Goal: Task Accomplishment & Management: Manage account settings

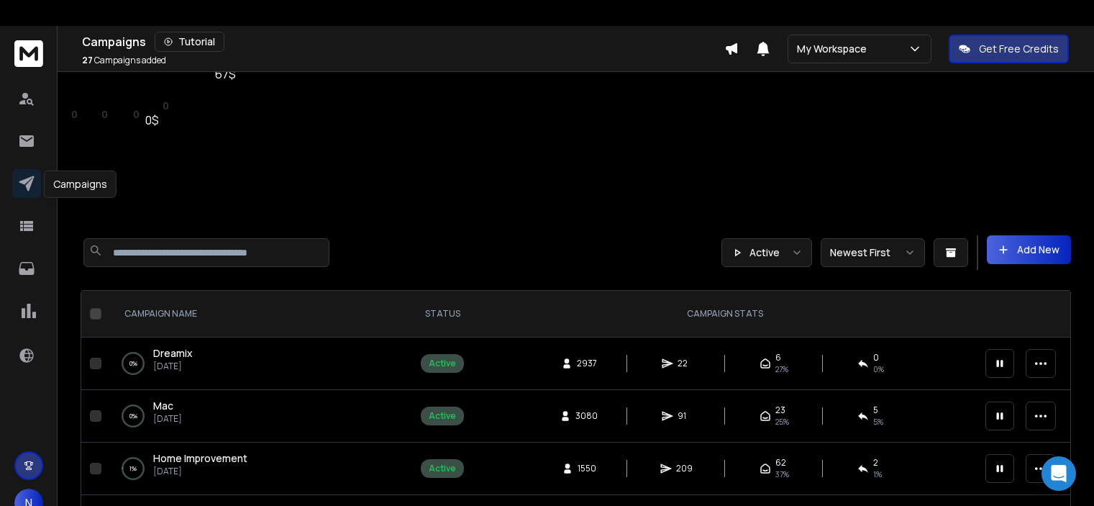
click at [31, 188] on icon at bounding box center [26, 183] width 17 height 17
click at [472, 235] on div at bounding box center [328, 252] width 495 height 35
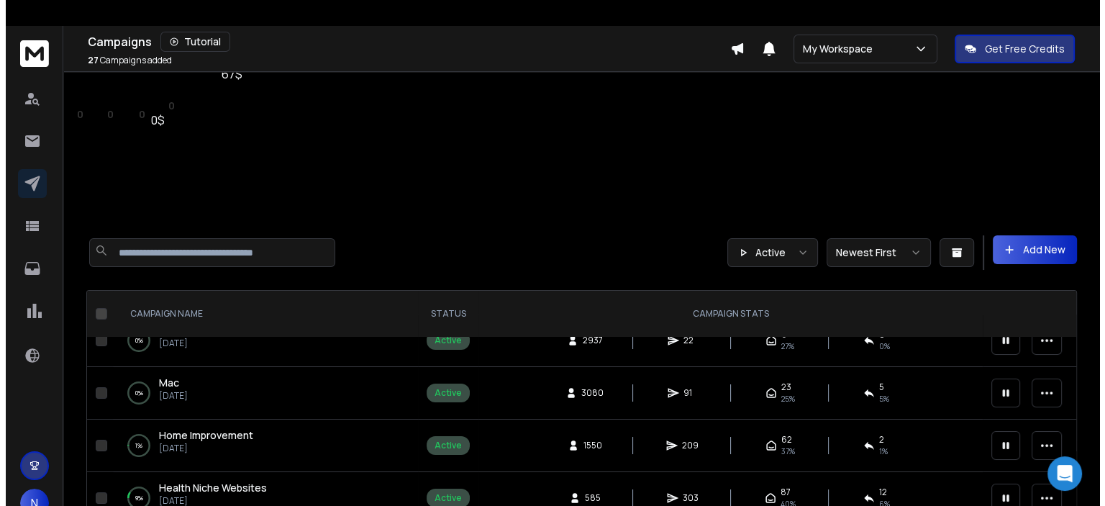
scroll to position [35, 0]
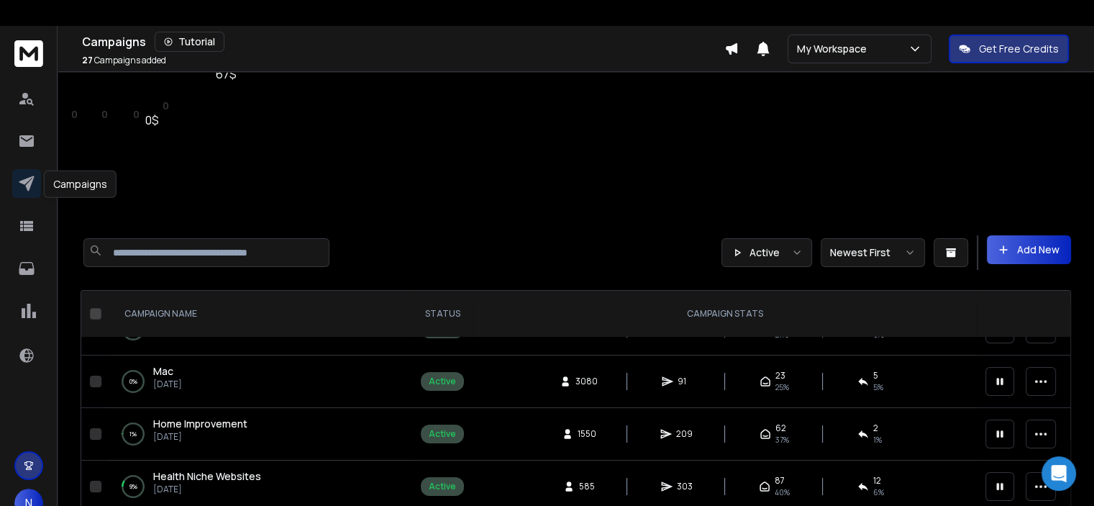
click at [18, 185] on icon at bounding box center [26, 183] width 17 height 17
click at [20, 226] on icon at bounding box center [26, 226] width 13 height 10
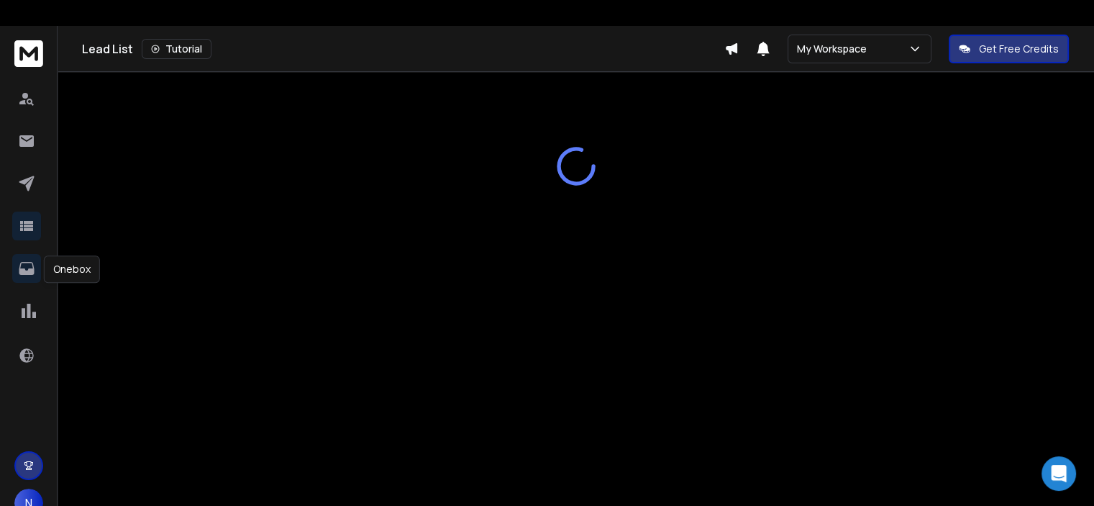
click at [29, 258] on link at bounding box center [26, 268] width 29 height 29
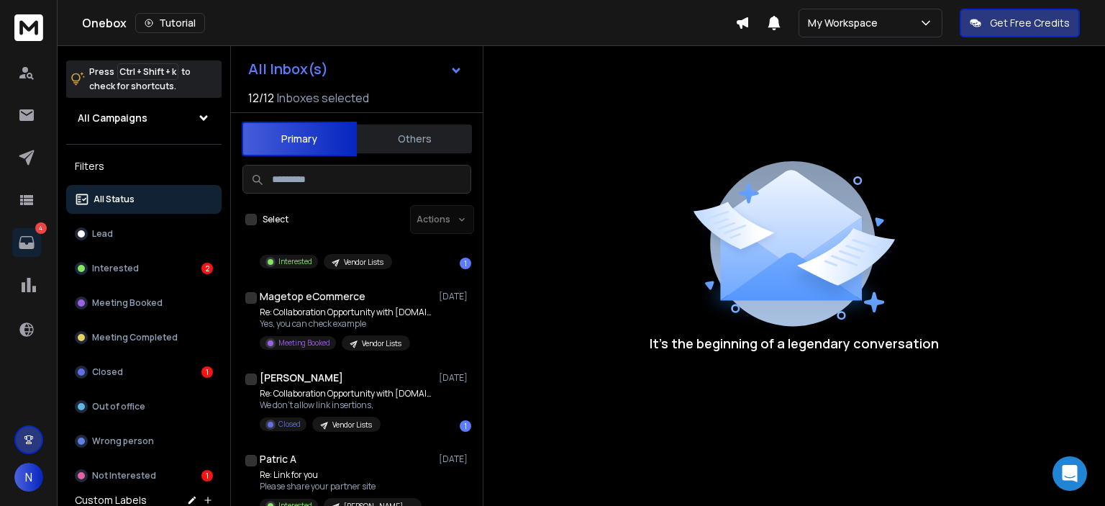
scroll to position [144, 0]
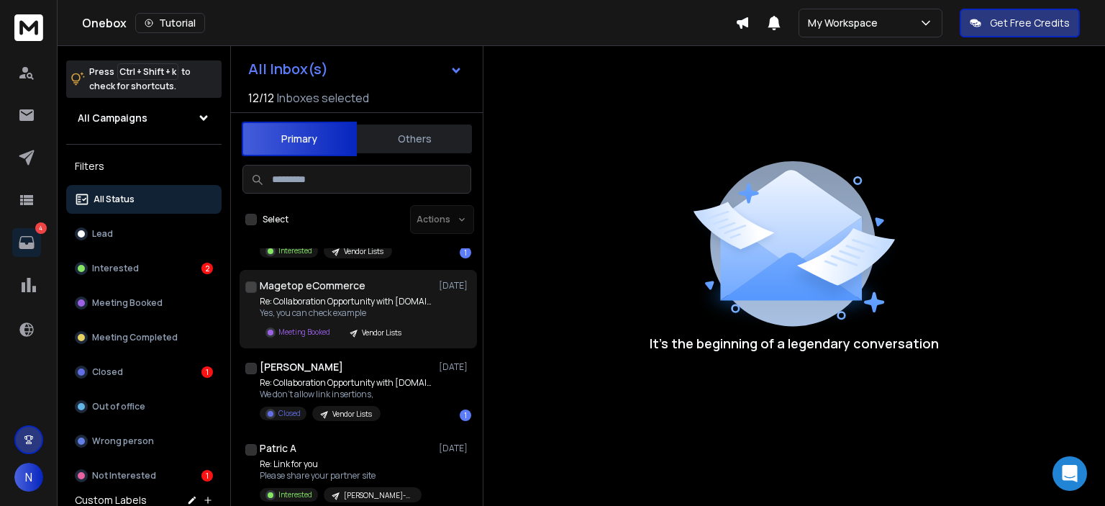
click at [345, 301] on p "Re: Collaboration Opportunity with [DOMAIN_NAME]" at bounding box center [346, 302] width 173 height 12
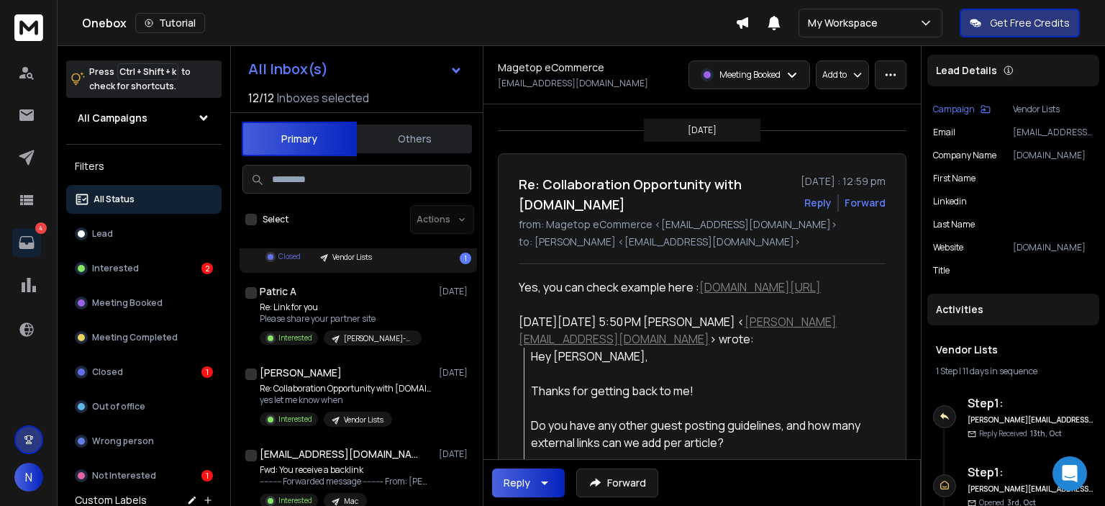
scroll to position [360, 0]
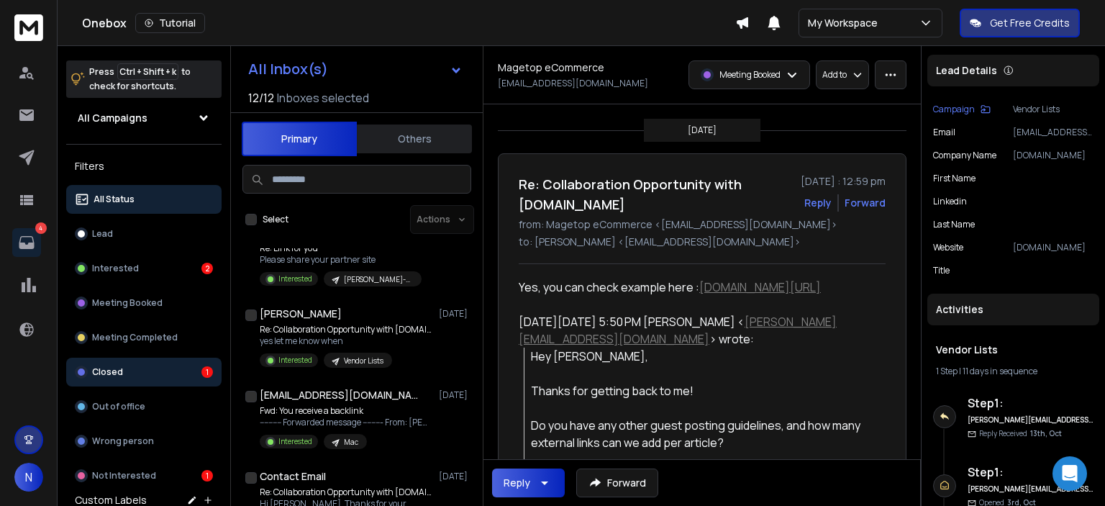
click at [111, 377] on p "Closed" at bounding box center [107, 372] width 31 height 12
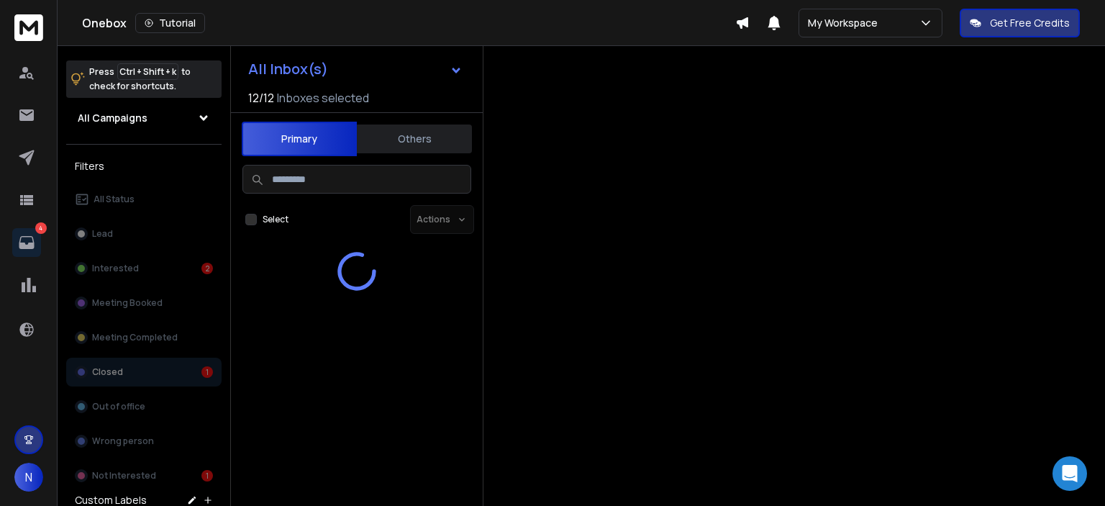
scroll to position [0, 0]
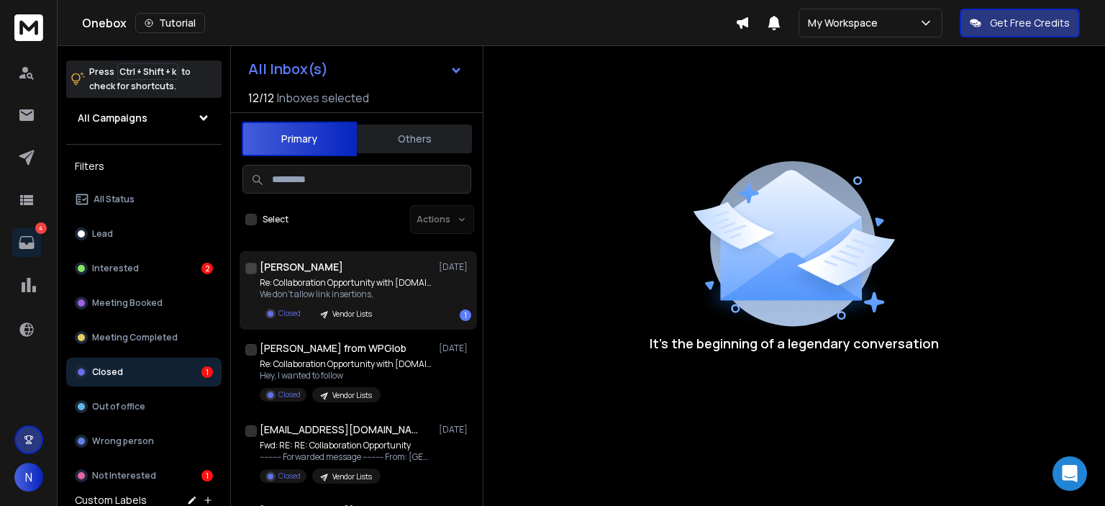
click at [353, 291] on p "We don't allow link insertions," at bounding box center [346, 294] width 173 height 12
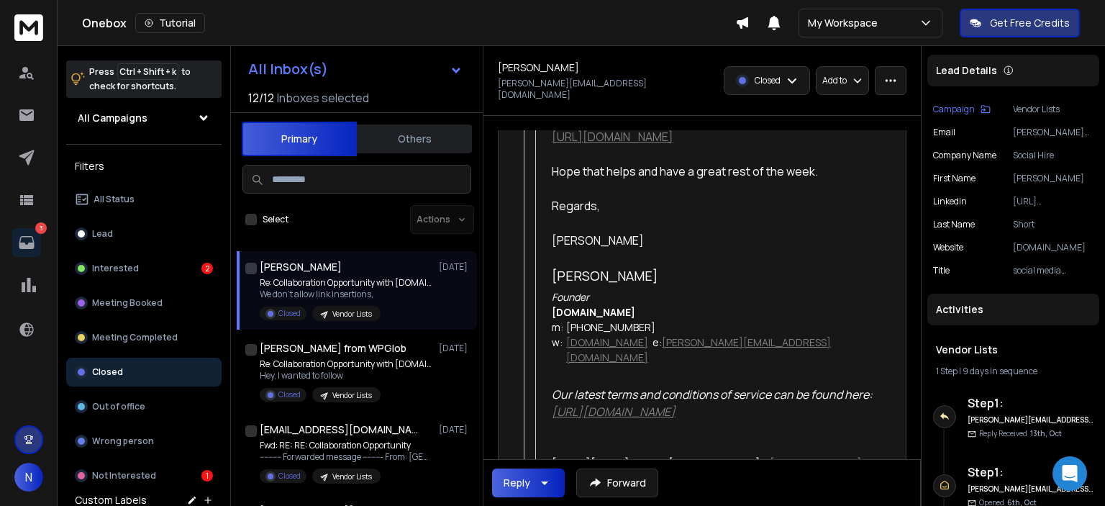
scroll to position [863, 0]
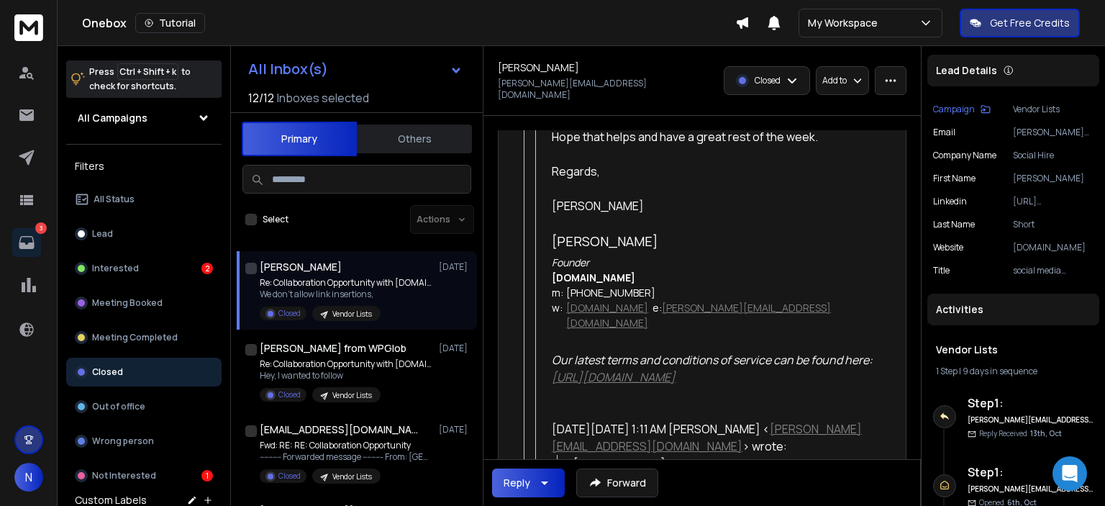
click at [645, 301] on link "[DOMAIN_NAME]" at bounding box center [607, 308] width 82 height 14
click at [100, 477] on p "Not Interested" at bounding box center [124, 476] width 64 height 12
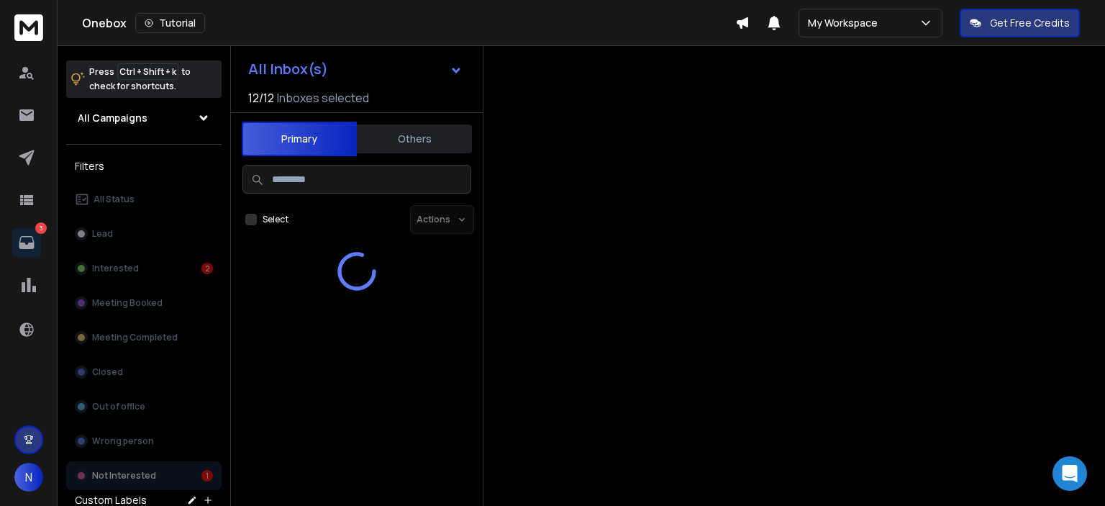
scroll to position [0, 0]
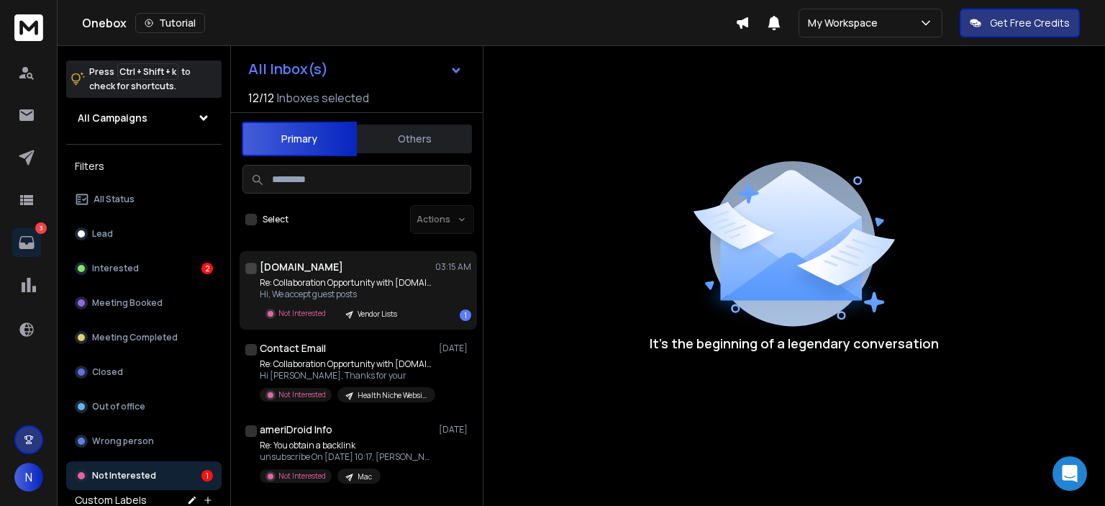
click at [321, 283] on p "Re: Collaboration Opportunity with [DOMAIN_NAME]" at bounding box center [346, 283] width 173 height 12
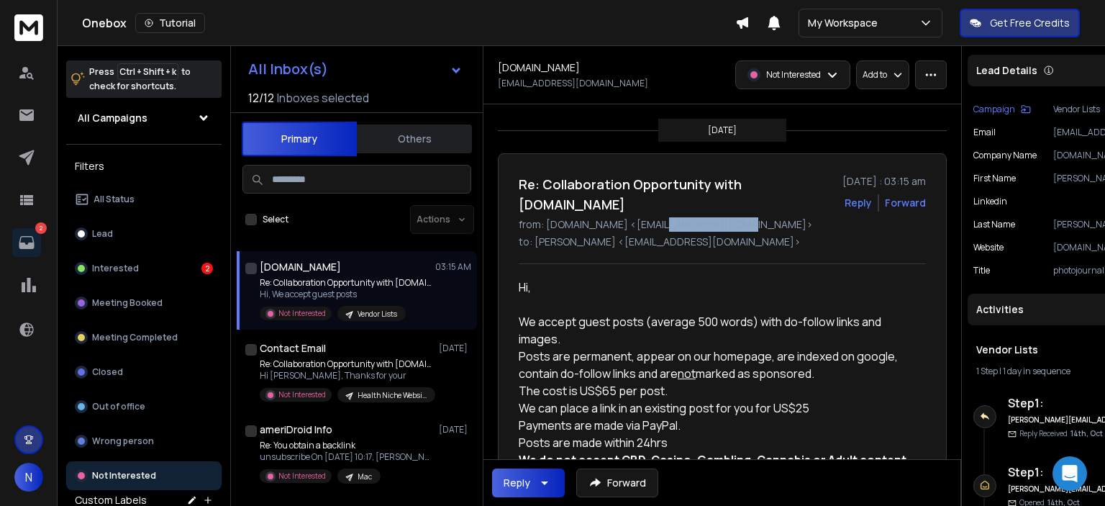
drag, startPoint x: 649, startPoint y: 224, endPoint x: 714, endPoint y: 224, distance: 65.4
click at [714, 224] on p "from: [DOMAIN_NAME] <[EMAIL_ADDRESS][DOMAIN_NAME]>" at bounding box center [721, 224] width 407 height 14
copy p "[DOMAIN_NAME]"
click at [708, 347] on div "Posts are permanent, appear on our homepage, are indexed on google, contain do-…" at bounding box center [716, 364] width 396 height 35
click at [616, 483] on button "Forward" at bounding box center [617, 482] width 82 height 29
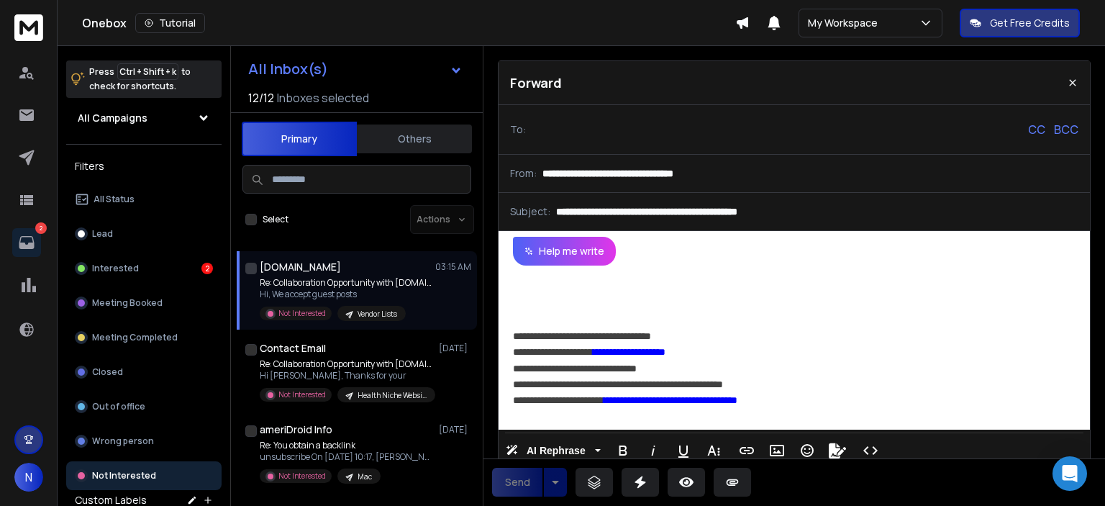
click at [564, 134] on input at bounding box center [581, 129] width 101 height 26
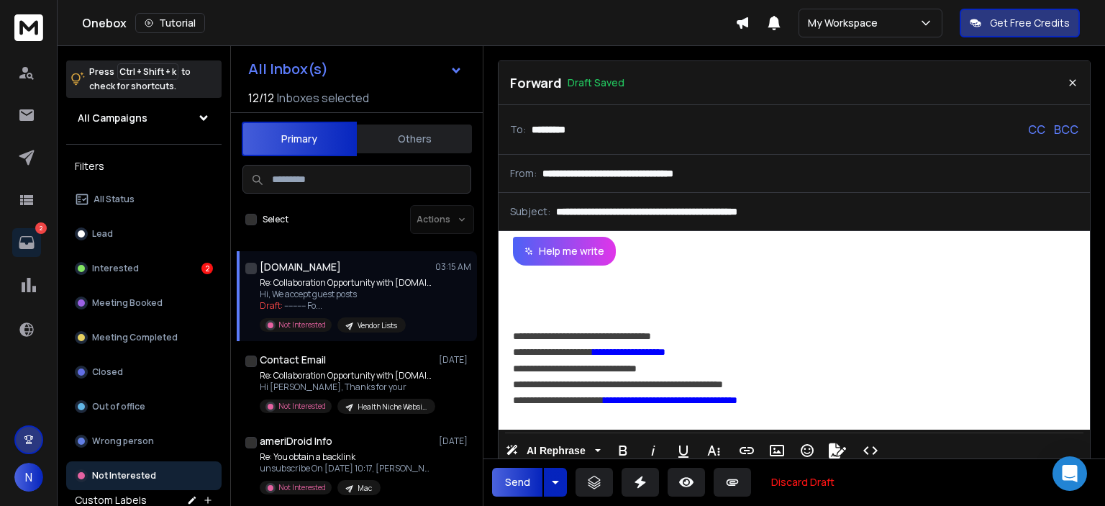
type input "**********"
click at [1069, 81] on icon at bounding box center [1072, 83] width 12 height 12
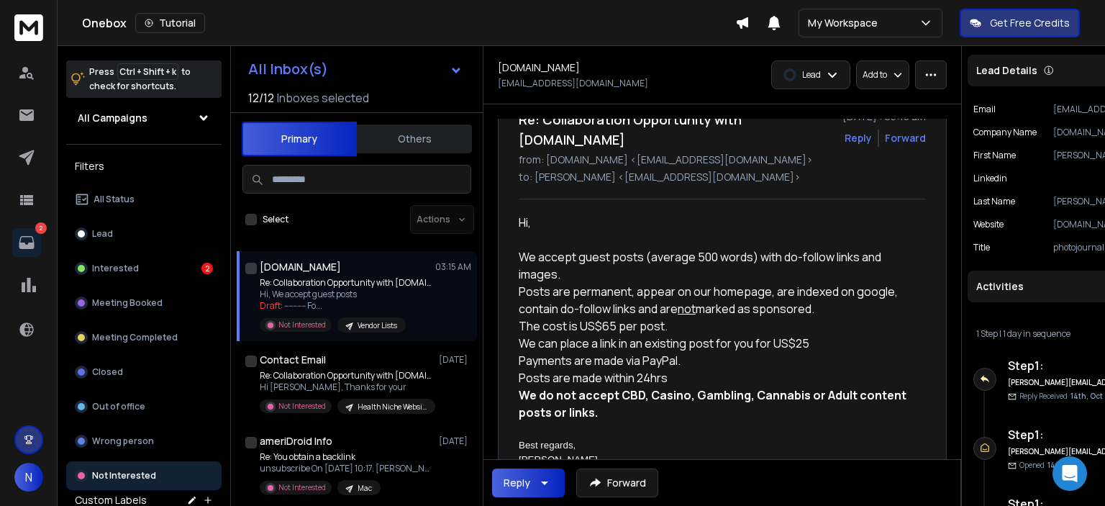
scroll to position [72, 0]
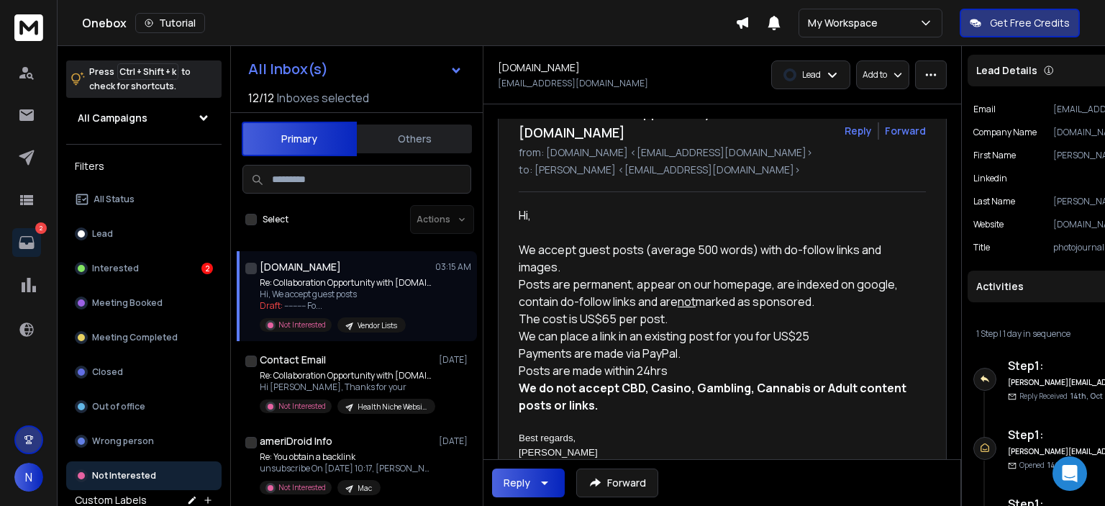
click at [524, 488] on div "Reply" at bounding box center [516, 482] width 27 height 14
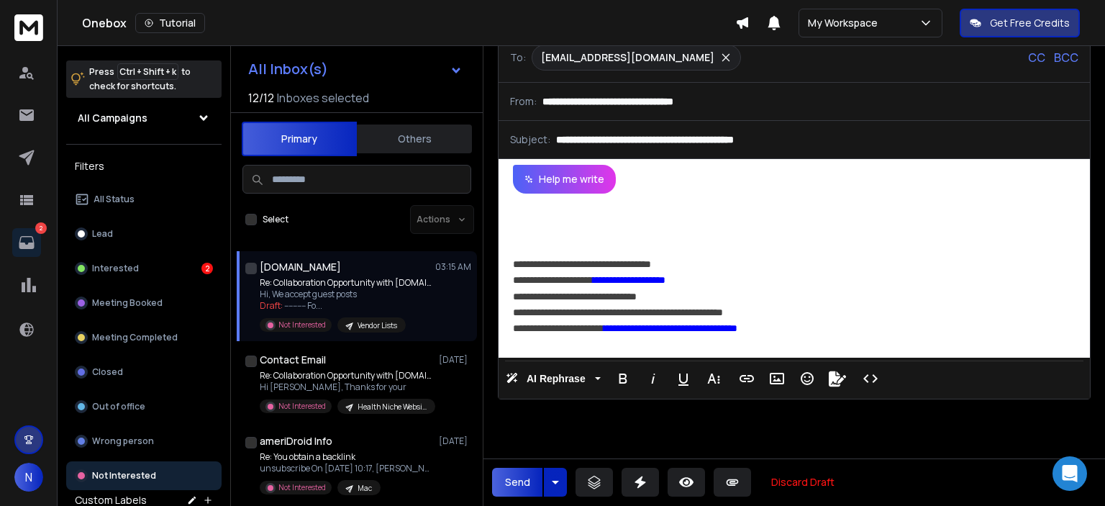
scroll to position [0, 0]
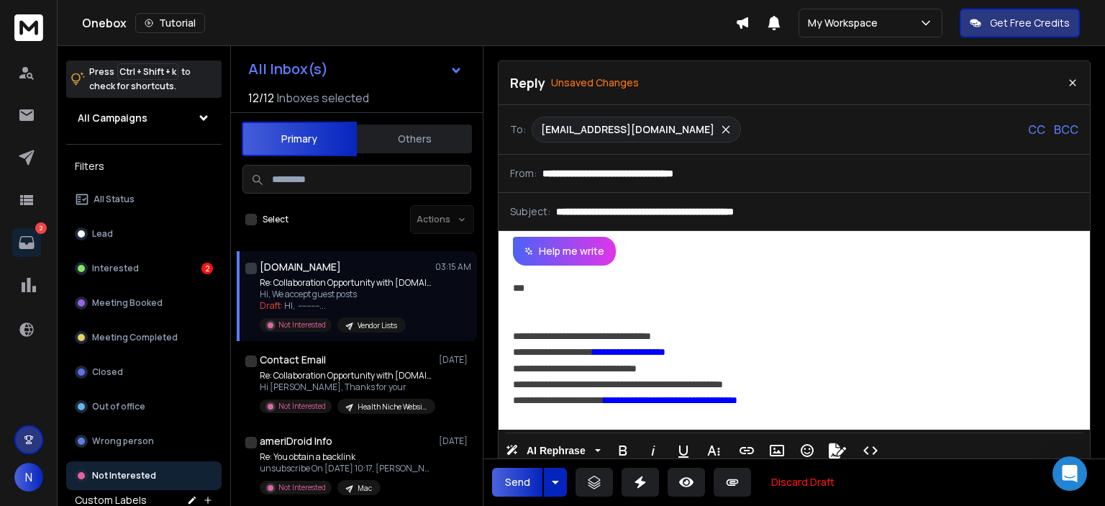
click at [576, 250] on button "Help me write" at bounding box center [564, 251] width 103 height 29
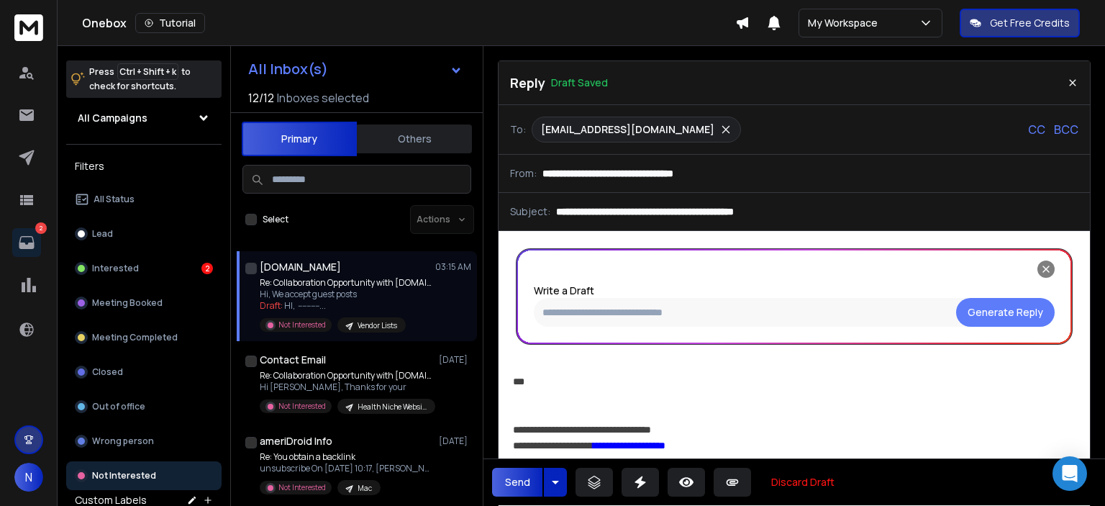
click at [575, 314] on input "text" at bounding box center [794, 312] width 521 height 29
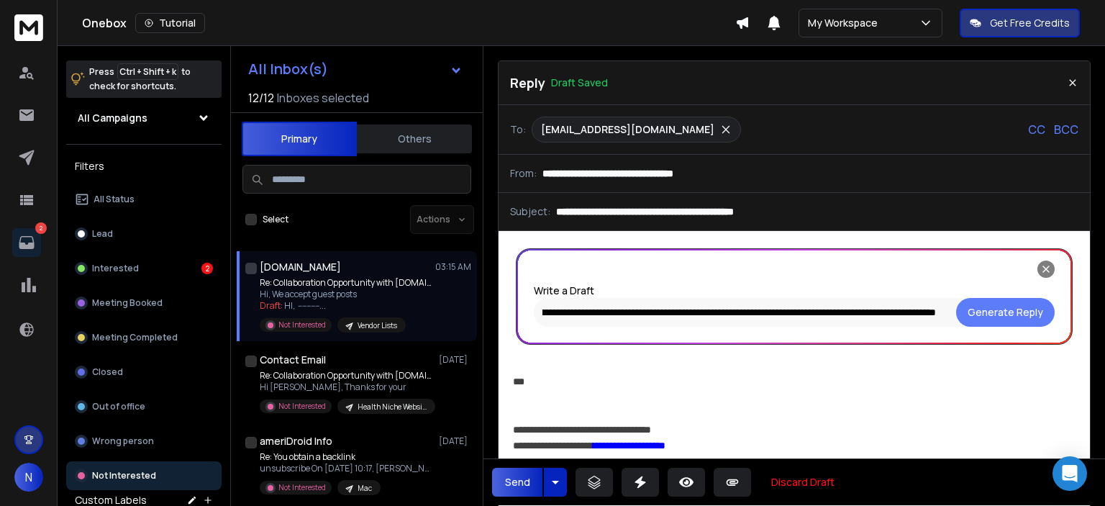
scroll to position [0, 196]
type input "**********"
click at [1023, 314] on button "Generate Reply" at bounding box center [1005, 312] width 99 height 29
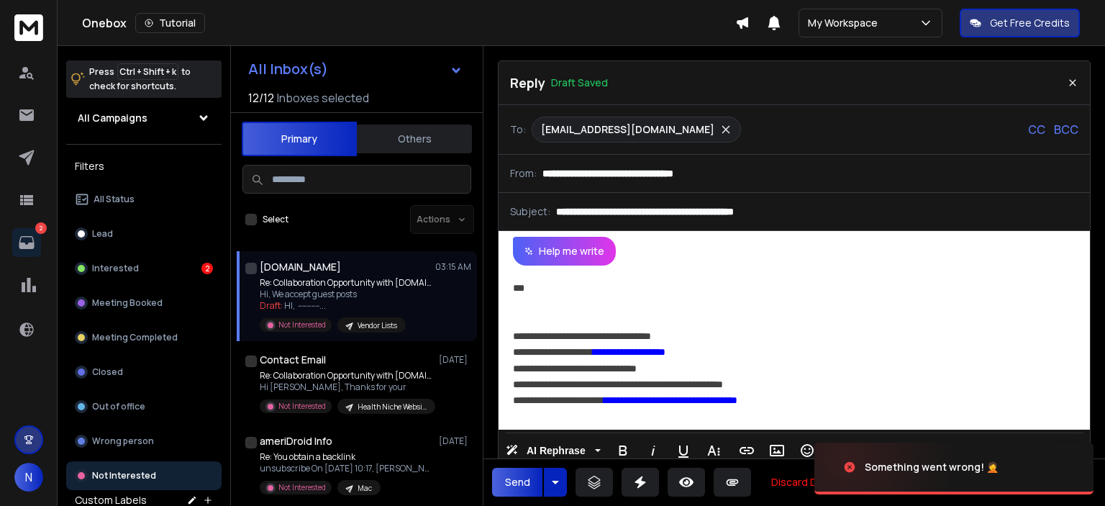
click at [564, 290] on div "***" at bounding box center [787, 288] width 548 height 16
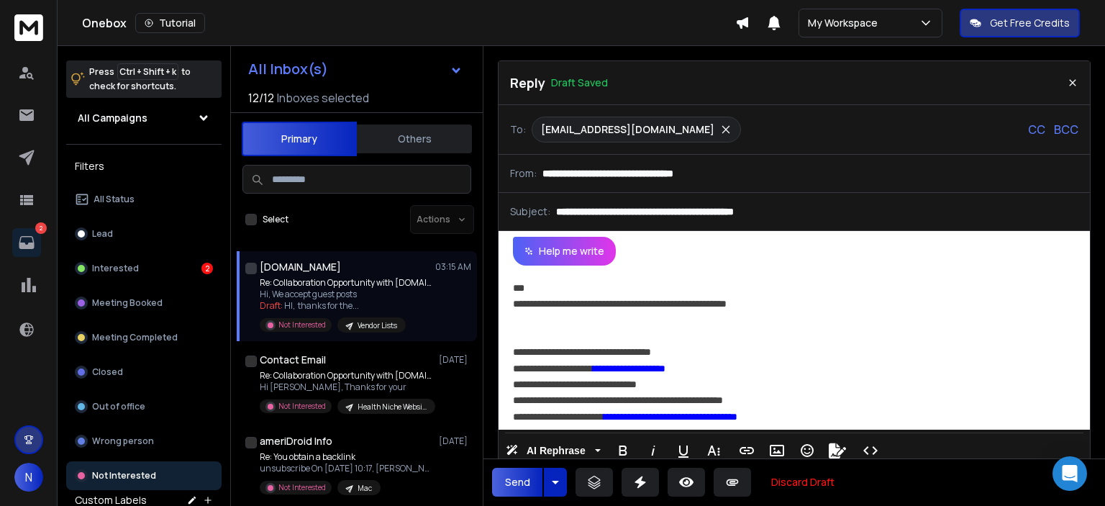
click at [634, 305] on div "**********" at bounding box center [787, 304] width 548 height 16
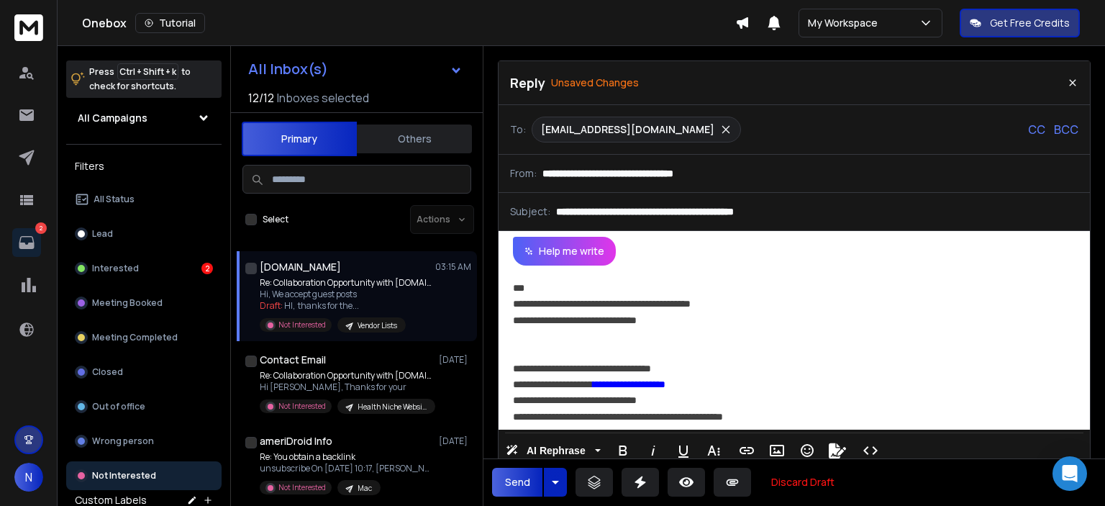
click at [708, 325] on div "**********" at bounding box center [787, 320] width 548 height 16
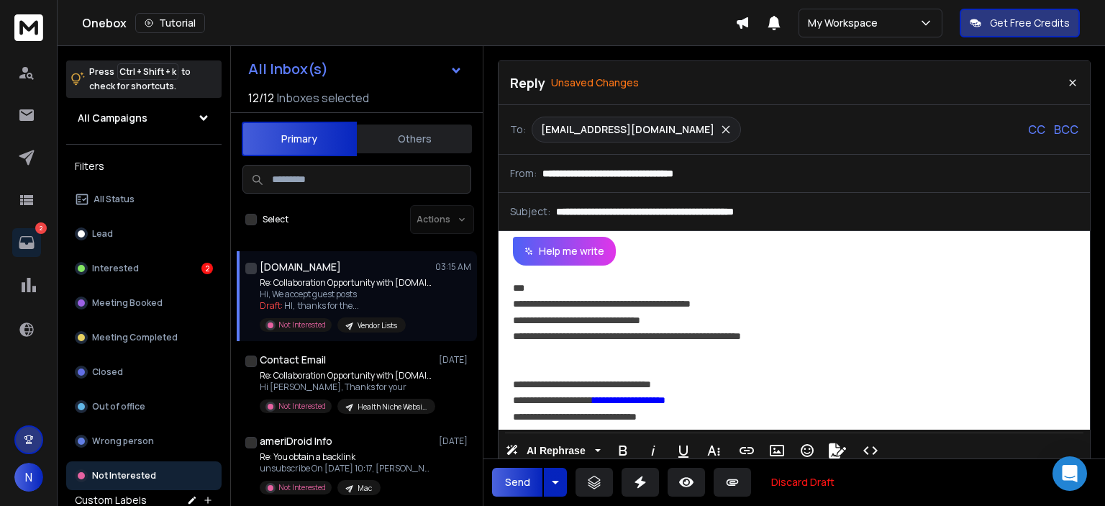
click at [656, 333] on div "**********" at bounding box center [787, 336] width 548 height 16
click at [836, 339] on div "**********" at bounding box center [787, 336] width 548 height 16
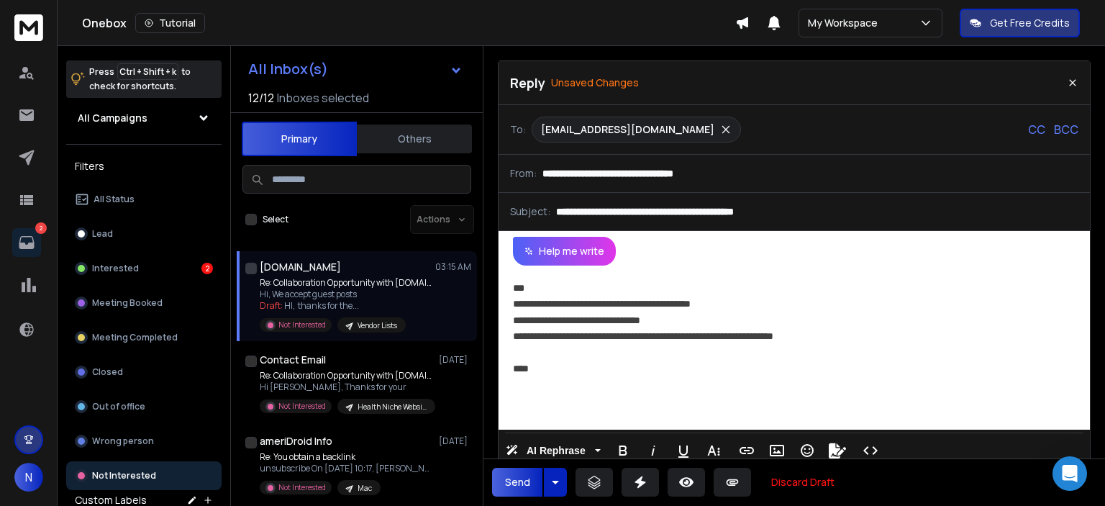
click at [509, 478] on button "Send" at bounding box center [517, 481] width 50 height 29
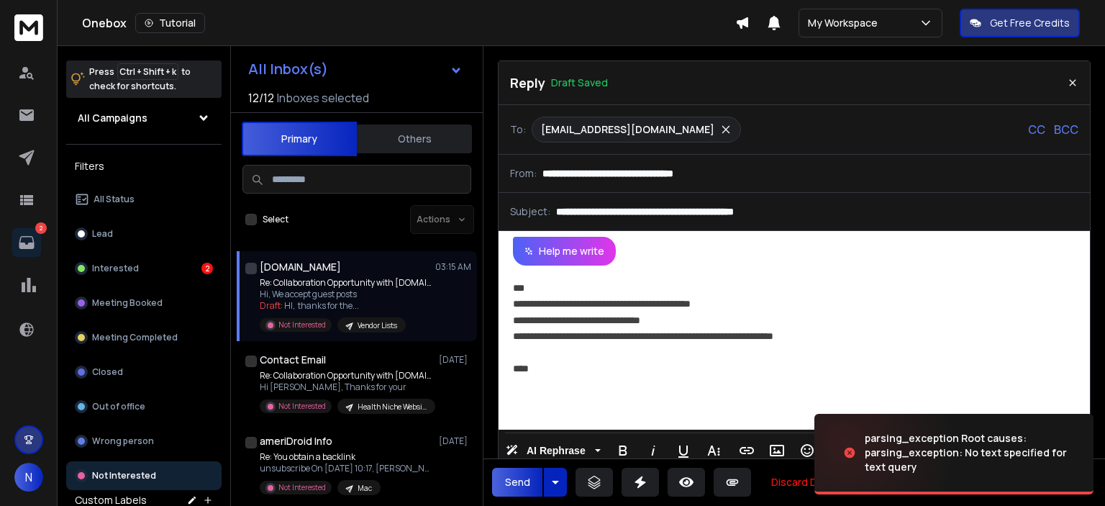
click at [636, 380] on div at bounding box center [794, 384] width 562 height 16
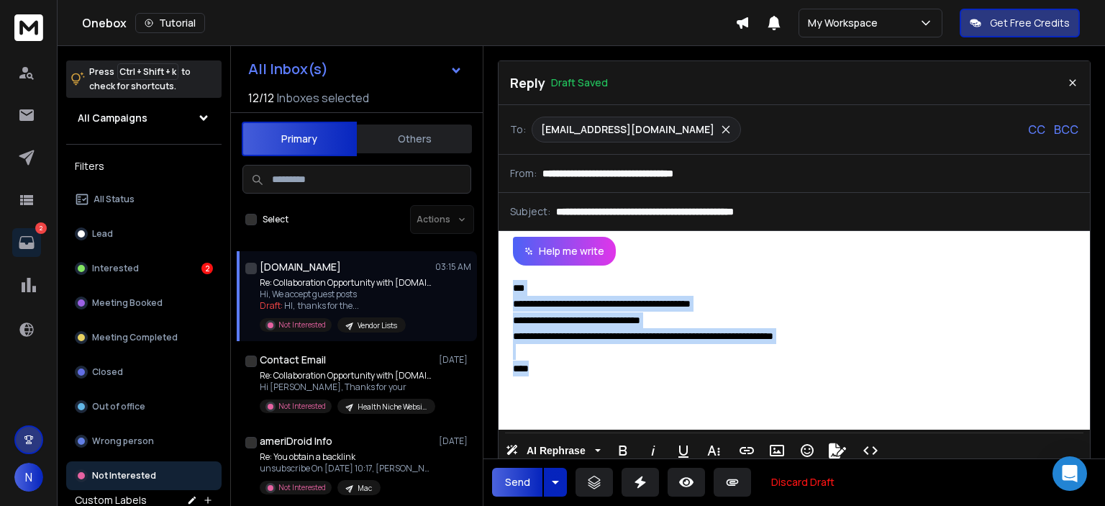
drag, startPoint x: 581, startPoint y: 375, endPoint x: 508, endPoint y: 290, distance: 112.2
click at [508, 290] on div "**********" at bounding box center [793, 347] width 591 height 164
copy div "**********"
click at [611, 367] on div "****" at bounding box center [787, 368] width 548 height 16
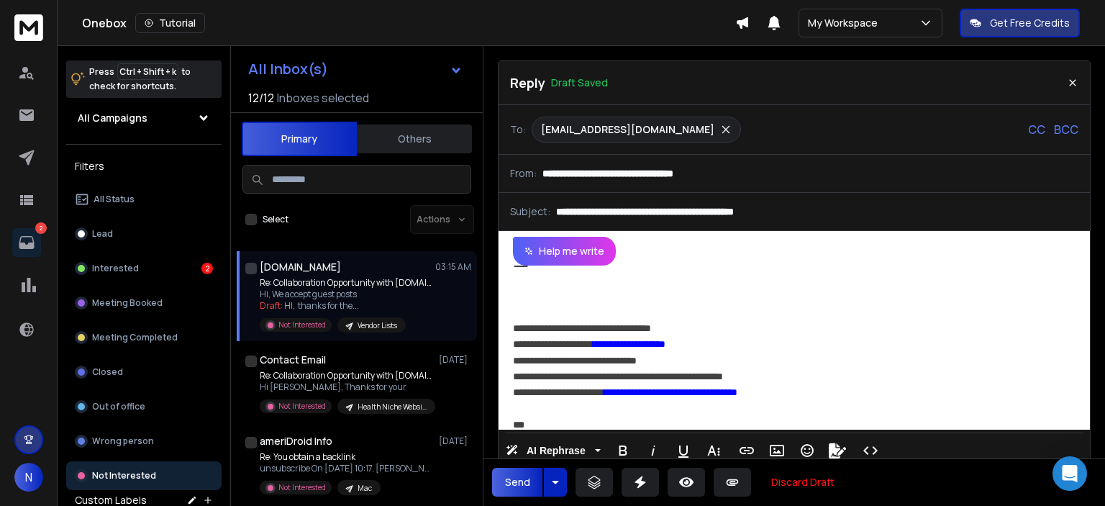
scroll to position [144, 0]
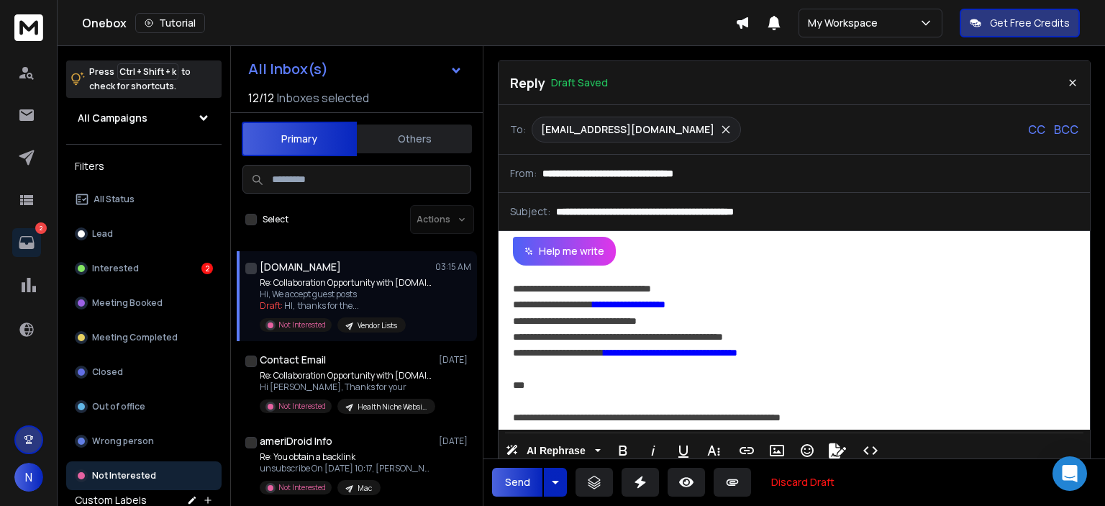
click at [509, 477] on button "Send" at bounding box center [517, 481] width 50 height 29
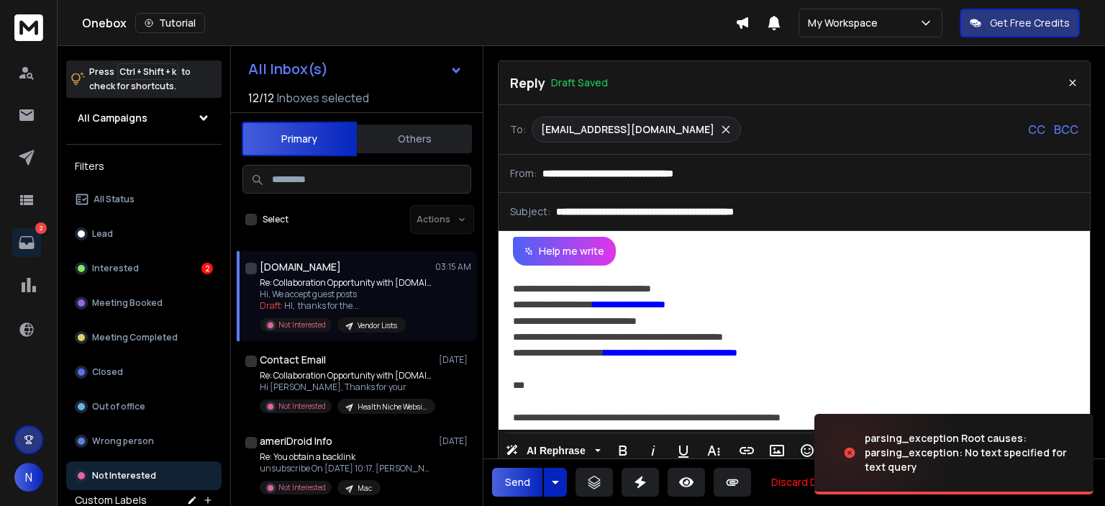
click at [326, 277] on p "Re: Collaboration Opportunity with [DOMAIN_NAME]" at bounding box center [346, 283] width 173 height 12
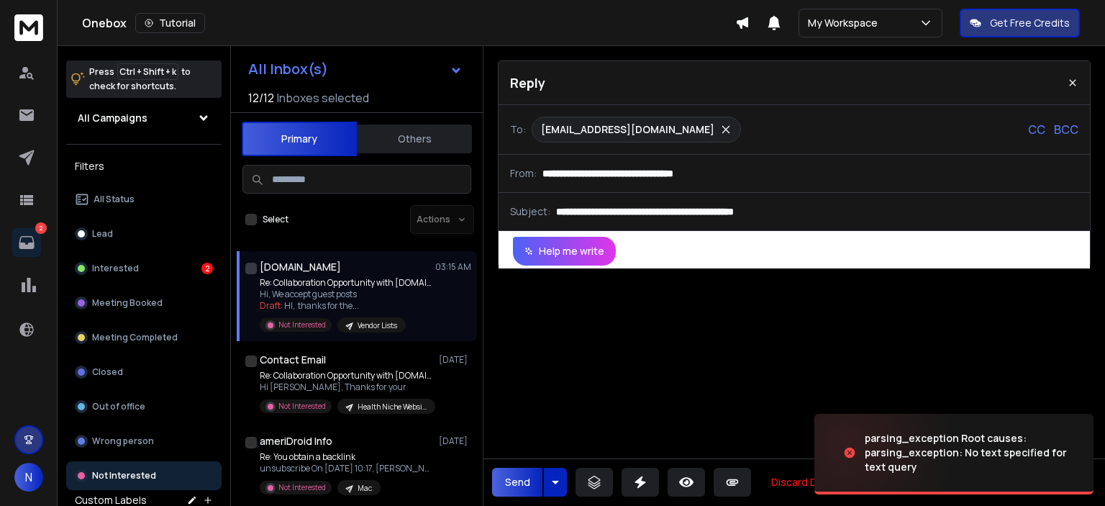
click at [326, 277] on p "Re: Collaboration Opportunity with [DOMAIN_NAME]" at bounding box center [346, 283] width 173 height 12
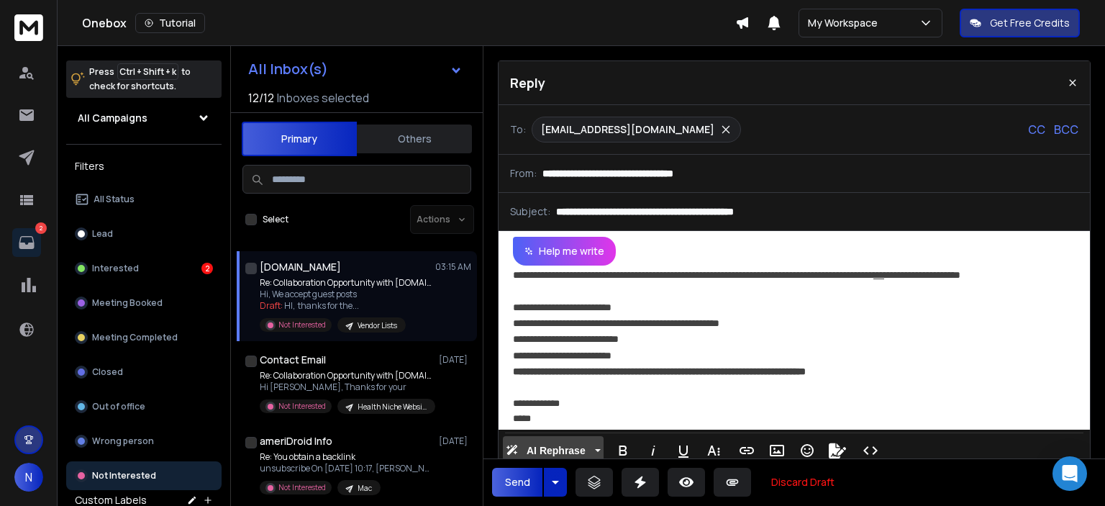
scroll to position [288, 0]
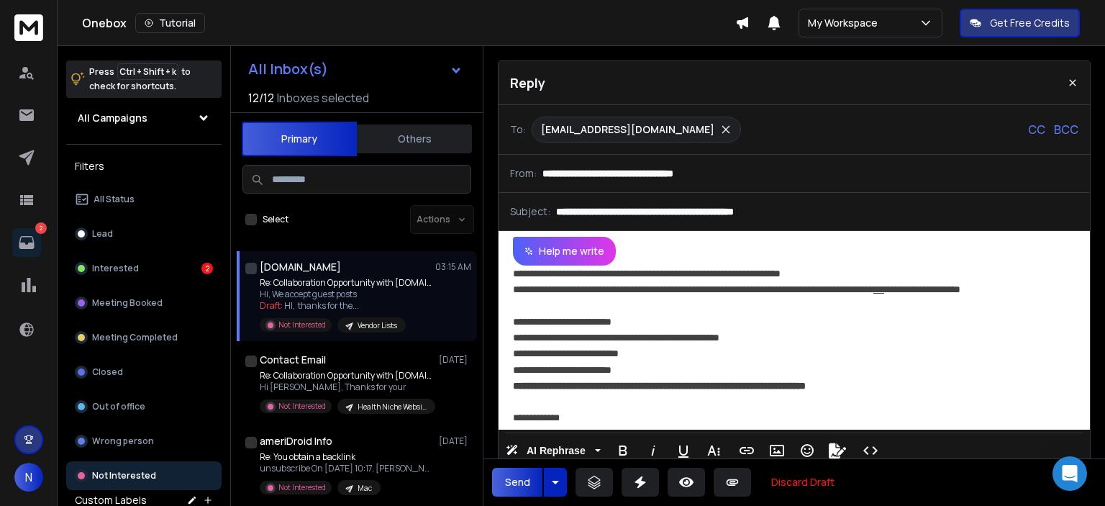
click at [518, 482] on button "Send" at bounding box center [517, 481] width 50 height 29
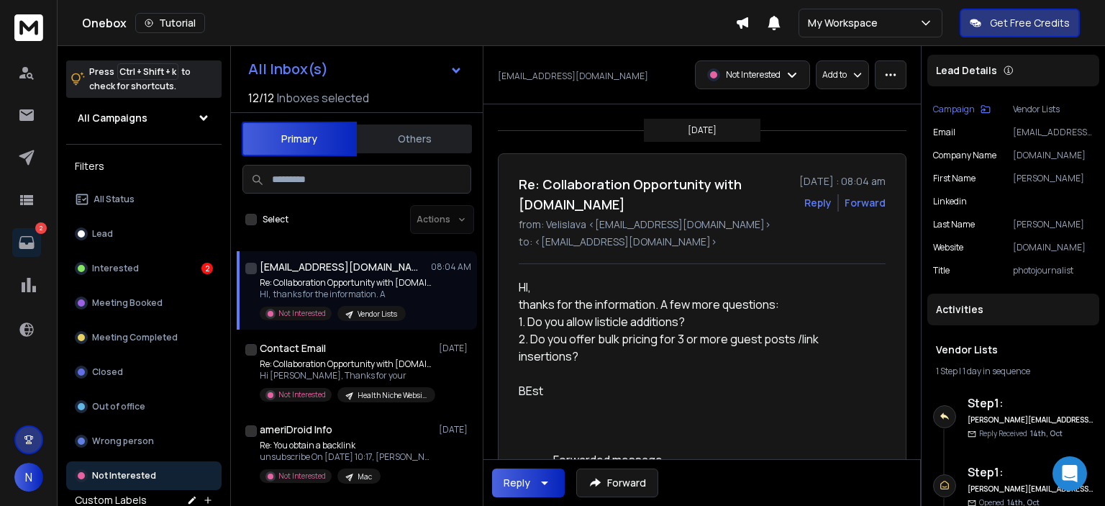
click at [784, 71] on div "Not Interested" at bounding box center [752, 74] width 114 height 27
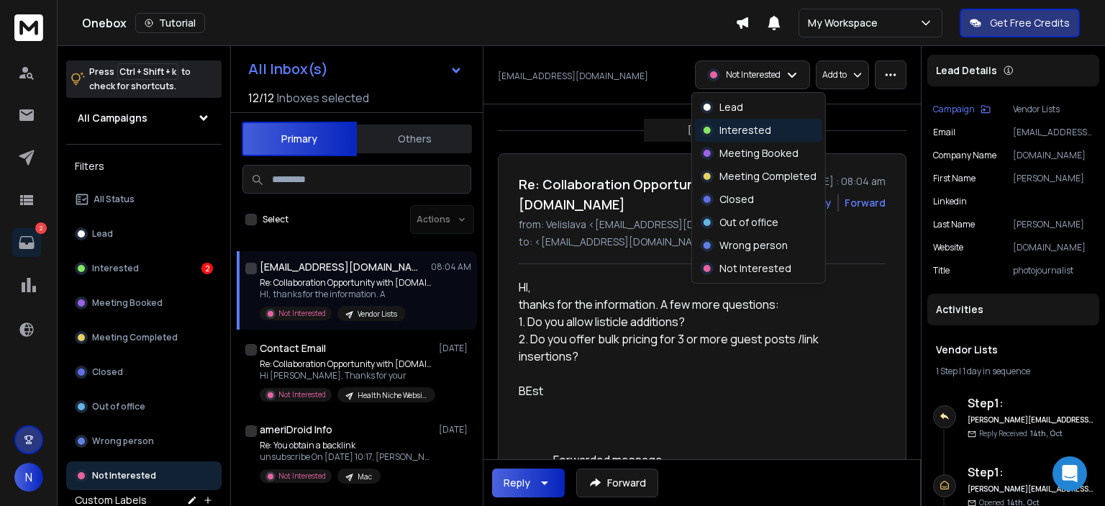
click at [734, 128] on p "Interested" at bounding box center [745, 130] width 52 height 14
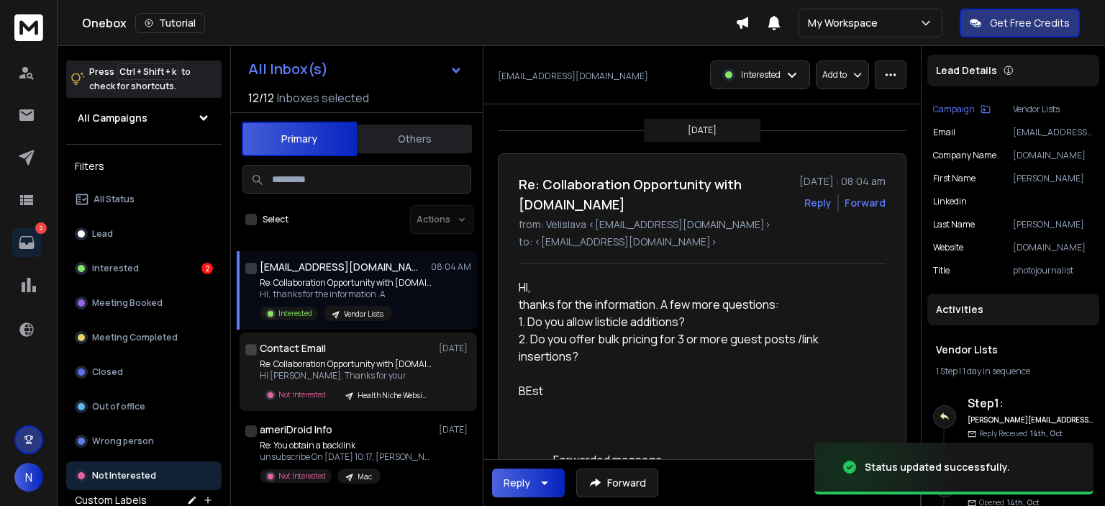
click at [343, 353] on div "Contact Email [DATE]" at bounding box center [365, 348] width 211 height 14
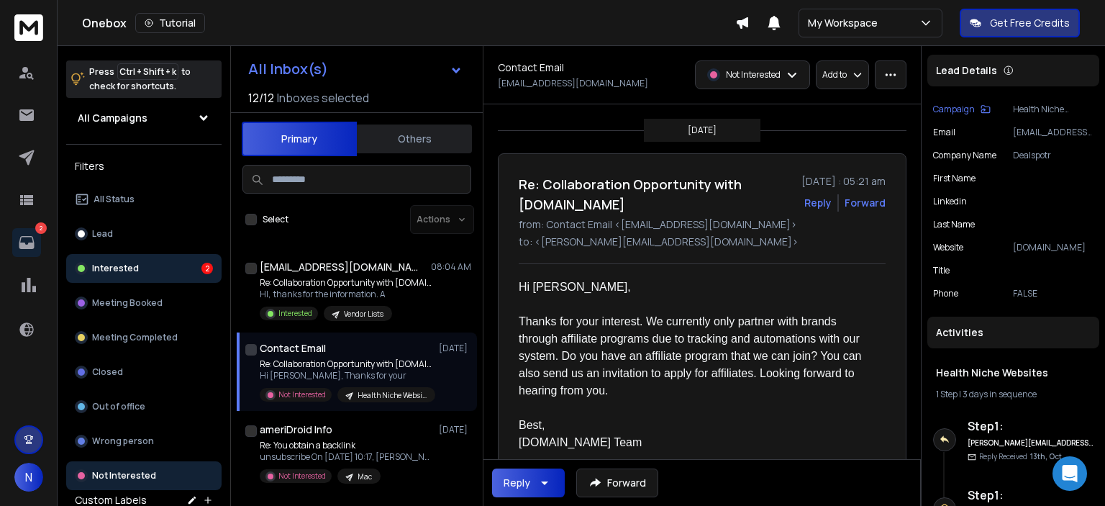
click at [109, 265] on p "Interested" at bounding box center [115, 268] width 47 height 12
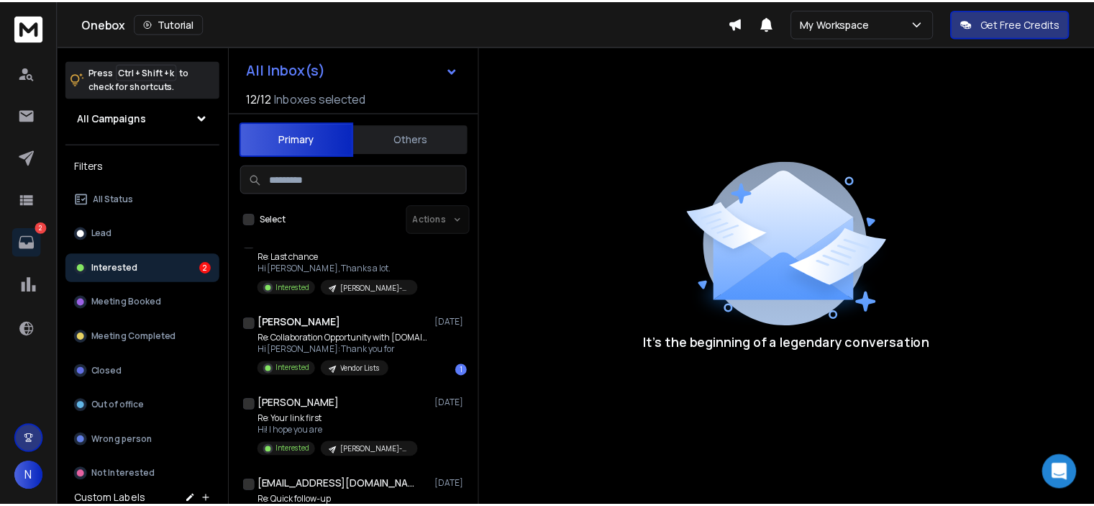
scroll to position [0, 0]
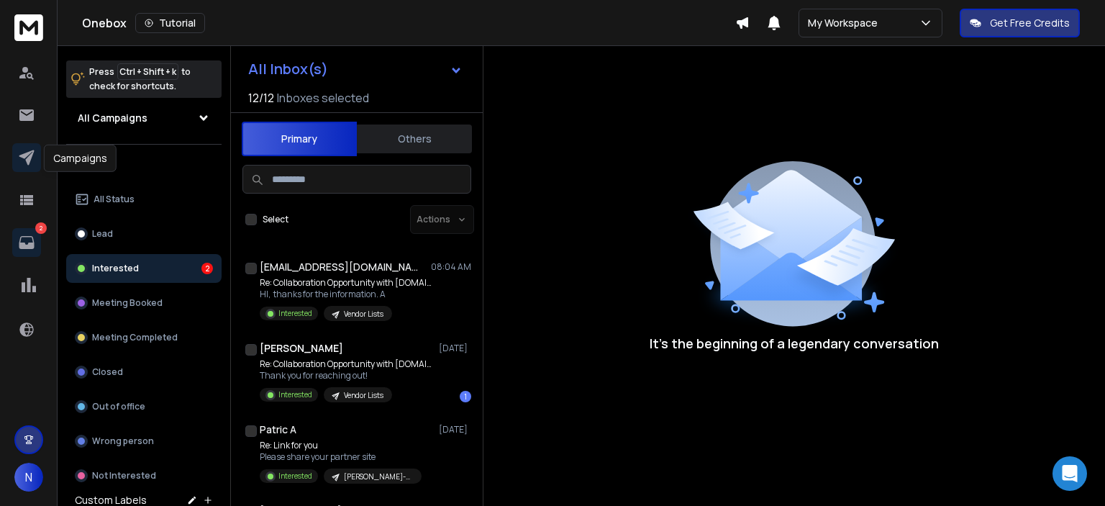
click at [19, 160] on icon at bounding box center [26, 157] width 17 height 17
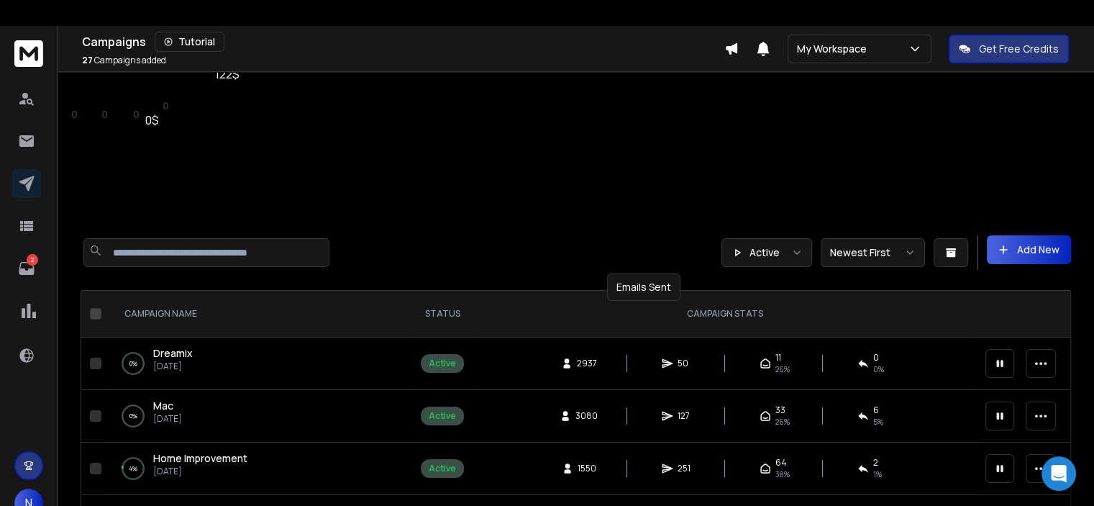
scroll to position [35, 0]
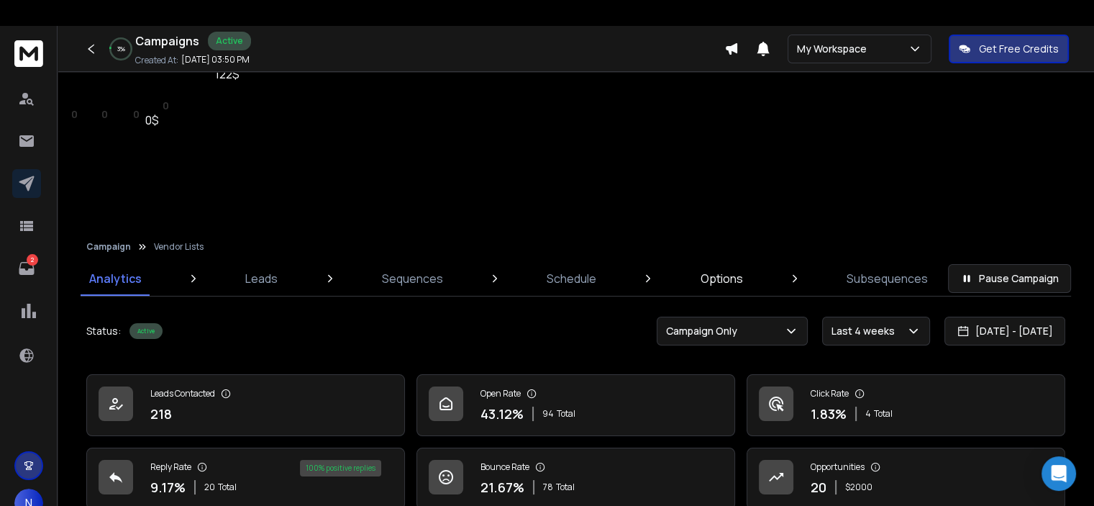
click at [735, 270] on p "Options" at bounding box center [721, 278] width 42 height 17
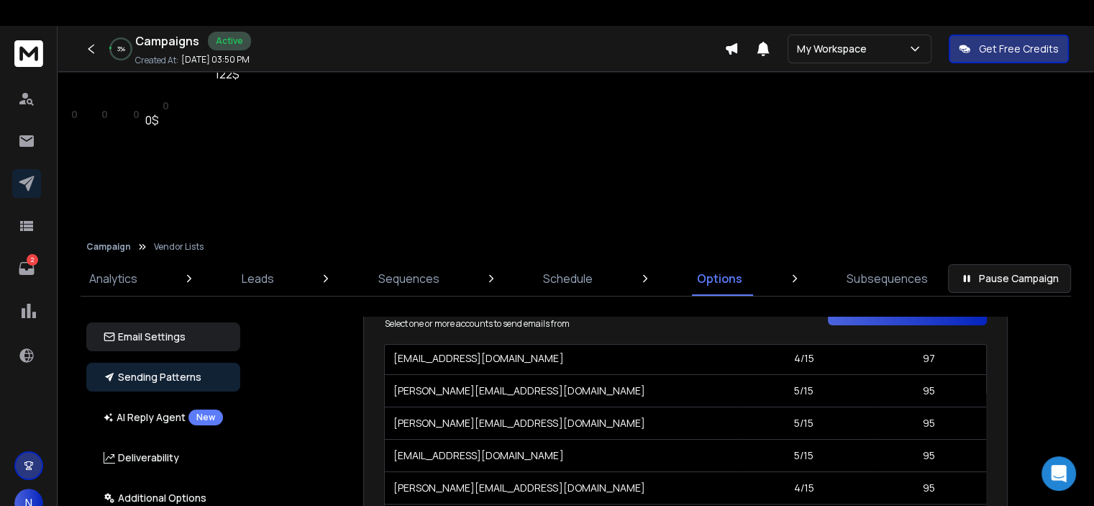
scroll to position [72, 0]
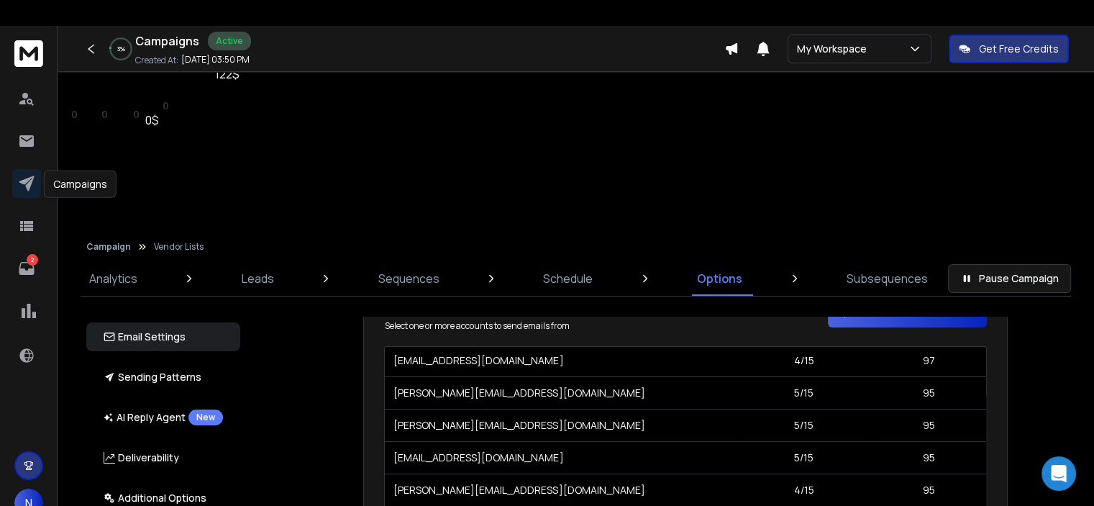
click at [22, 183] on icon at bounding box center [26, 183] width 15 height 15
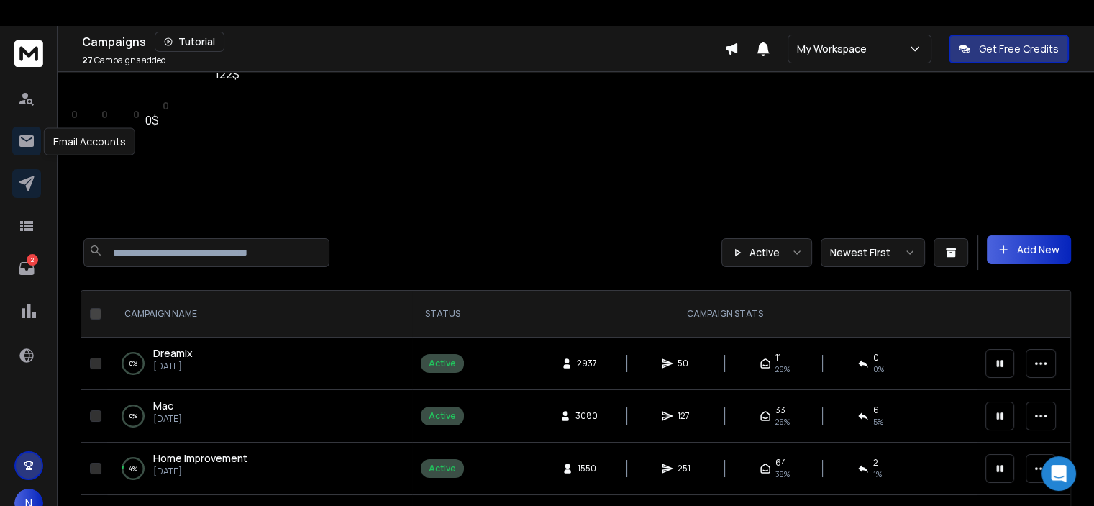
click at [27, 140] on icon at bounding box center [26, 140] width 17 height 17
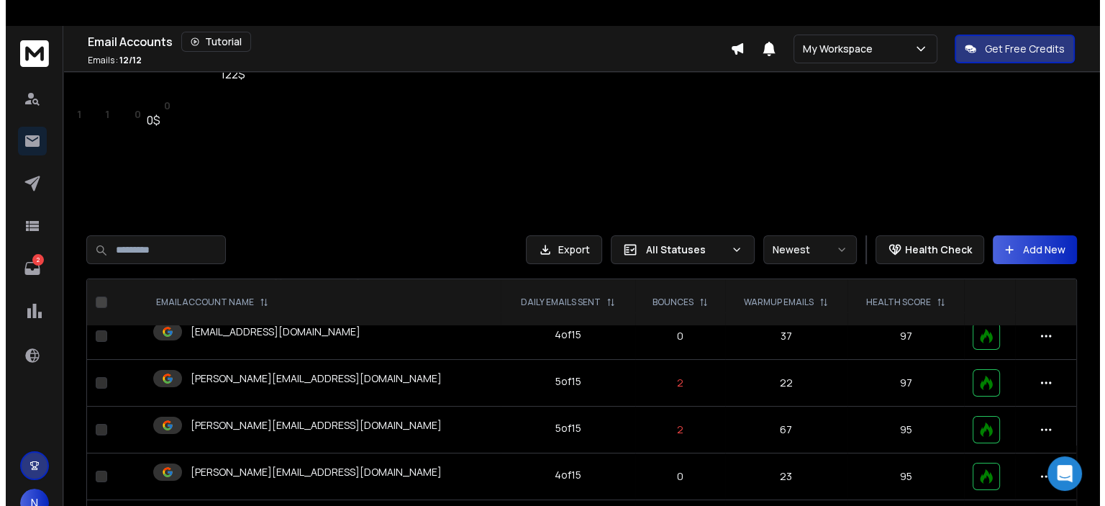
scroll to position [227, 0]
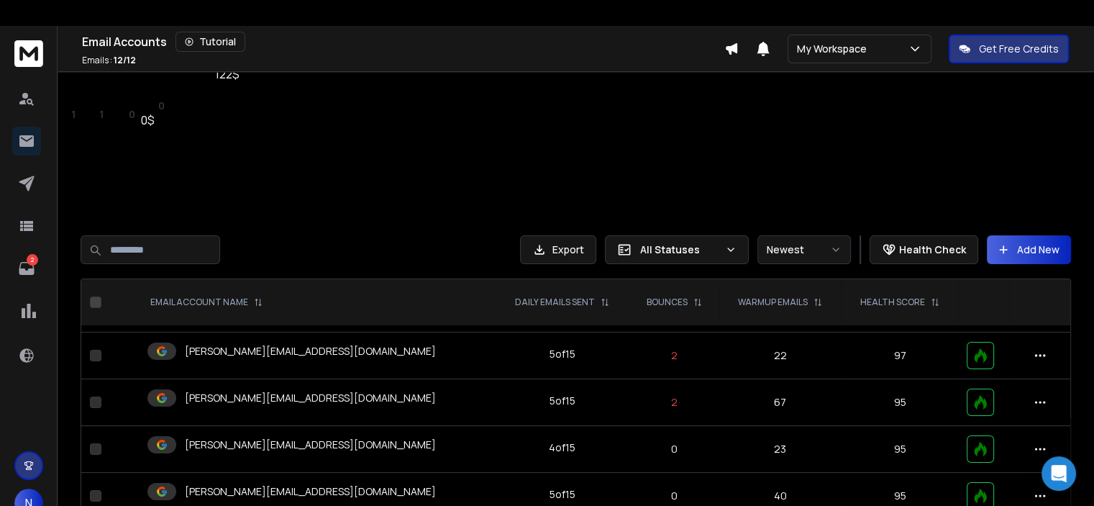
click at [273, 484] on p "[PERSON_NAME][EMAIL_ADDRESS][DOMAIN_NAME]" at bounding box center [310, 491] width 251 height 14
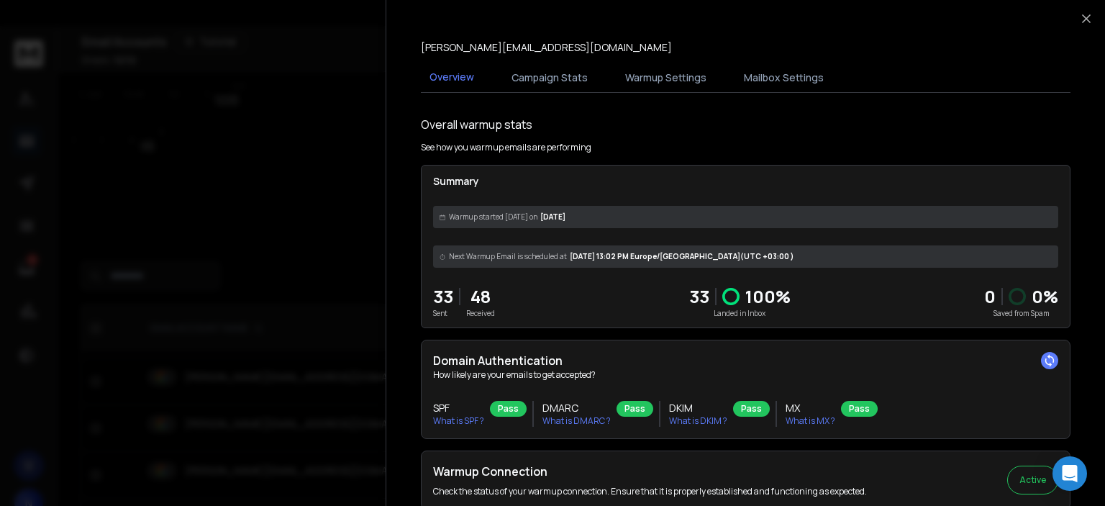
click at [559, 71] on button "Campaign Stats" at bounding box center [549, 78] width 93 height 32
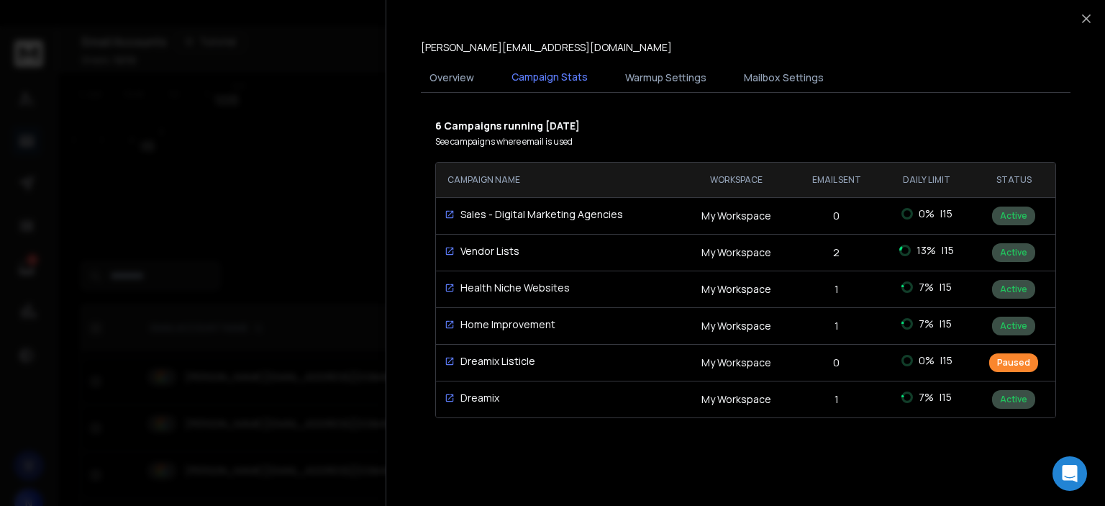
click at [639, 70] on button "Warmup Settings" at bounding box center [665, 78] width 99 height 32
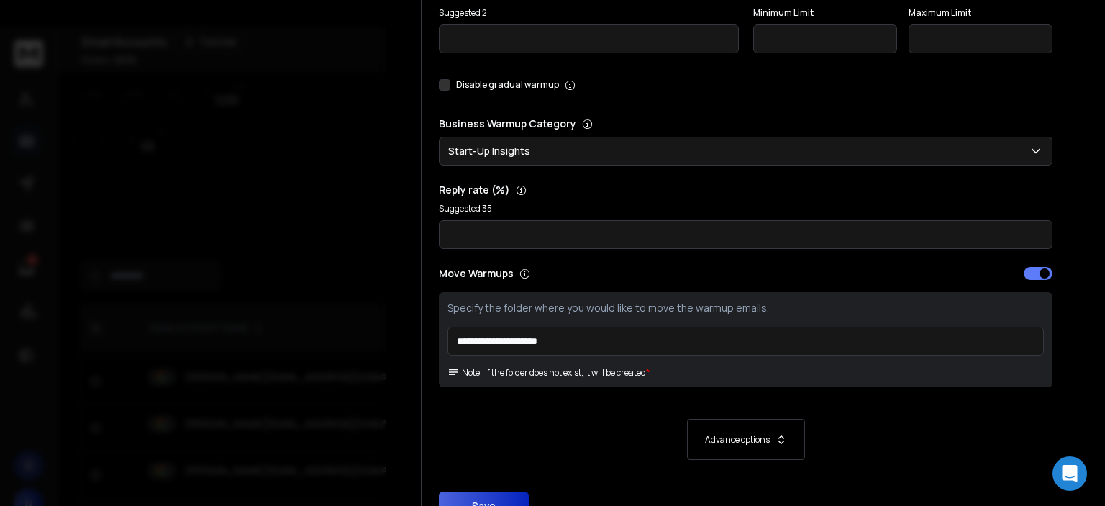
scroll to position [0, 0]
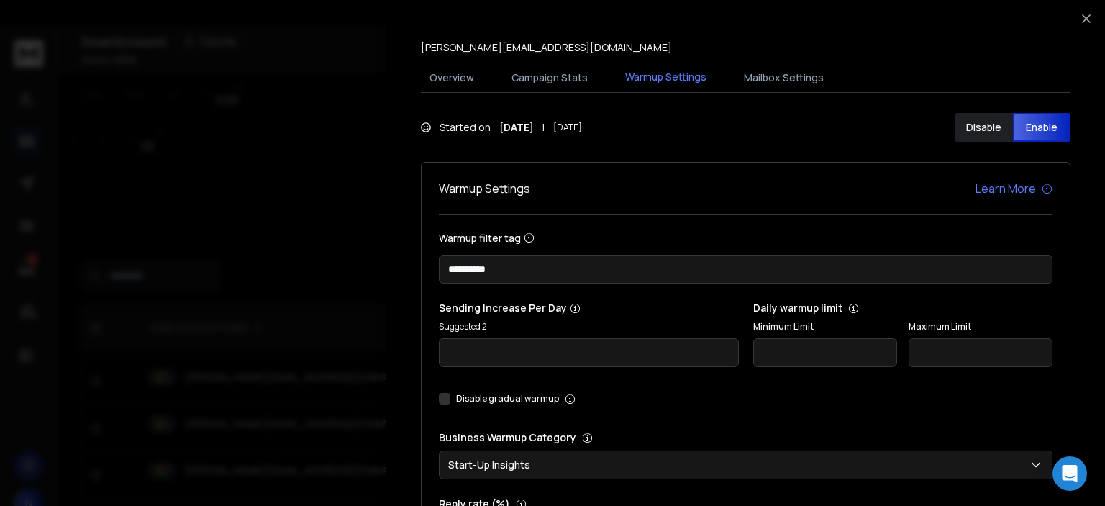
click at [797, 74] on button "Mailbox Settings" at bounding box center [783, 78] width 97 height 32
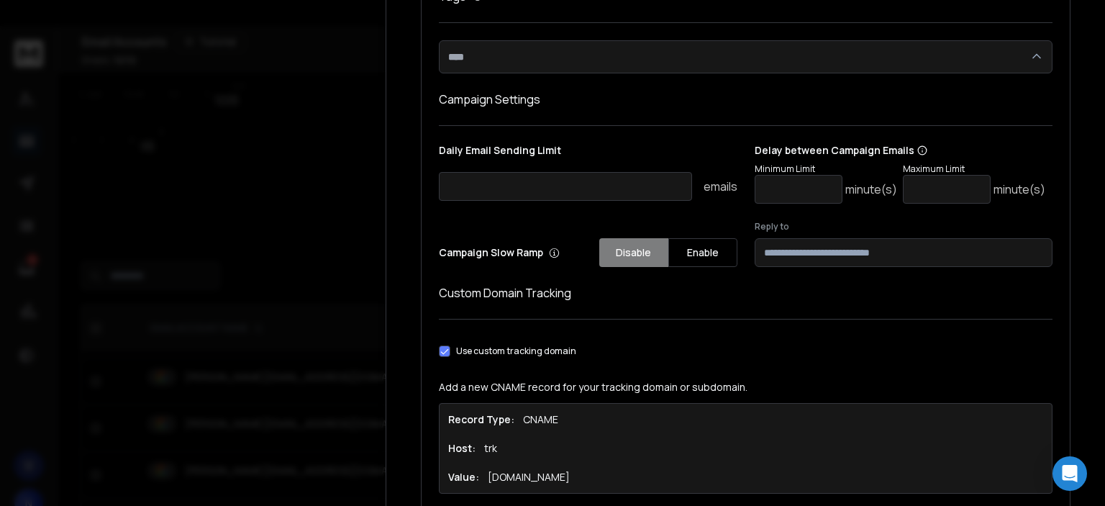
scroll to position [431, 0]
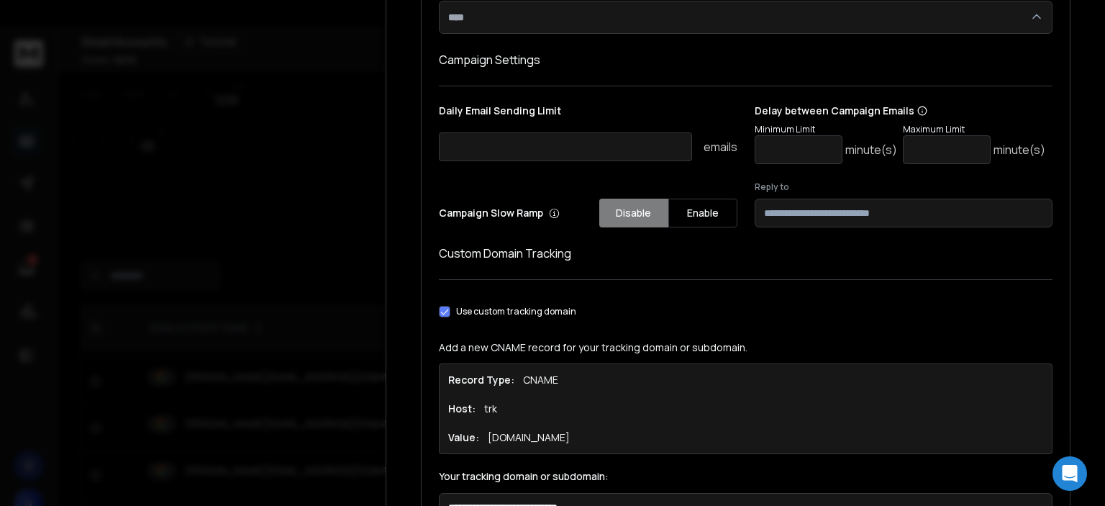
drag, startPoint x: 467, startPoint y: 147, endPoint x: 437, endPoint y: 150, distance: 30.3
click at [437, 150] on div "**********" at bounding box center [745, 148] width 649 height 950
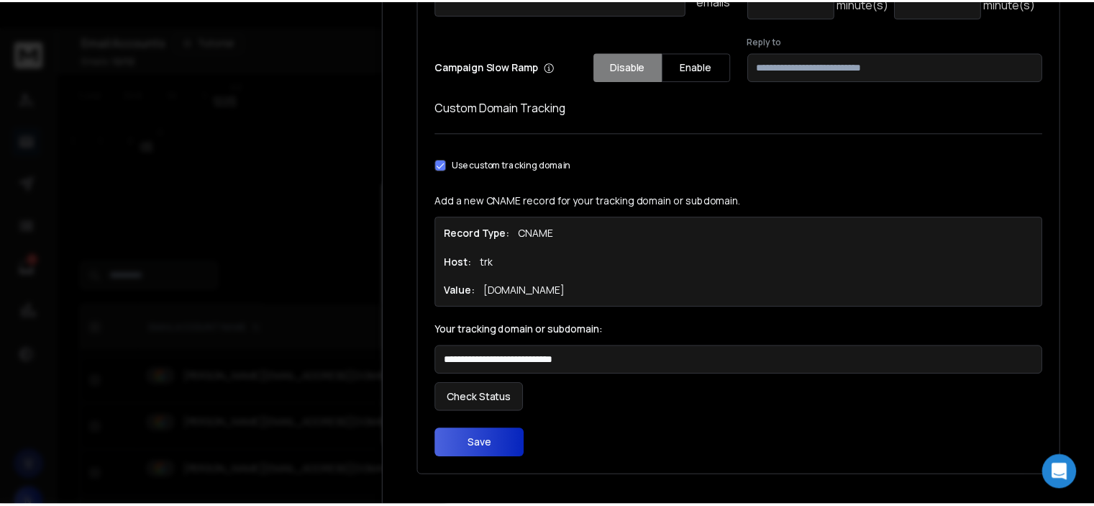
scroll to position [588, 0]
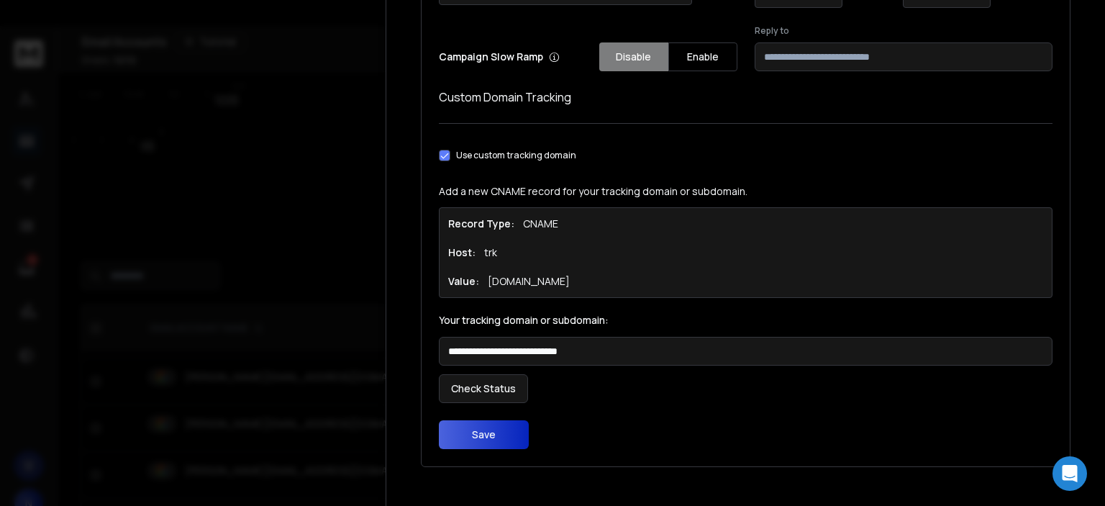
type input "**"
click at [488, 429] on button "Save" at bounding box center [484, 434] width 90 height 29
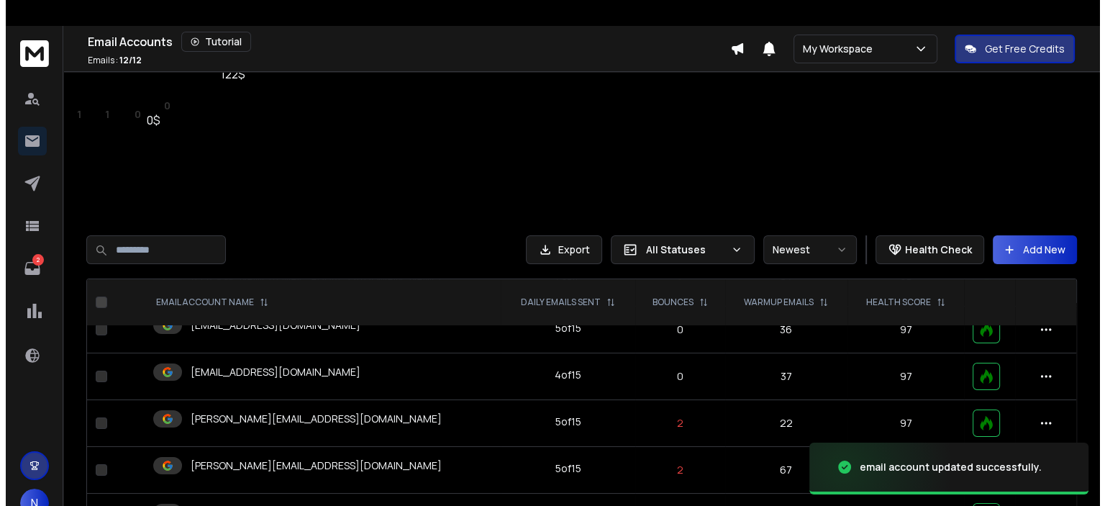
scroll to position [0, 0]
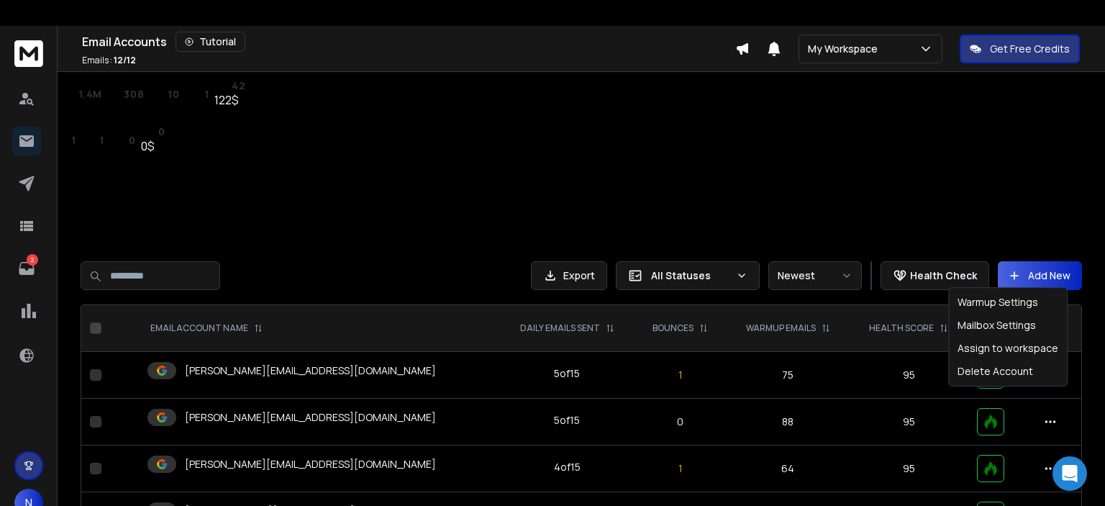
click at [281, 410] on p "[PERSON_NAME][EMAIL_ADDRESS][DOMAIN_NAME]" at bounding box center [310, 417] width 251 height 14
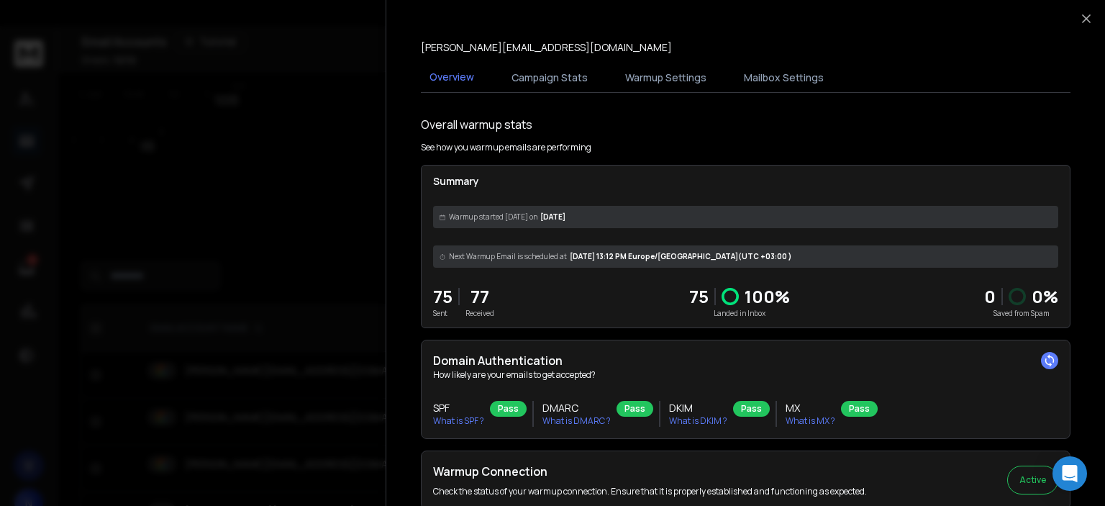
click at [803, 74] on button "Mailbox Settings" at bounding box center [783, 78] width 97 height 32
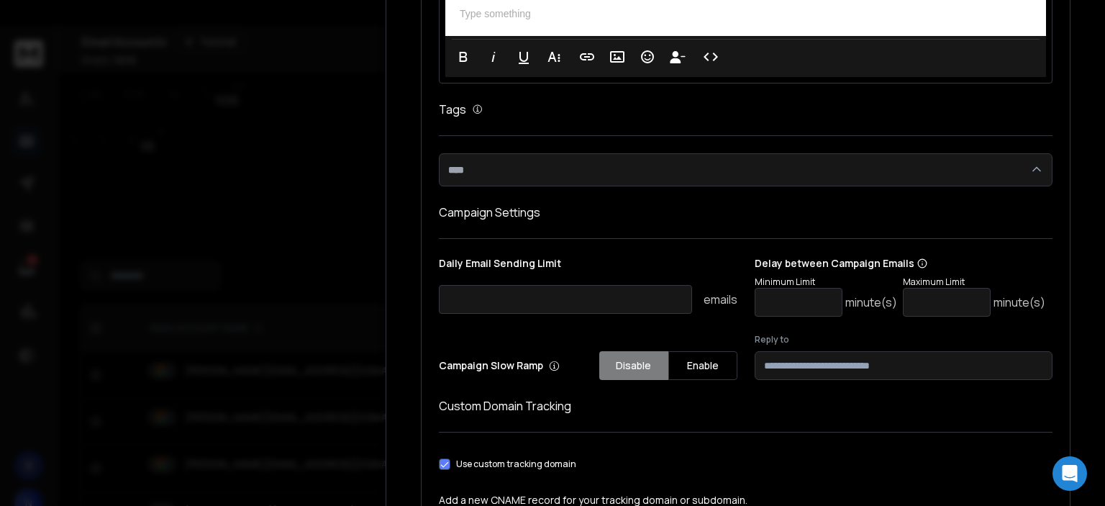
scroll to position [288, 0]
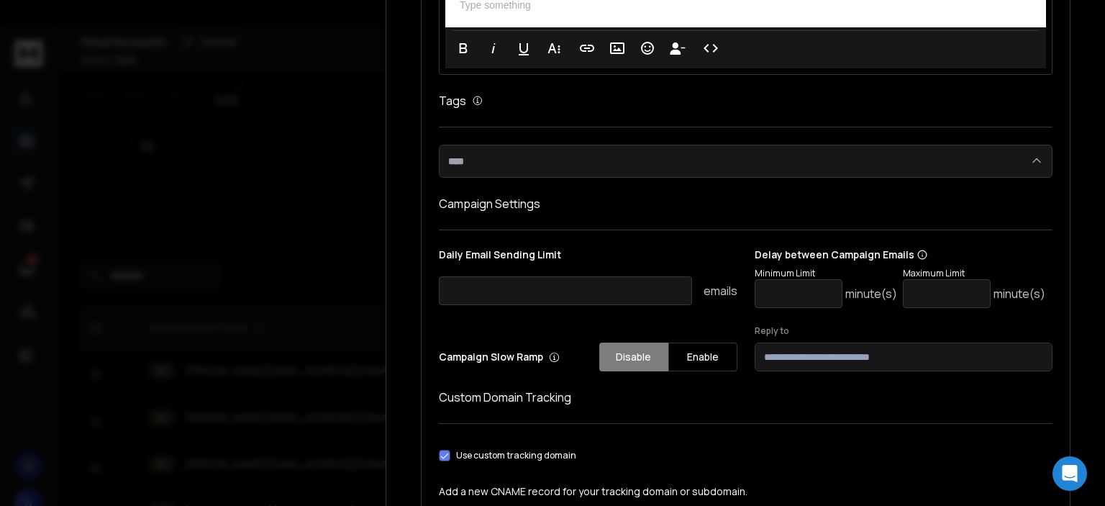
drag, startPoint x: 442, startPoint y: 281, endPoint x: 423, endPoint y: 283, distance: 18.8
click at [423, 283] on div "**********" at bounding box center [745, 292] width 649 height 950
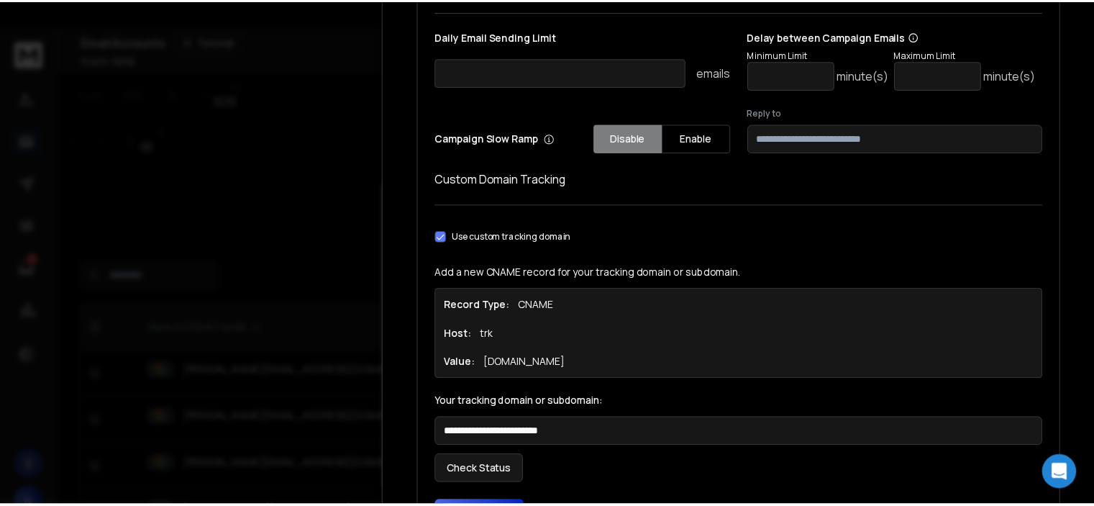
scroll to position [588, 0]
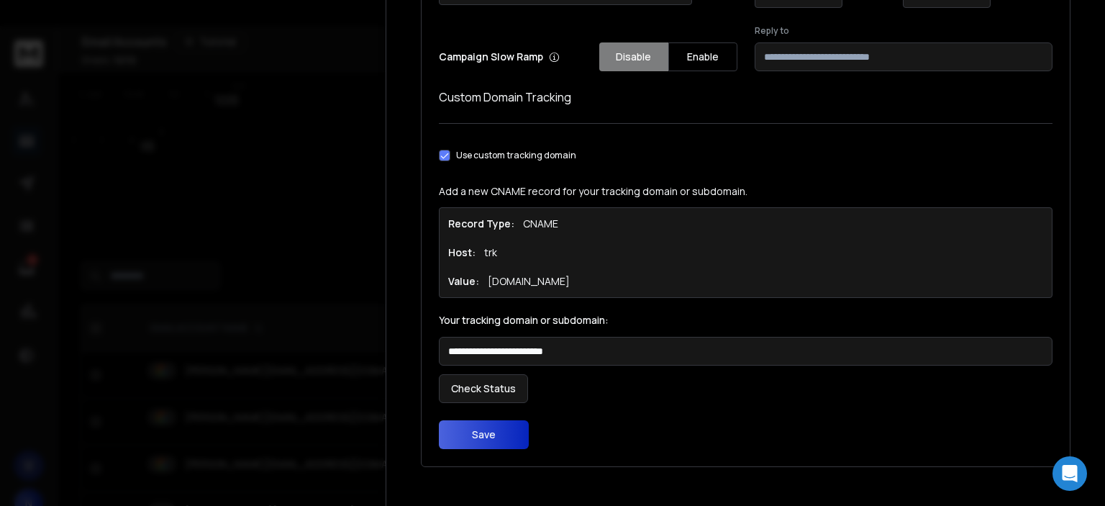
type input "**"
click at [485, 434] on button "Save" at bounding box center [484, 434] width 90 height 29
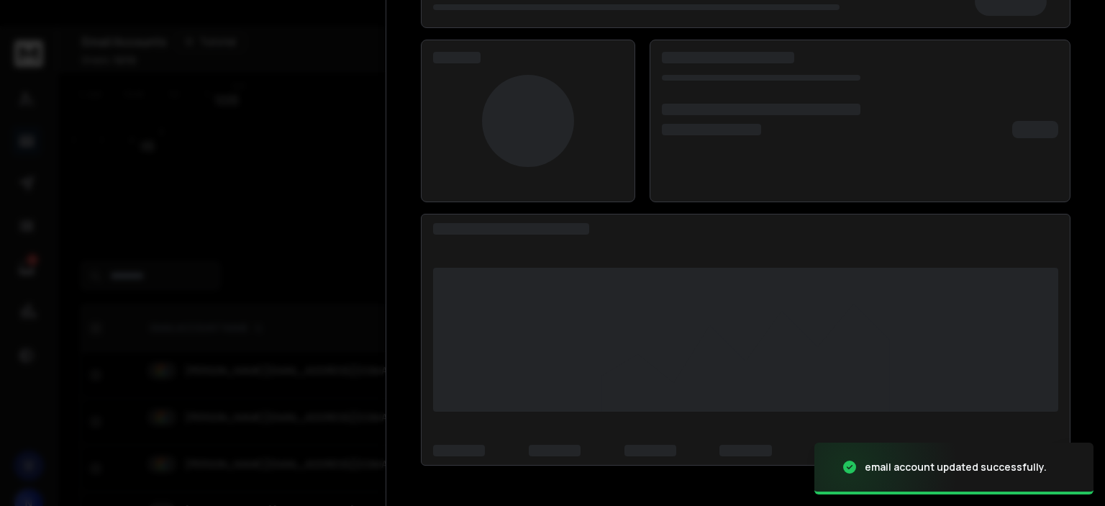
scroll to position [442, 0]
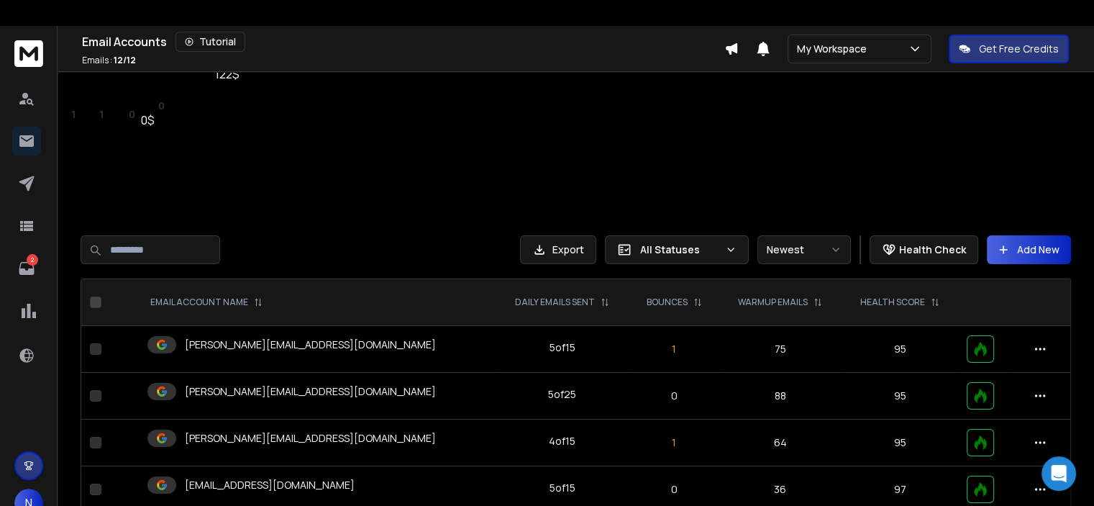
click at [268, 477] on p "[EMAIL_ADDRESS][DOMAIN_NAME]" at bounding box center [270, 484] width 170 height 14
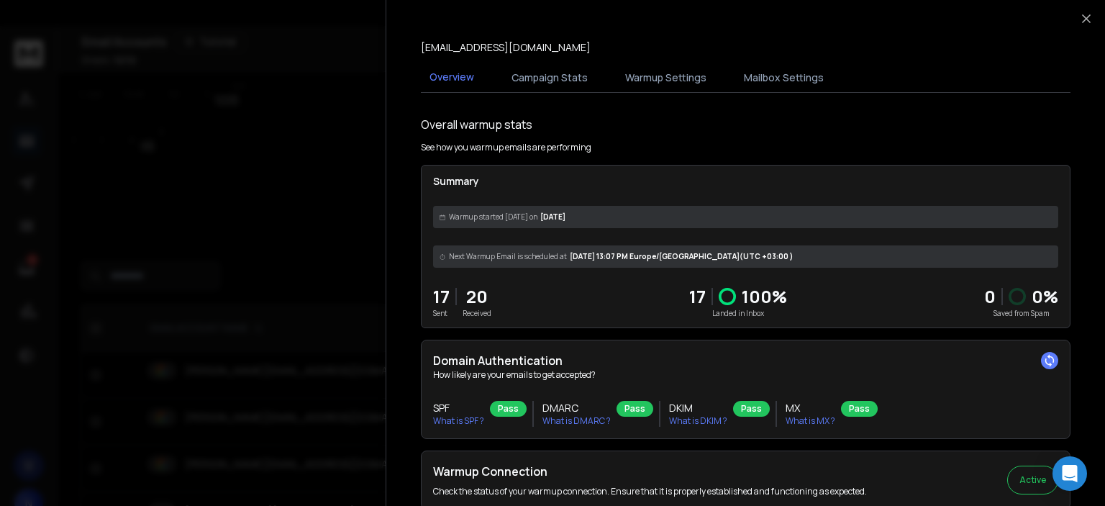
scroll to position [0, 0]
click at [770, 77] on button "Mailbox Settings" at bounding box center [783, 78] width 97 height 32
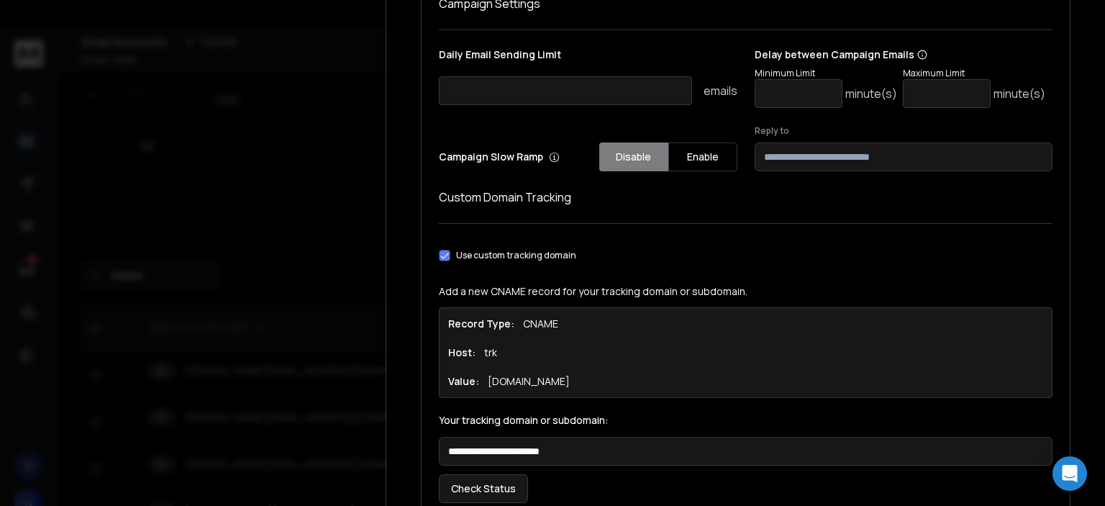
scroll to position [503, 0]
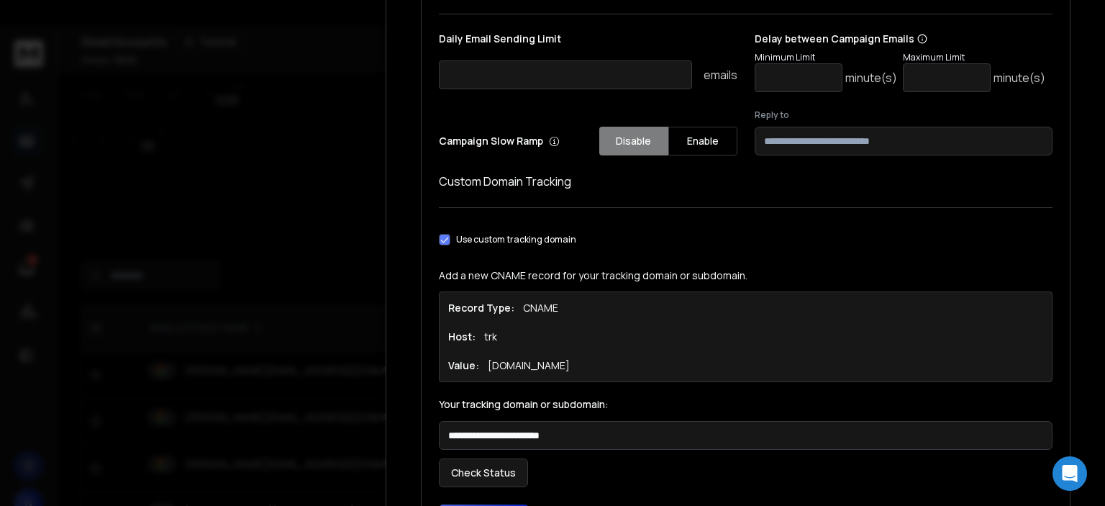
drag, startPoint x: 472, startPoint y: 78, endPoint x: 430, endPoint y: 78, distance: 41.7
click at [430, 78] on div "**********" at bounding box center [745, 76] width 649 height 950
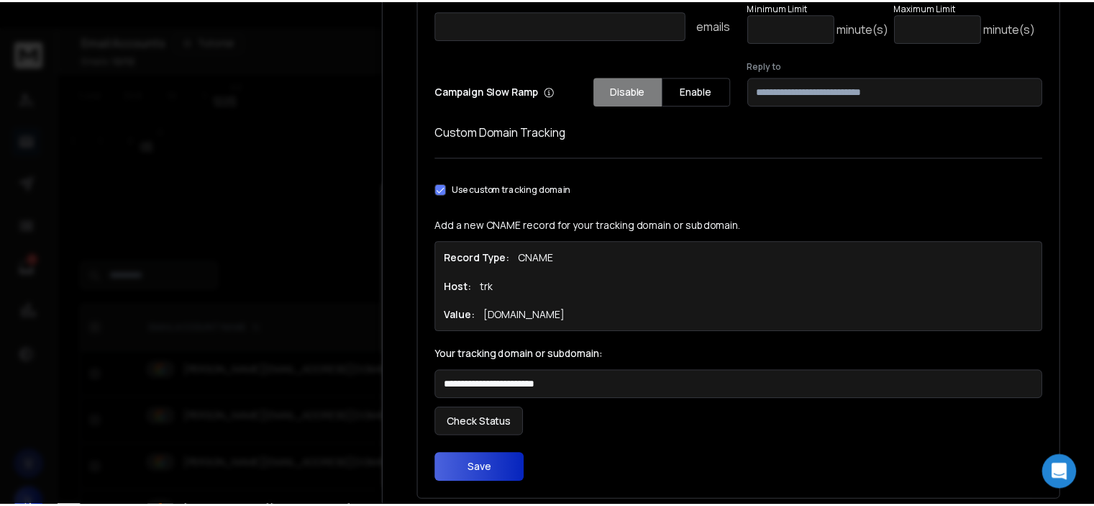
scroll to position [575, 0]
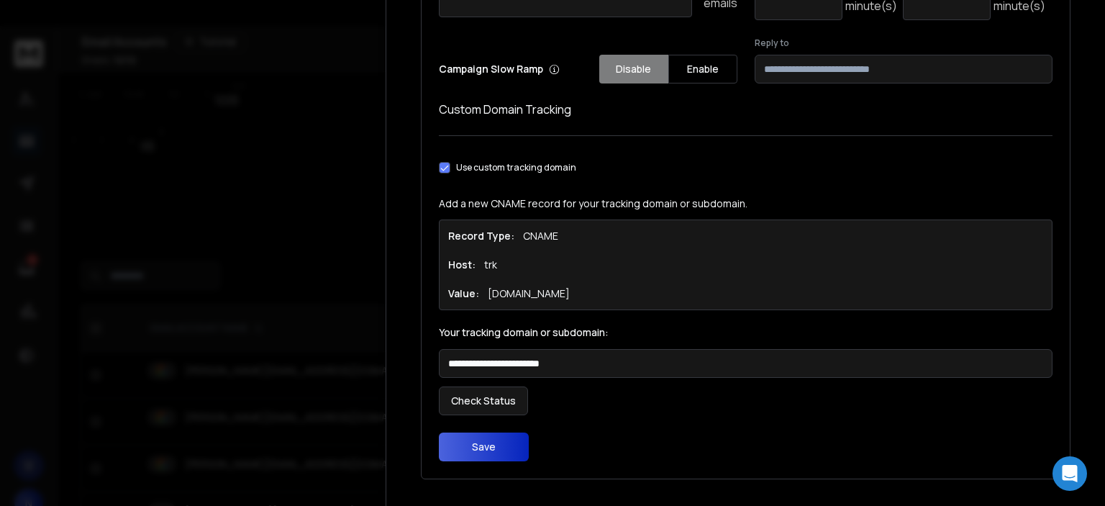
type input "**"
click at [500, 449] on button "Save" at bounding box center [484, 446] width 90 height 29
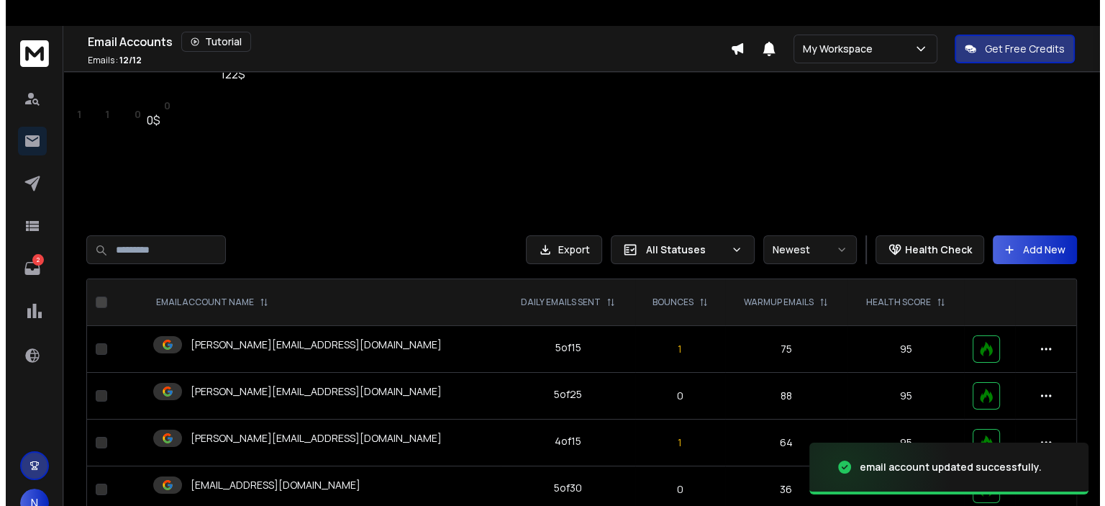
scroll to position [442, 0]
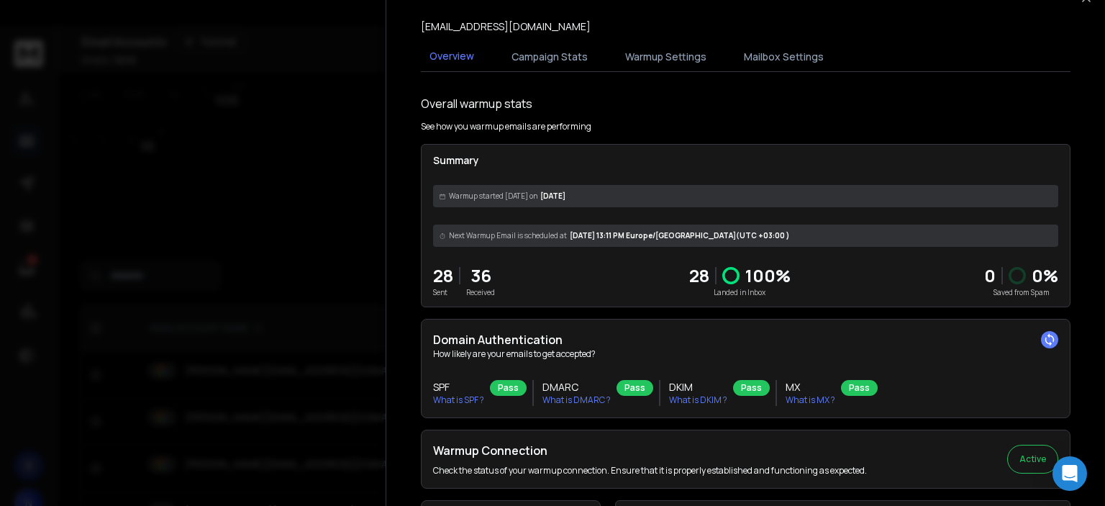
scroll to position [0, 0]
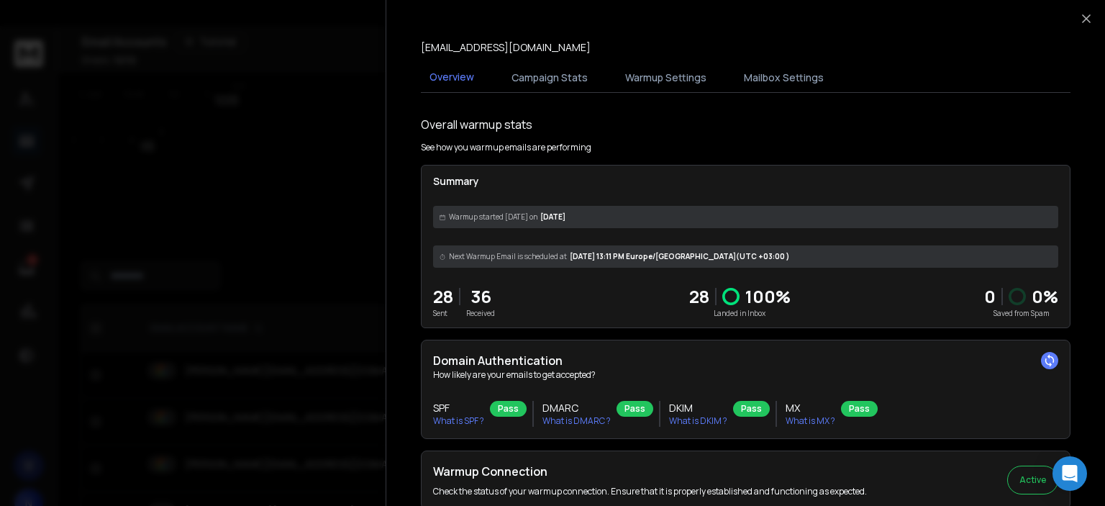
click at [795, 71] on button "Mailbox Settings" at bounding box center [783, 78] width 97 height 32
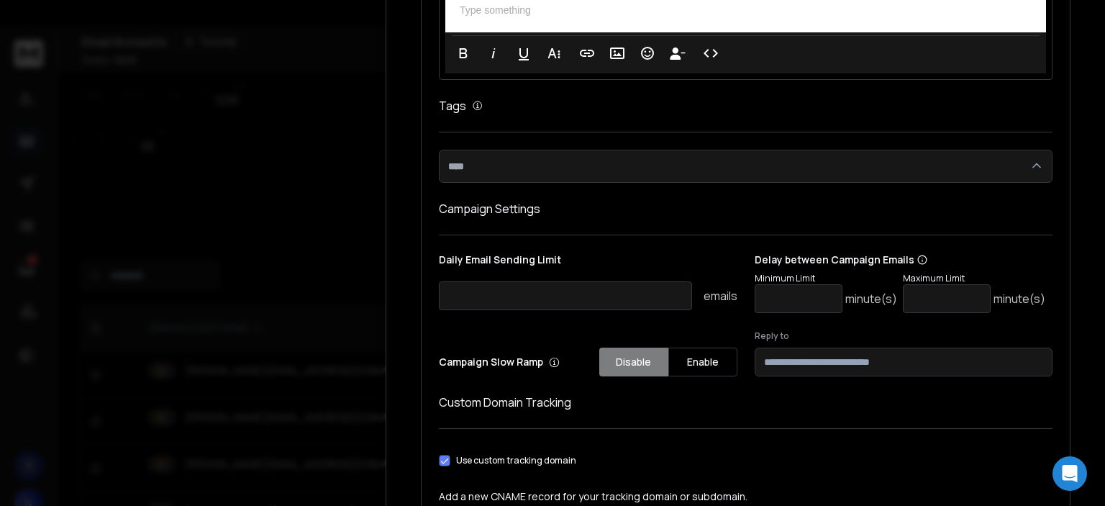
scroll to position [431, 0]
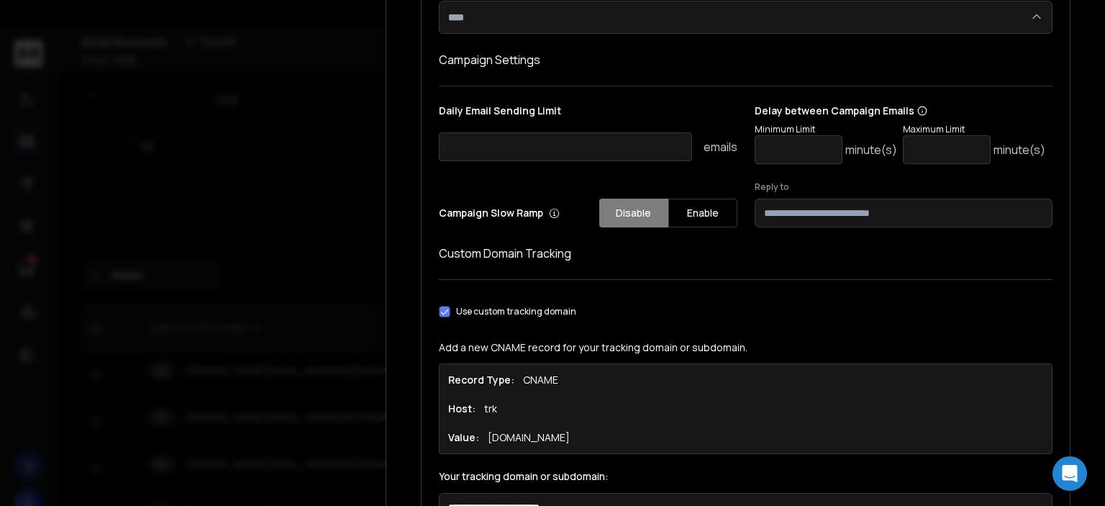
drag, startPoint x: 490, startPoint y: 140, endPoint x: 400, endPoint y: 143, distance: 90.7
click at [400, 143] on div "**********" at bounding box center [744, 253] width 719 height 506
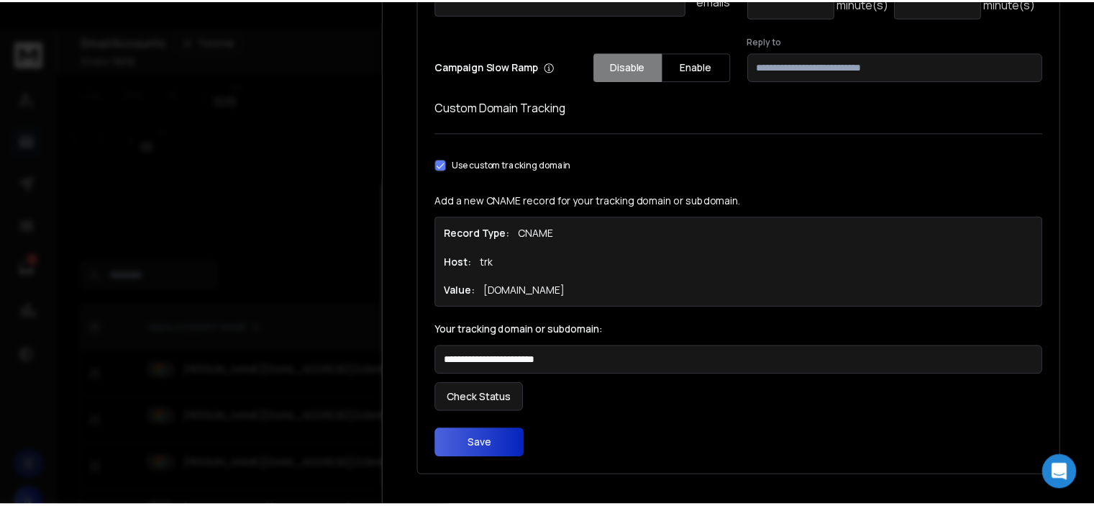
scroll to position [588, 0]
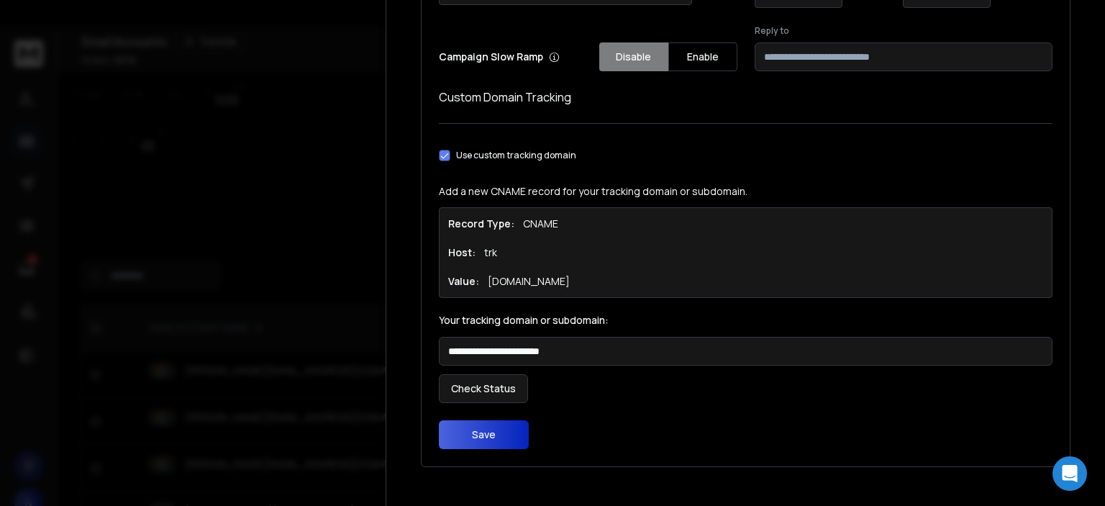
type input "**"
click at [504, 429] on button "Save" at bounding box center [484, 434] width 90 height 29
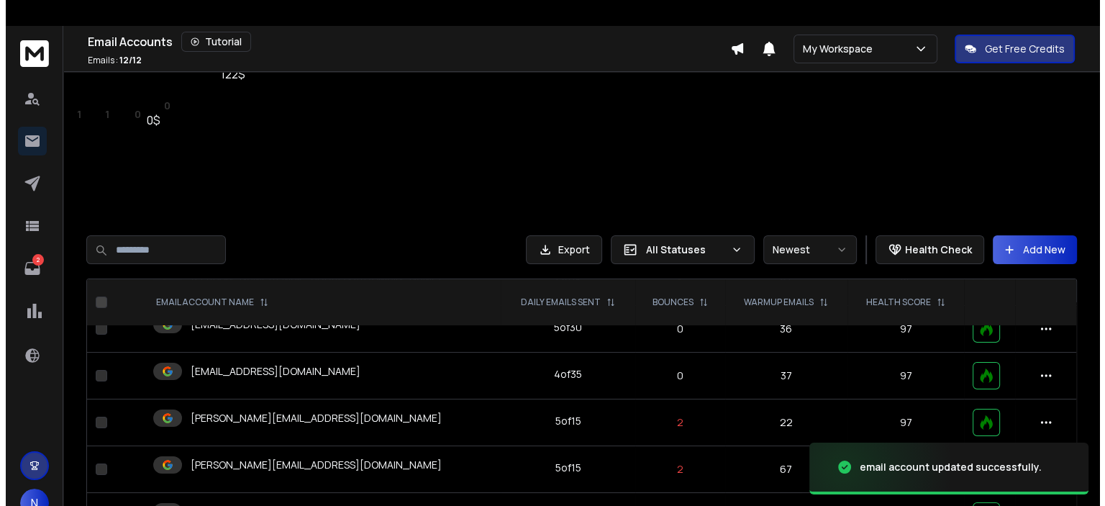
scroll to position [227, 0]
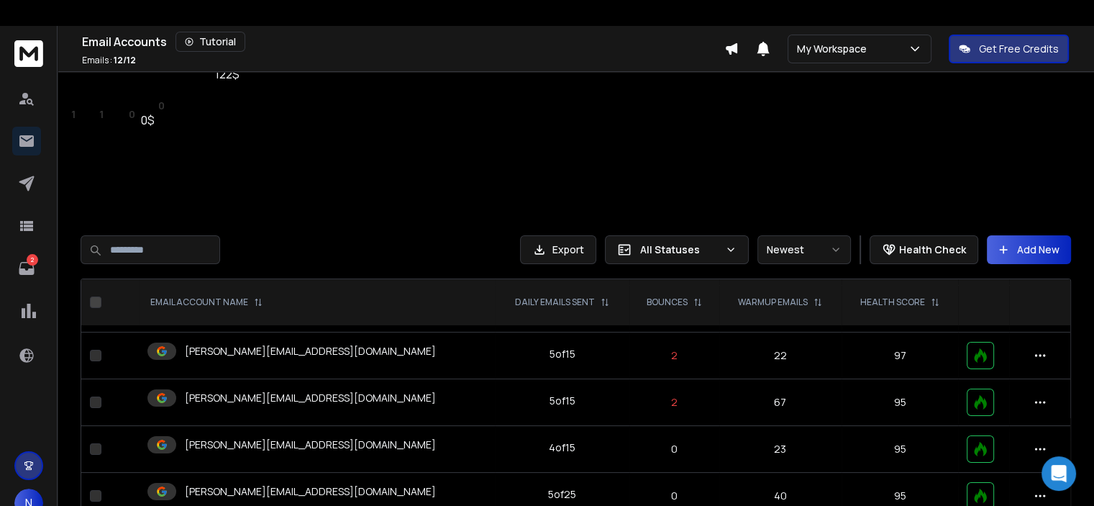
click at [308, 437] on p "[PERSON_NAME][EMAIL_ADDRESS][DOMAIN_NAME]" at bounding box center [310, 444] width 251 height 14
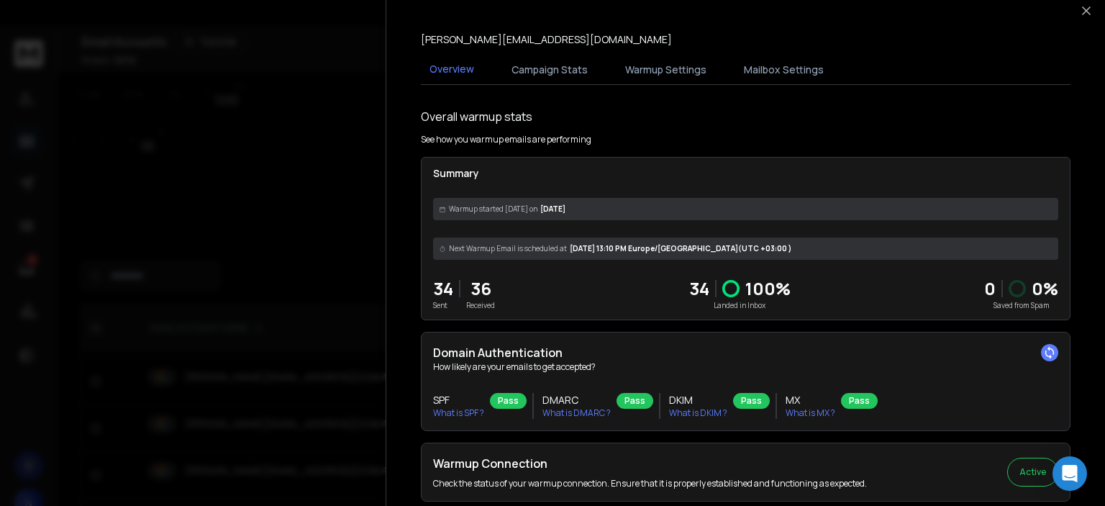
scroll to position [0, 0]
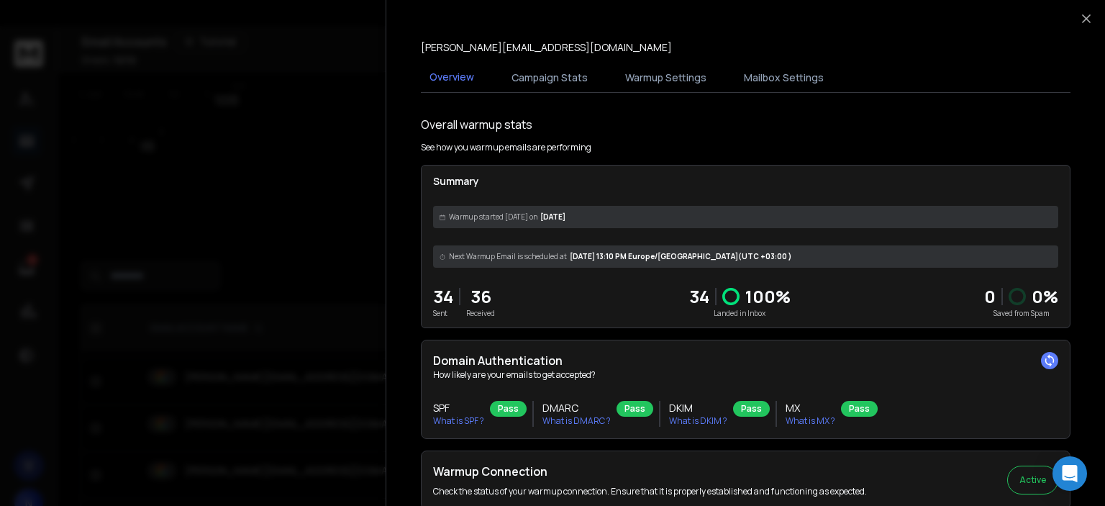
click at [791, 77] on button "Mailbox Settings" at bounding box center [783, 78] width 97 height 32
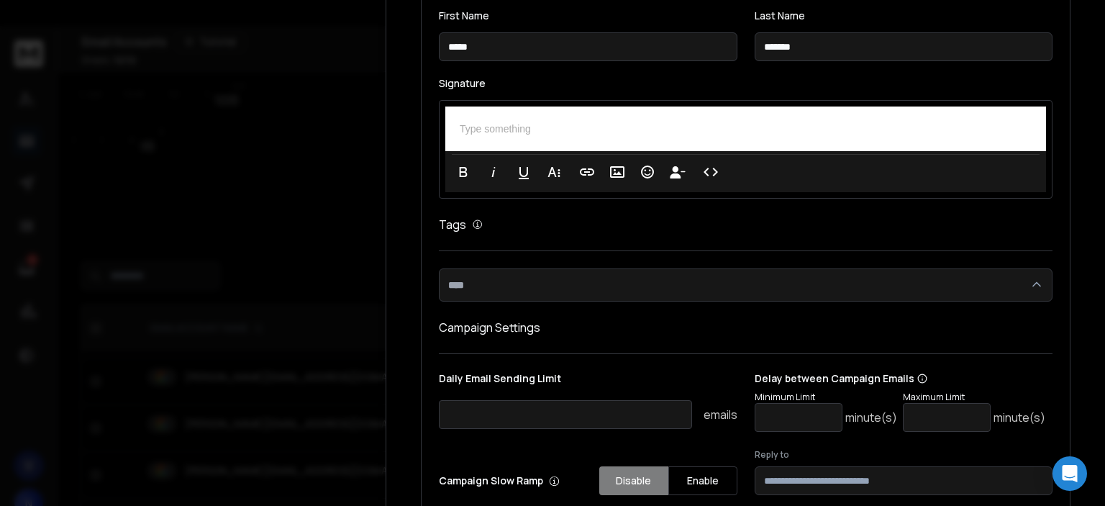
scroll to position [288, 0]
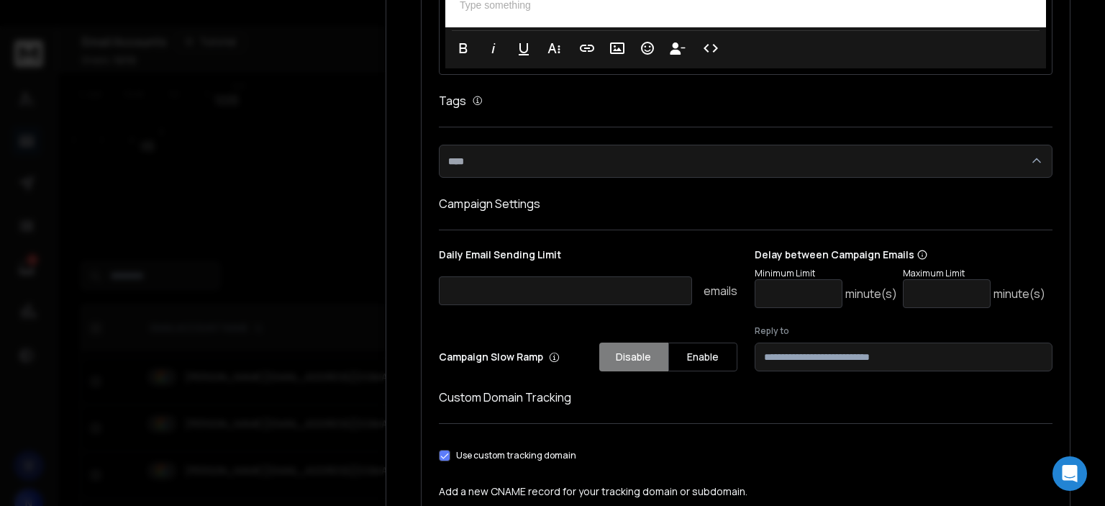
drag, startPoint x: 486, startPoint y: 288, endPoint x: 401, endPoint y: 297, distance: 85.3
click at [401, 297] on div "Multi Select Table Sheet [PERSON_NAME][EMAIL_ADDRESS][DOMAIN_NAME] Overview Cam…" at bounding box center [744, 253] width 719 height 506
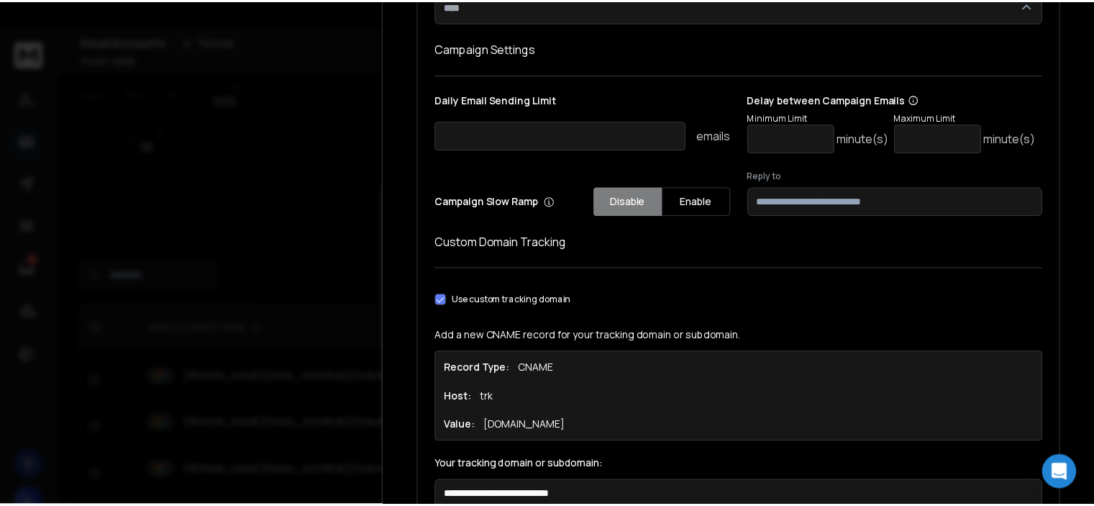
scroll to position [588, 0]
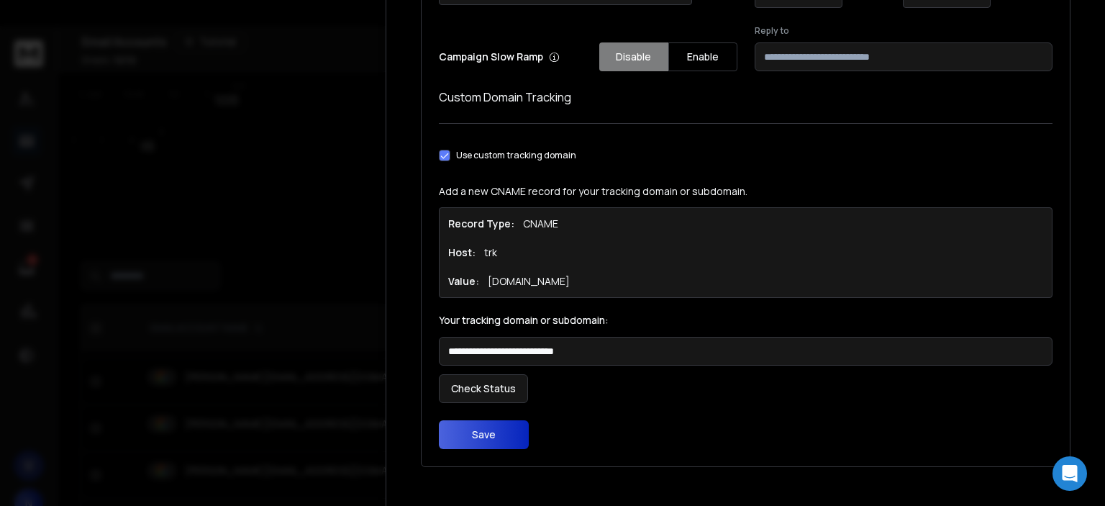
type input "**"
click at [495, 436] on button "Save" at bounding box center [484, 434] width 90 height 29
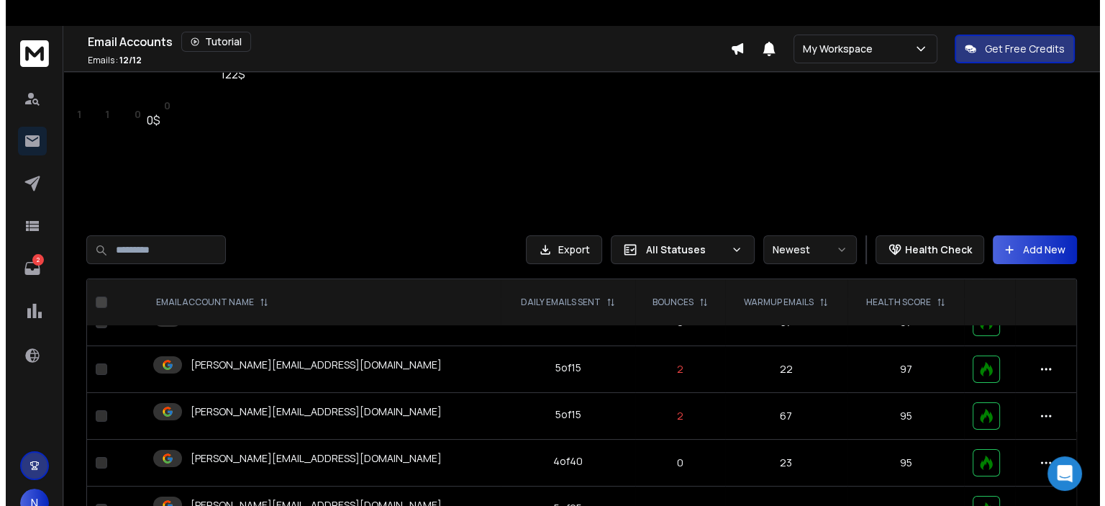
scroll to position [216, 0]
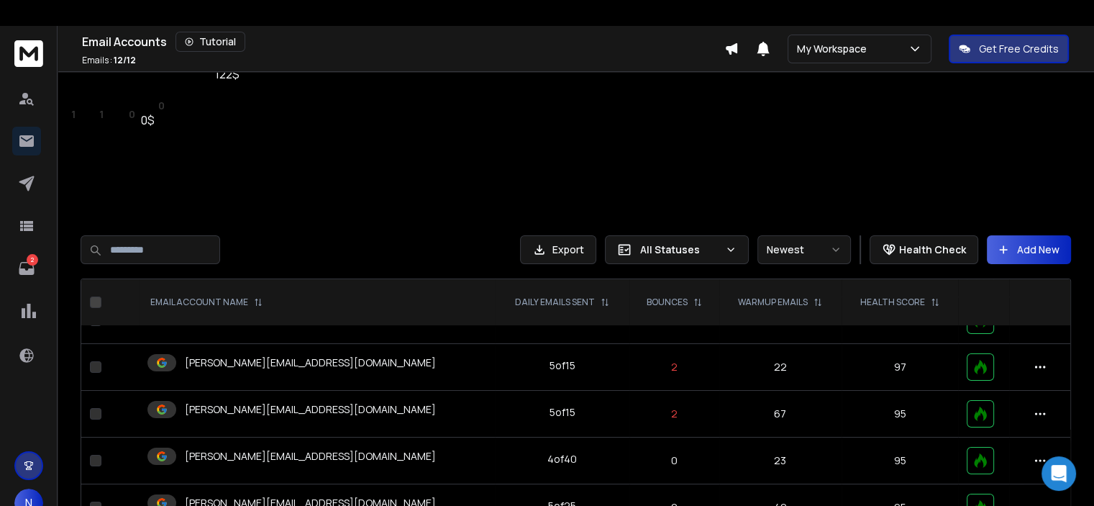
click at [268, 495] on p "[PERSON_NAME][EMAIL_ADDRESS][DOMAIN_NAME]" at bounding box center [310, 502] width 251 height 14
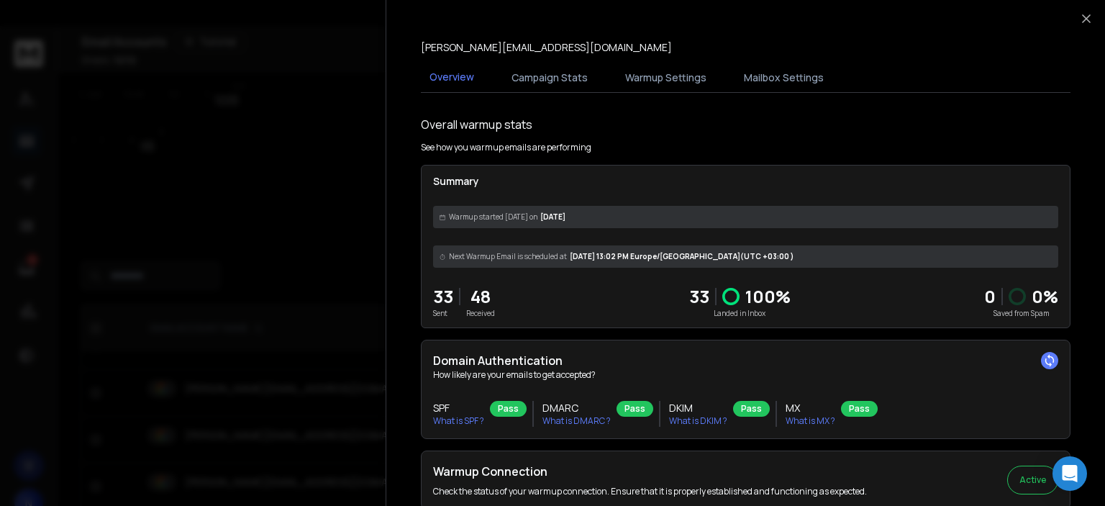
click at [793, 73] on button "Mailbox Settings" at bounding box center [783, 78] width 97 height 32
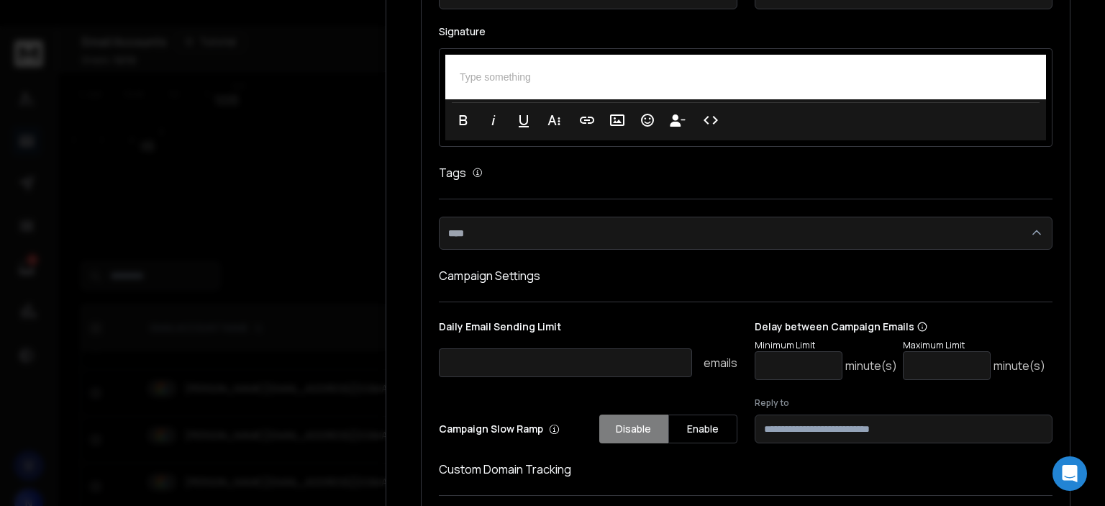
drag, startPoint x: 472, startPoint y: 362, endPoint x: 423, endPoint y: 359, distance: 49.0
click at [423, 359] on div "**********" at bounding box center [745, 364] width 649 height 950
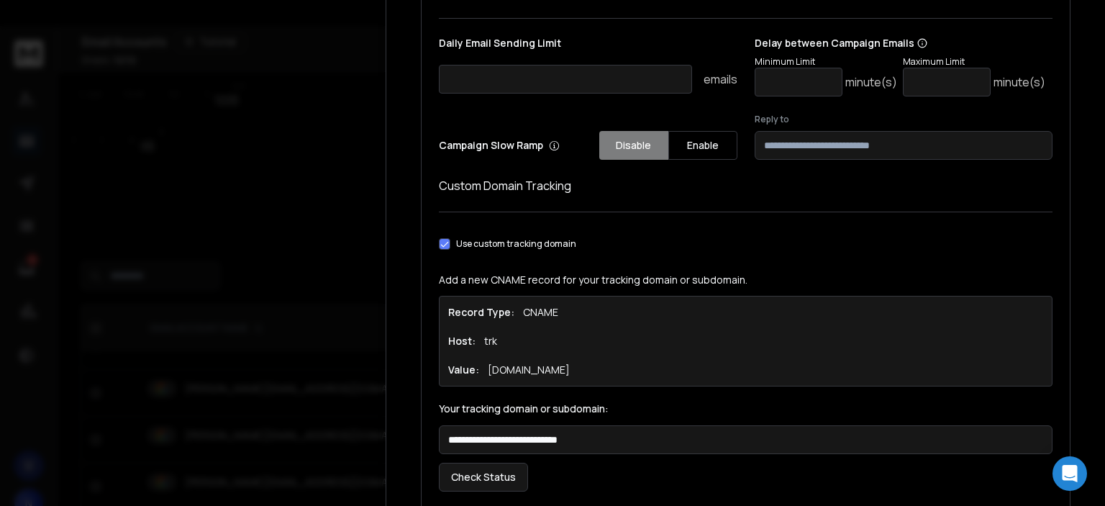
scroll to position [588, 0]
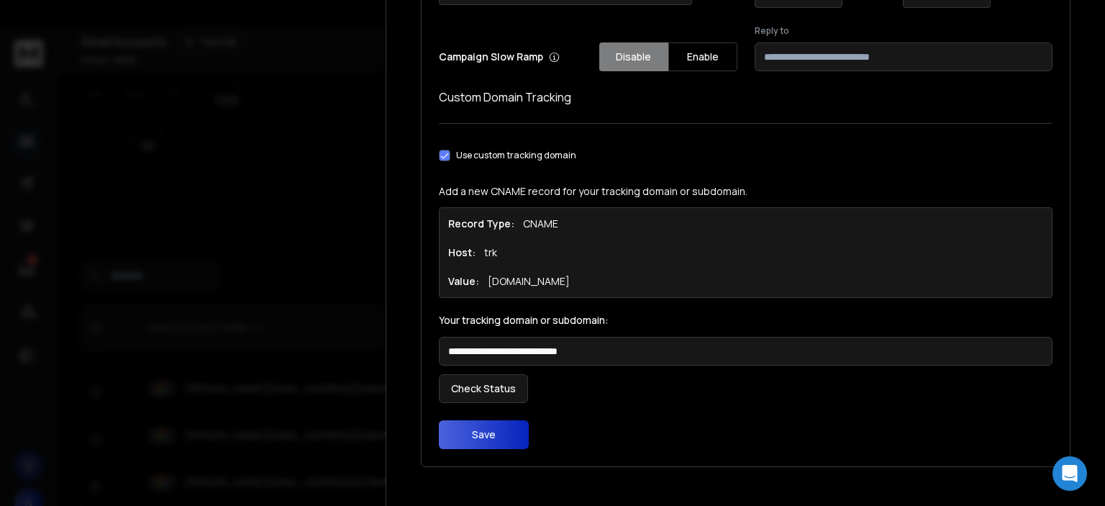
type input "**"
click at [463, 437] on button "Save" at bounding box center [484, 434] width 90 height 29
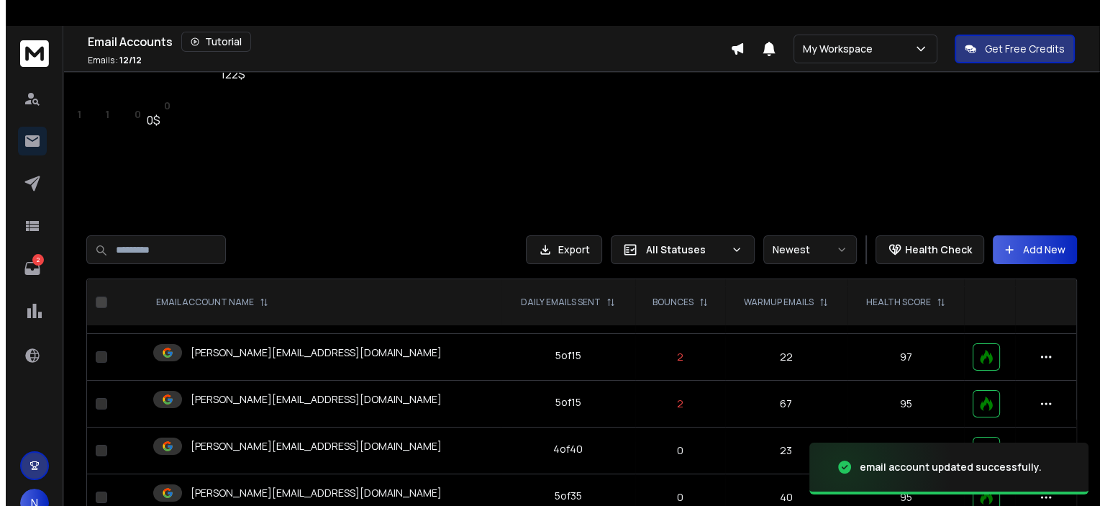
scroll to position [227, 0]
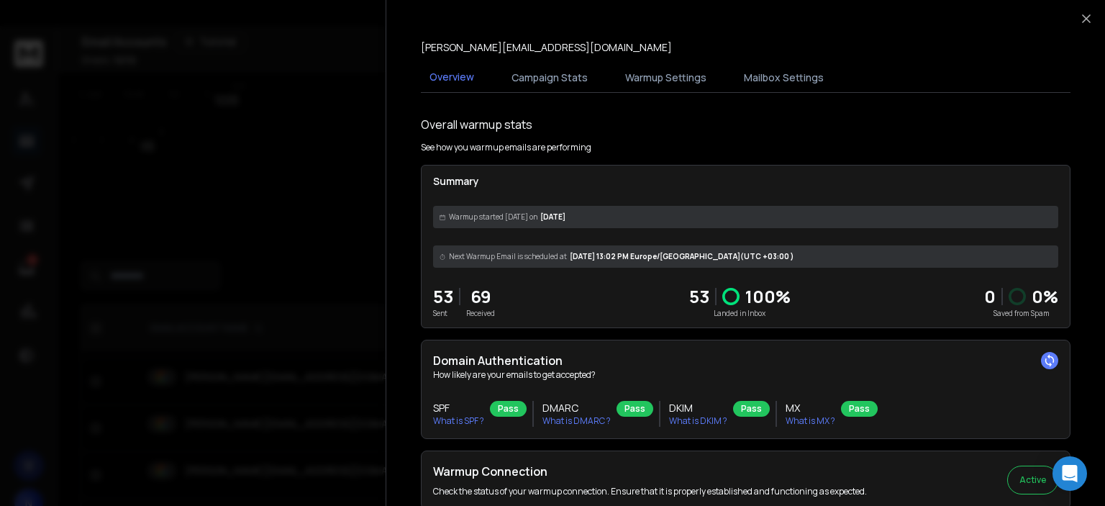
click at [790, 73] on button "Mailbox Settings" at bounding box center [783, 78] width 97 height 32
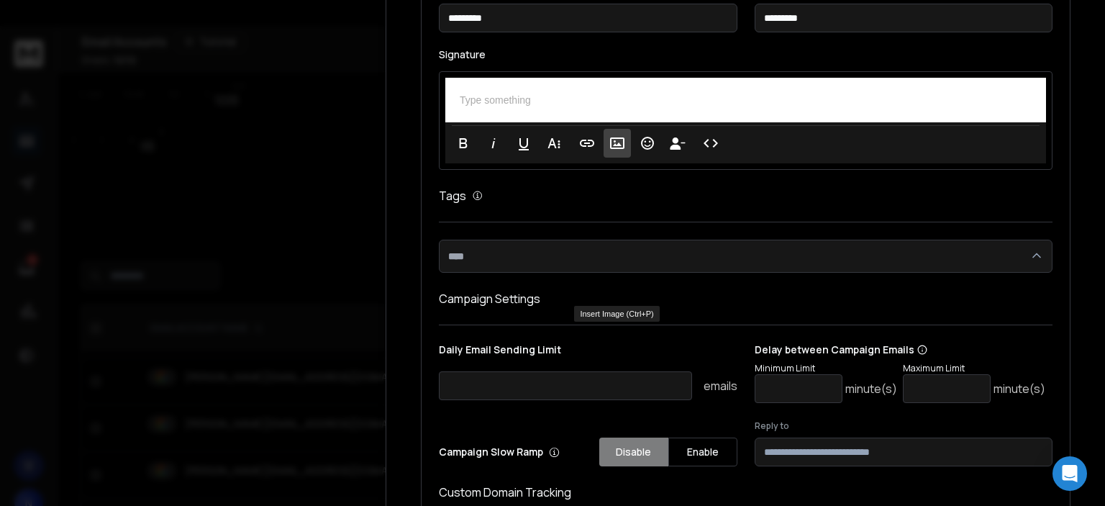
scroll to position [216, 0]
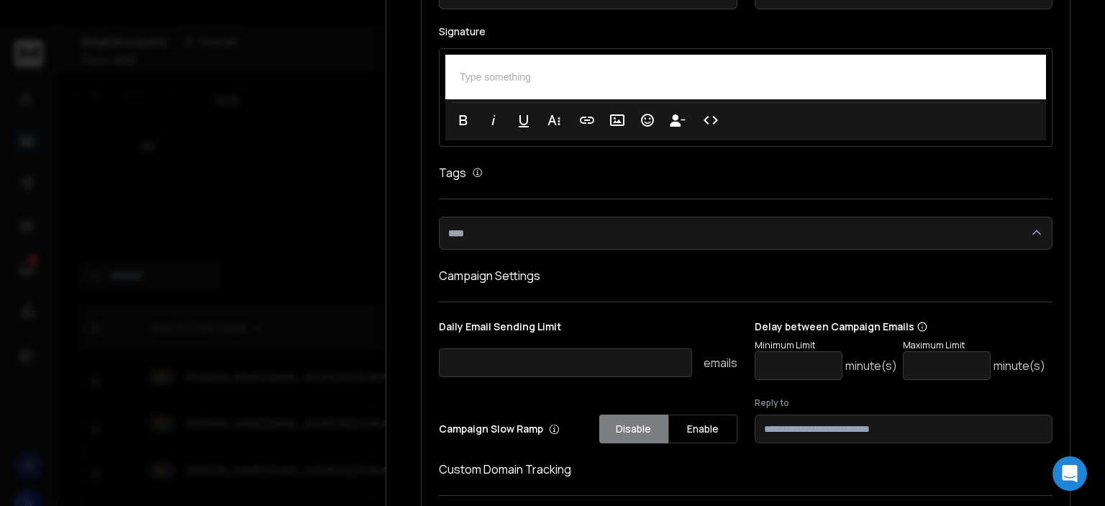
drag, startPoint x: 491, startPoint y: 351, endPoint x: 429, endPoint y: 365, distance: 64.0
click at [429, 365] on div "**********" at bounding box center [745, 364] width 649 height 950
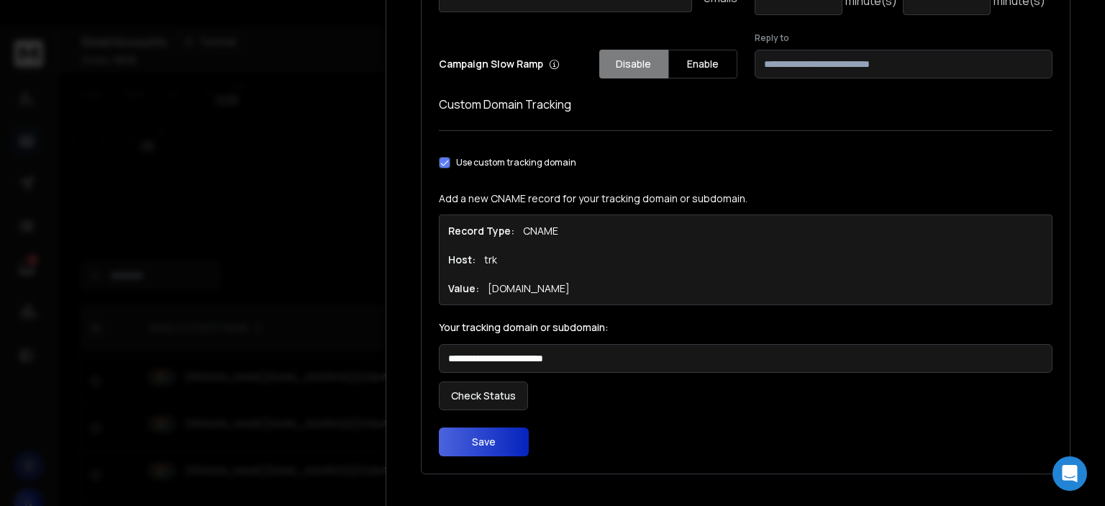
scroll to position [588, 0]
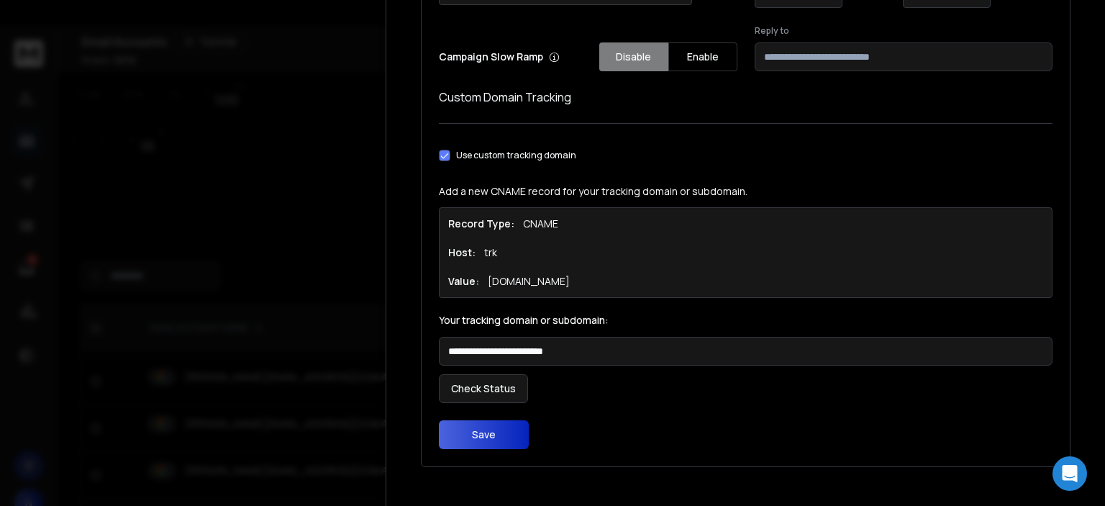
type input "**"
click at [486, 437] on button "Save" at bounding box center [484, 434] width 90 height 29
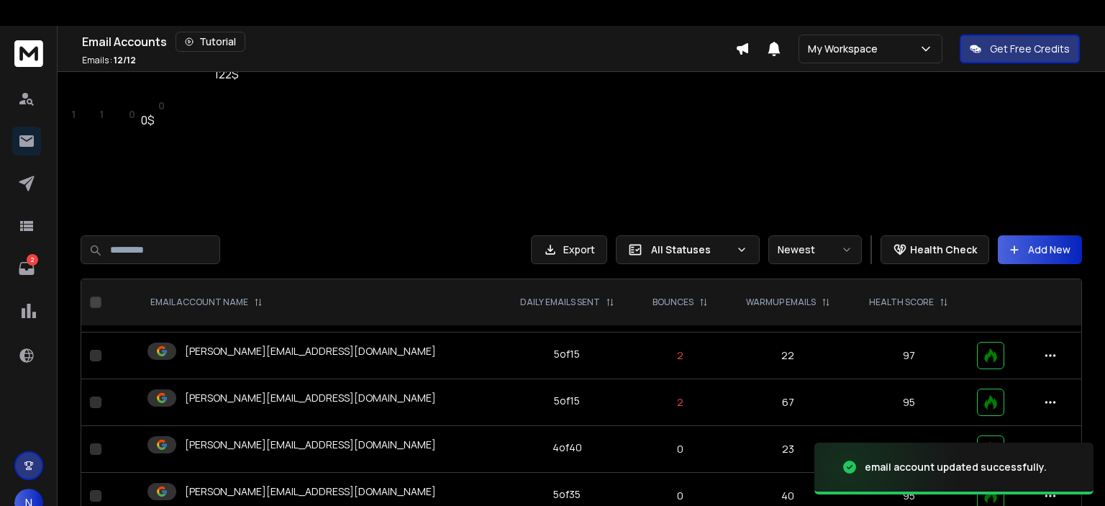
scroll to position [29, 0]
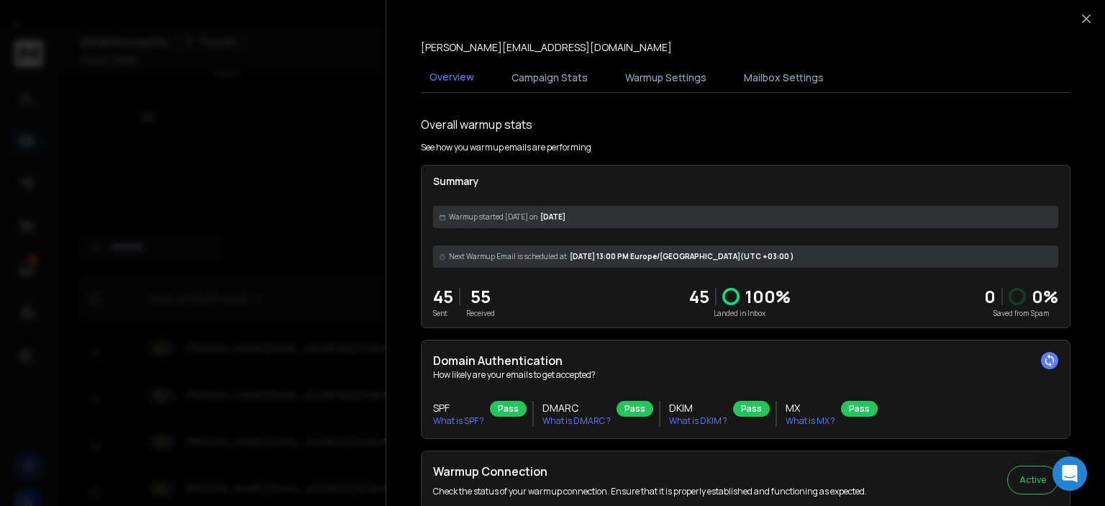
click at [788, 75] on button "Mailbox Settings" at bounding box center [783, 78] width 97 height 32
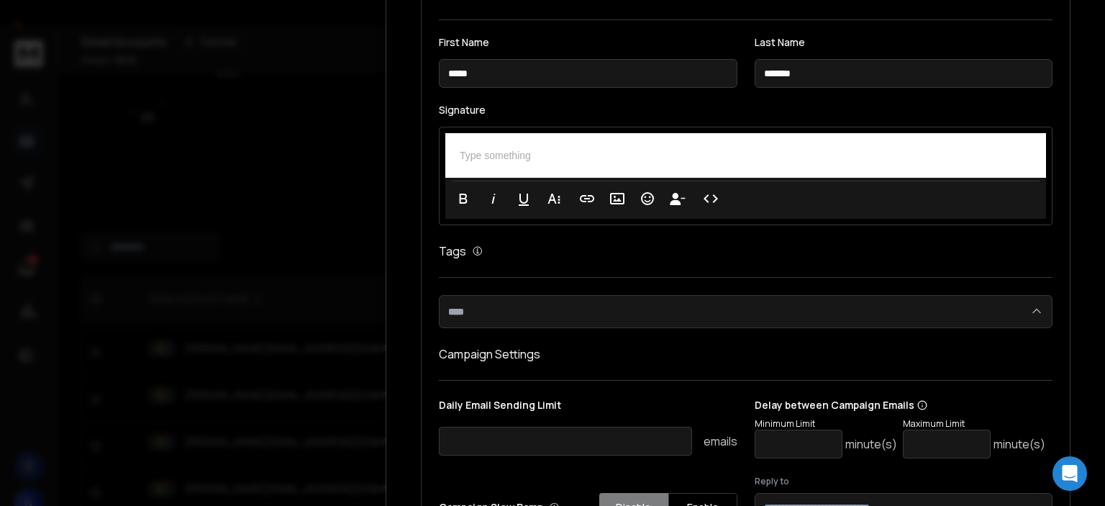
scroll to position [288, 0]
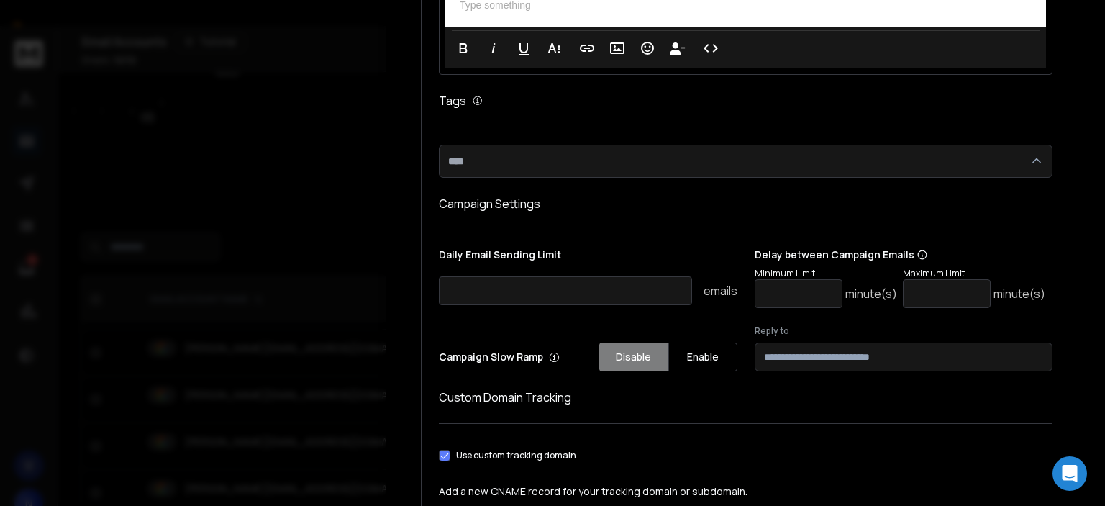
drag, startPoint x: 432, startPoint y: 284, endPoint x: 408, endPoint y: 287, distance: 24.6
click at [408, 287] on div "[PERSON_NAME][EMAIL_ADDRESS][DOMAIN_NAME] Overview Campaign Stats Warmup Settin…" at bounding box center [745, 260] width 684 height 1060
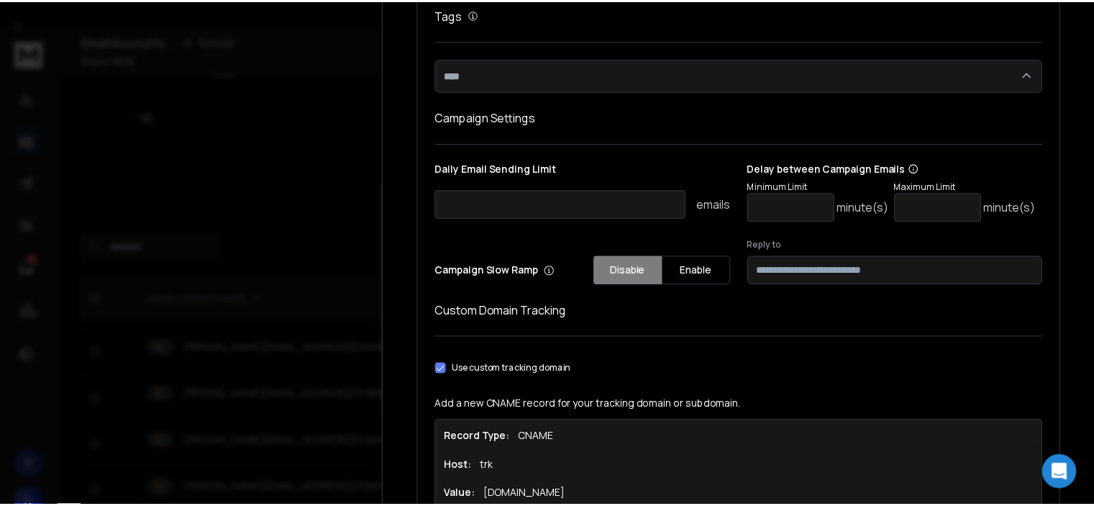
scroll to position [575, 0]
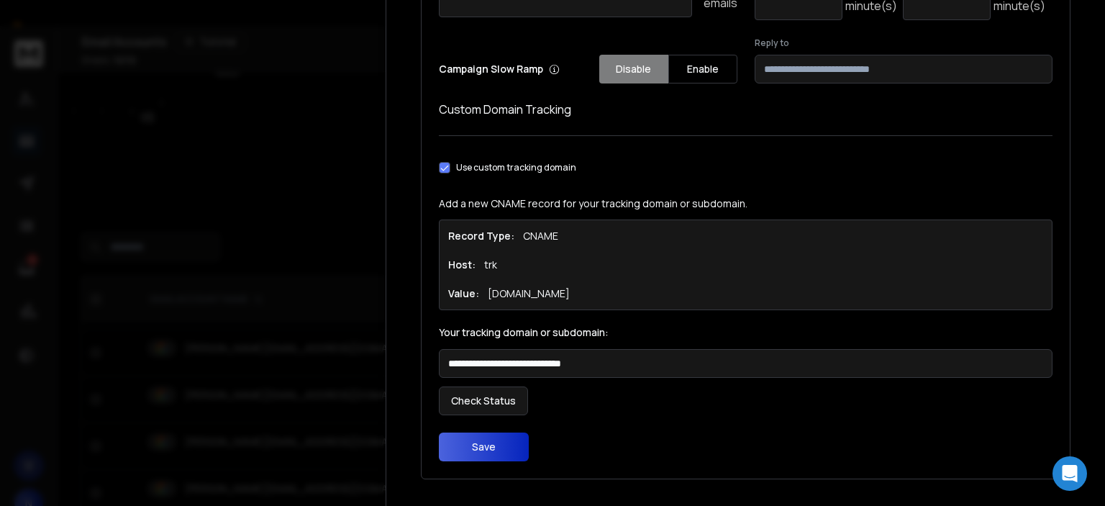
type input "**"
click at [479, 446] on button "Save" at bounding box center [484, 446] width 90 height 29
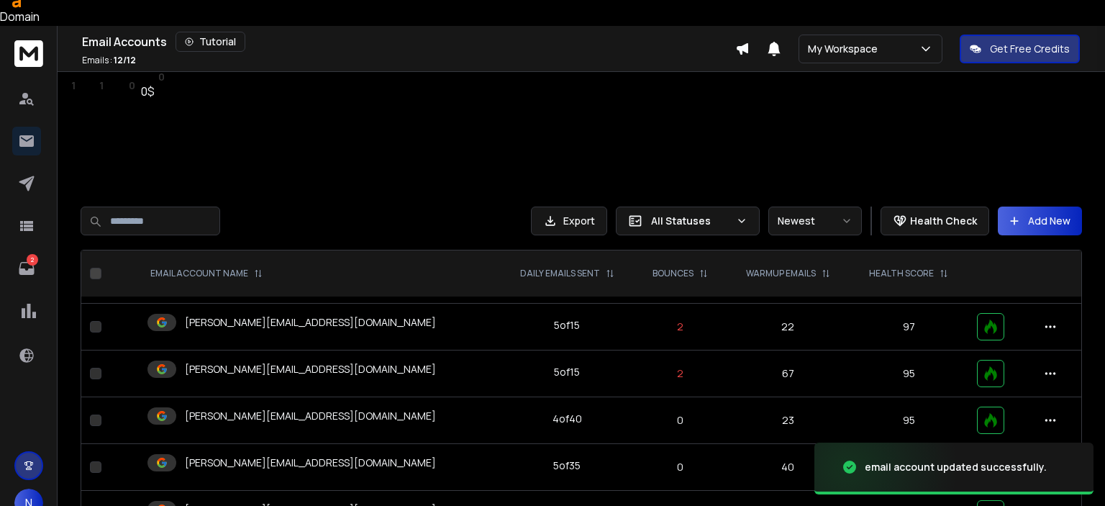
scroll to position [442, 0]
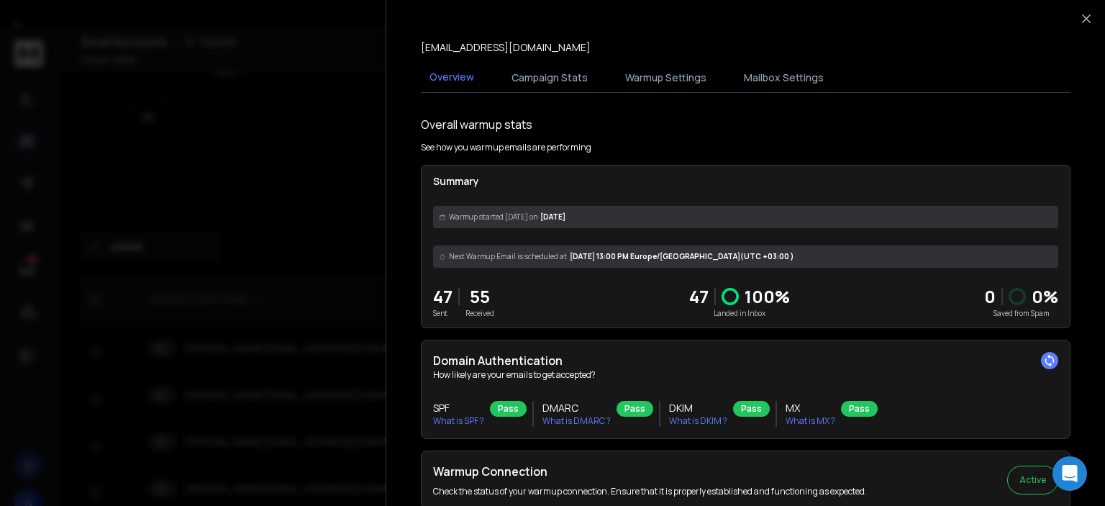
click at [768, 70] on button "Mailbox Settings" at bounding box center [783, 78] width 97 height 32
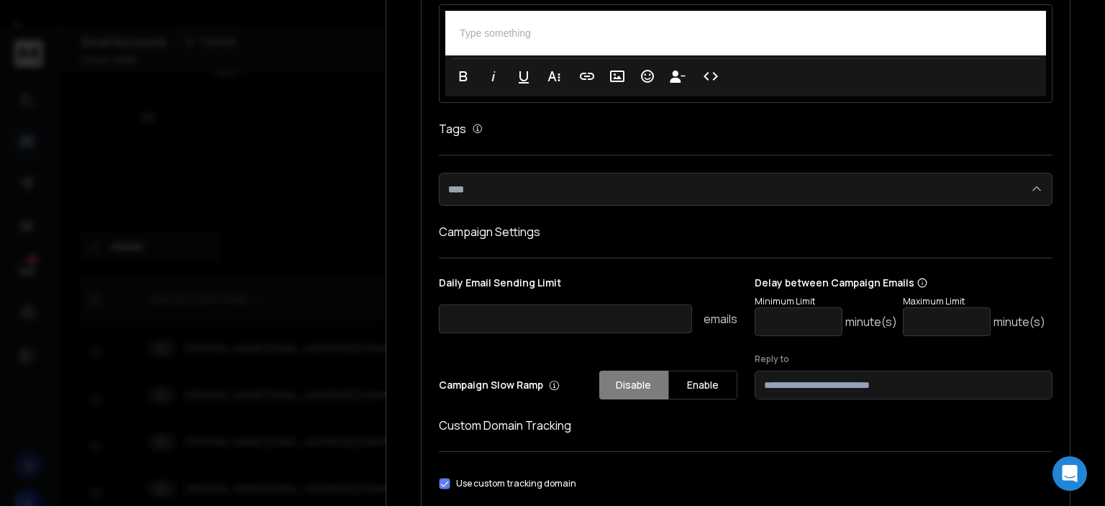
scroll to position [288, 0]
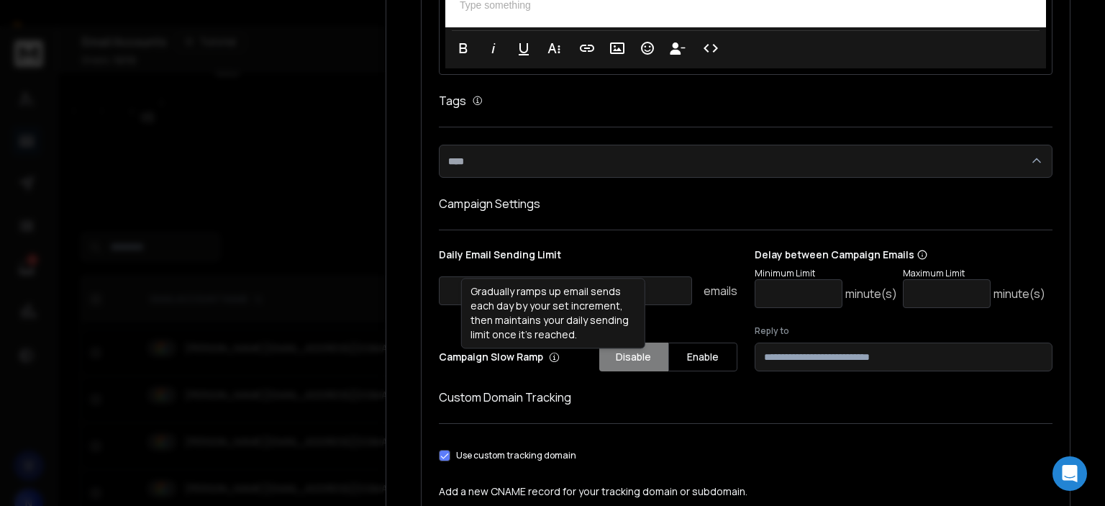
click at [443, 287] on body "Domain dr 40 ar 1.4M rp 308 rd 10 kw 1 st 42 122$ Page ur 0 rp 1 rd 1 kw 0 st 0…" at bounding box center [552, 337] width 1105 height 680
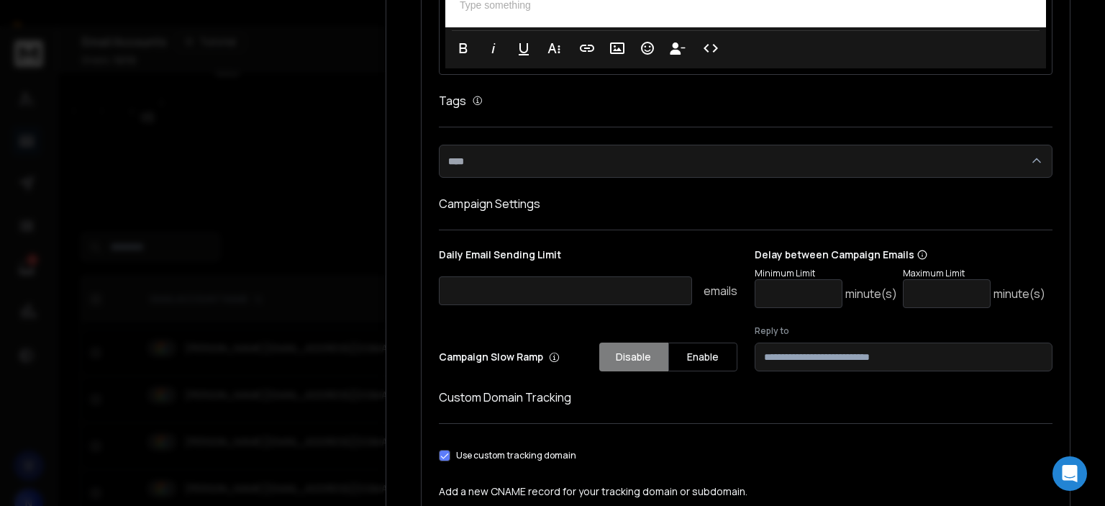
drag, startPoint x: 454, startPoint y: 289, endPoint x: 443, endPoint y: 293, distance: 11.4
click at [443, 293] on input "**" at bounding box center [565, 290] width 253 height 29
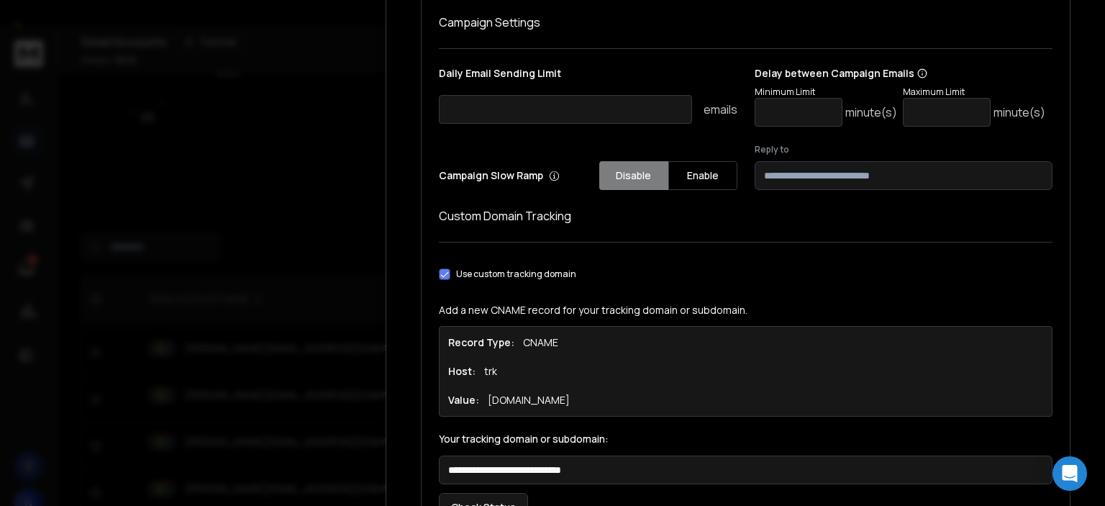
scroll to position [588, 0]
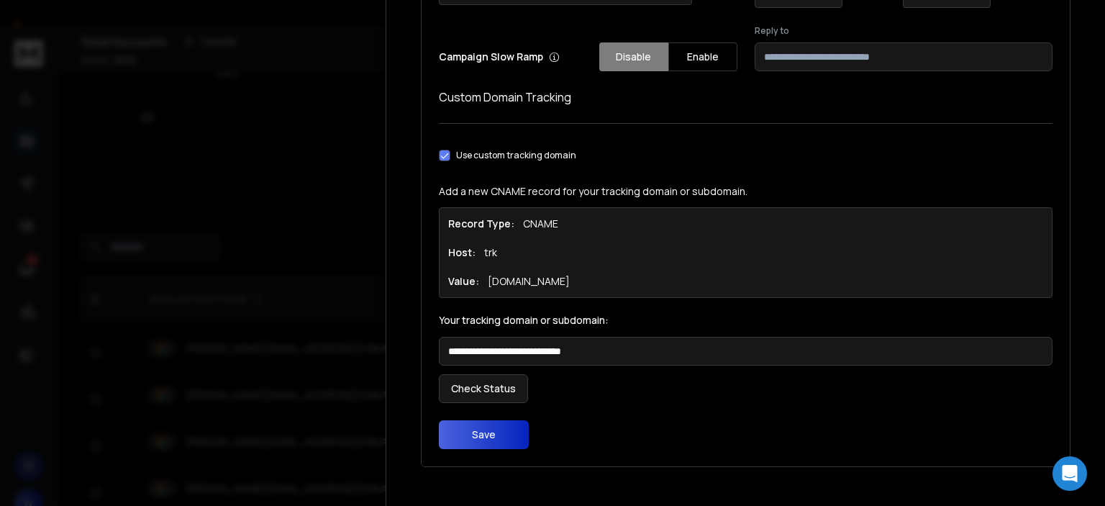
type input "**"
click at [494, 427] on button "Save" at bounding box center [484, 434] width 90 height 29
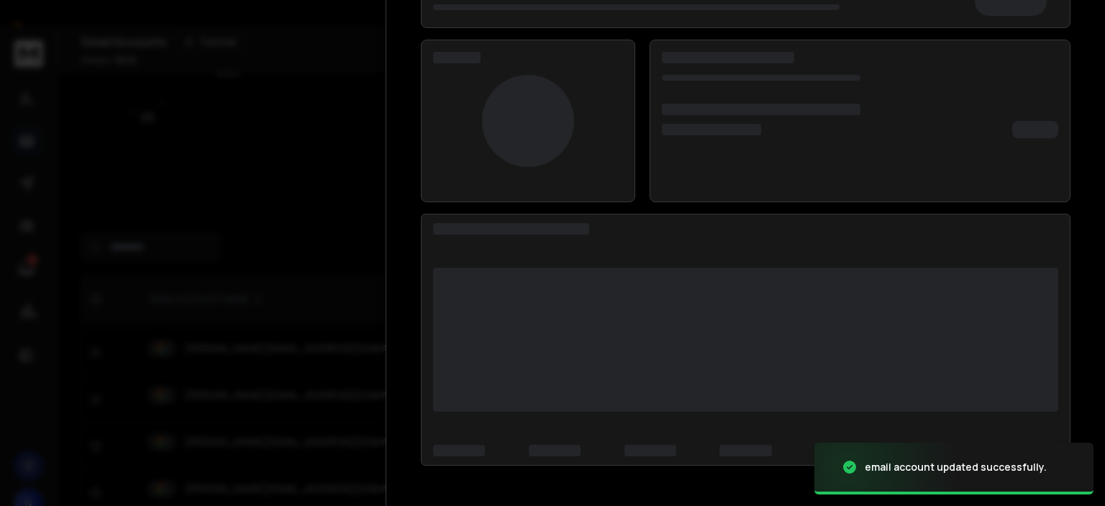
scroll to position [442, 0]
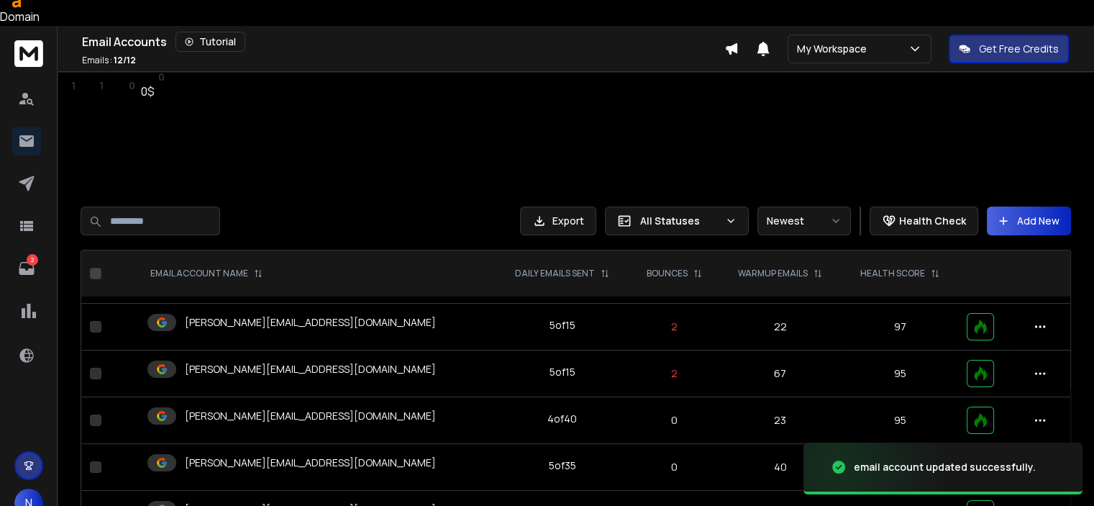
click at [253, 350] on td "[PERSON_NAME][EMAIL_ADDRESS][DOMAIN_NAME]" at bounding box center [317, 373] width 356 height 47
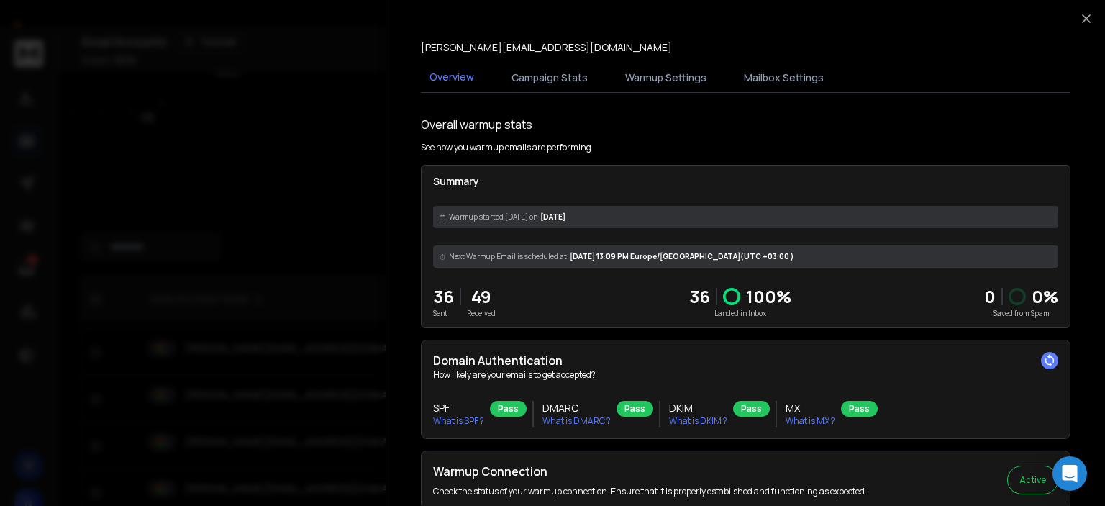
click at [798, 76] on button "Mailbox Settings" at bounding box center [783, 78] width 97 height 32
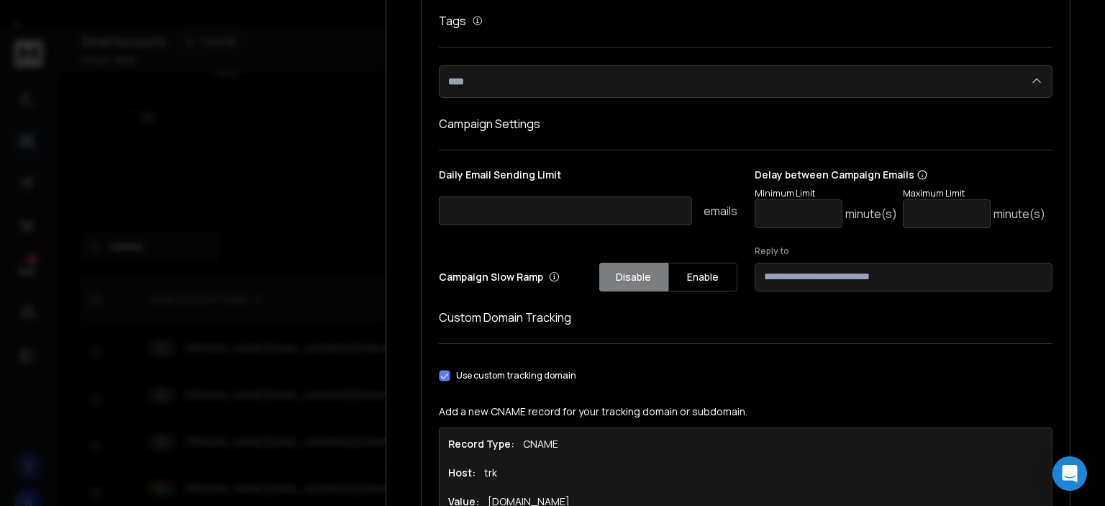
scroll to position [360, 0]
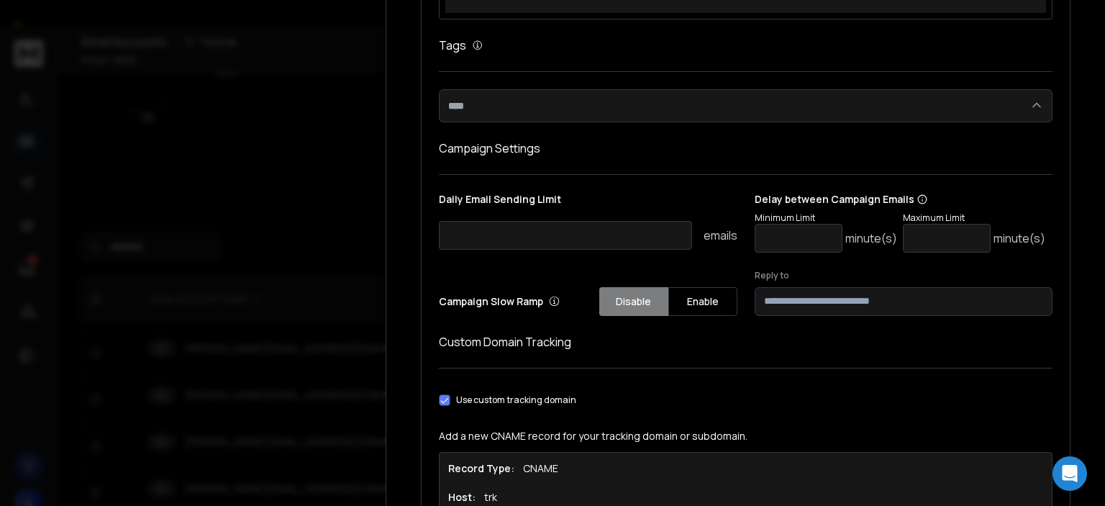
drag, startPoint x: 483, startPoint y: 235, endPoint x: 381, endPoint y: 223, distance: 102.8
click at [381, 223] on body "Domain dr 40 ar 1.4M rp 308 rd 10 kw 1 st 42 122$ Page ur 0 rp 1 rd 1 kw 0 st 0…" at bounding box center [552, 337] width 1105 height 680
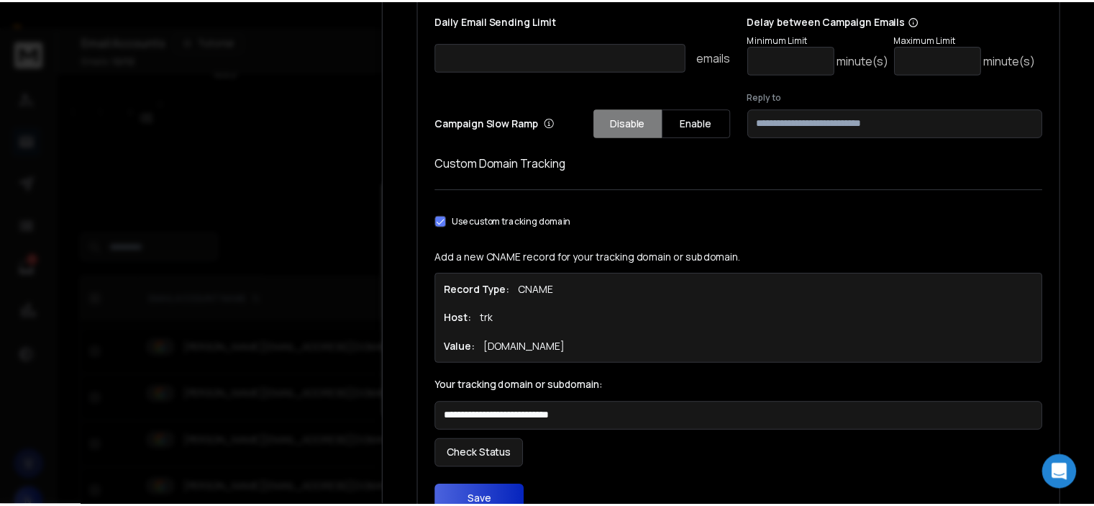
scroll to position [604, 0]
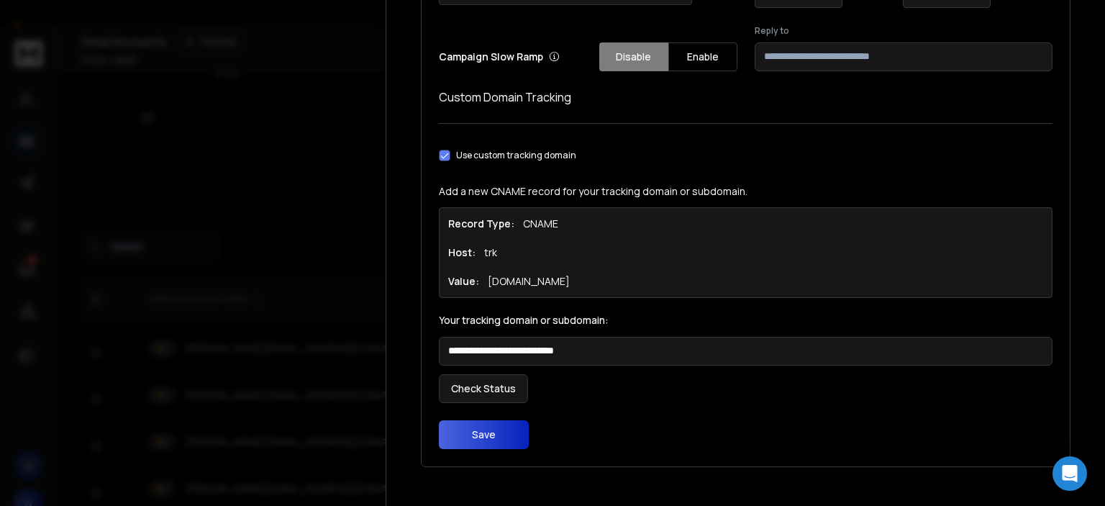
type input "**"
click at [481, 442] on button "Save" at bounding box center [484, 434] width 90 height 29
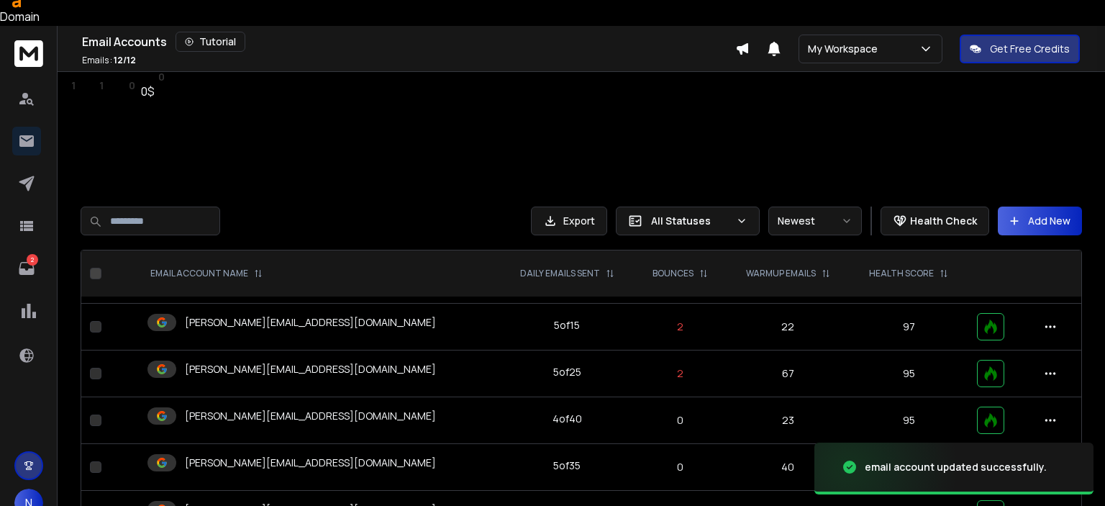
scroll to position [442, 0]
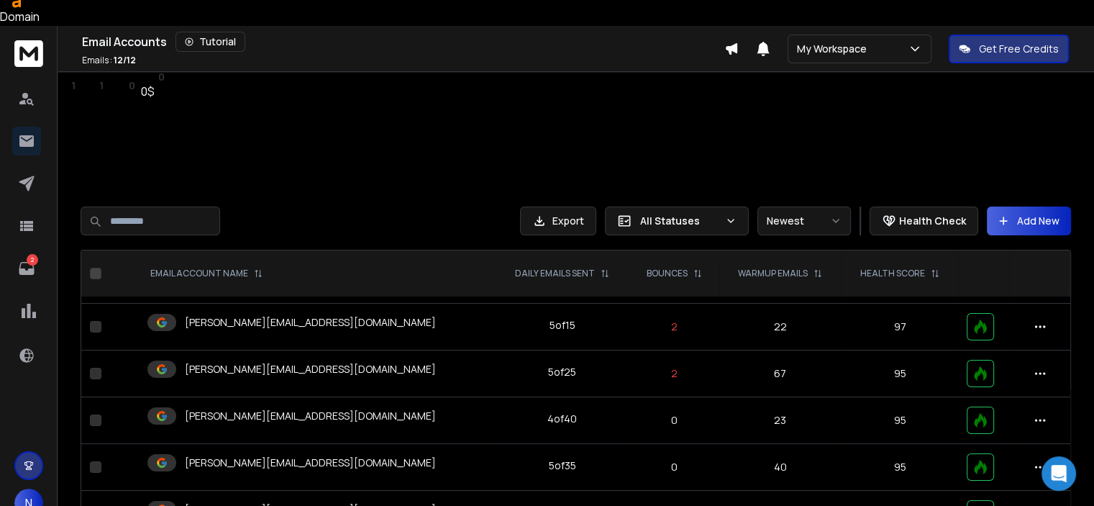
click at [263, 315] on p "[PERSON_NAME][EMAIL_ADDRESS][DOMAIN_NAME]" at bounding box center [310, 322] width 251 height 14
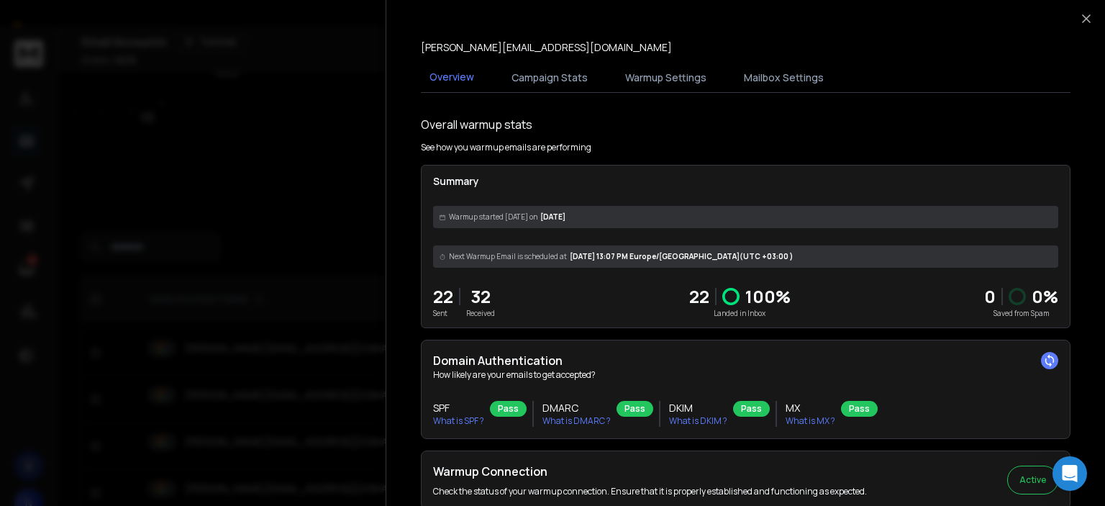
click at [801, 72] on button "Mailbox Settings" at bounding box center [783, 78] width 97 height 32
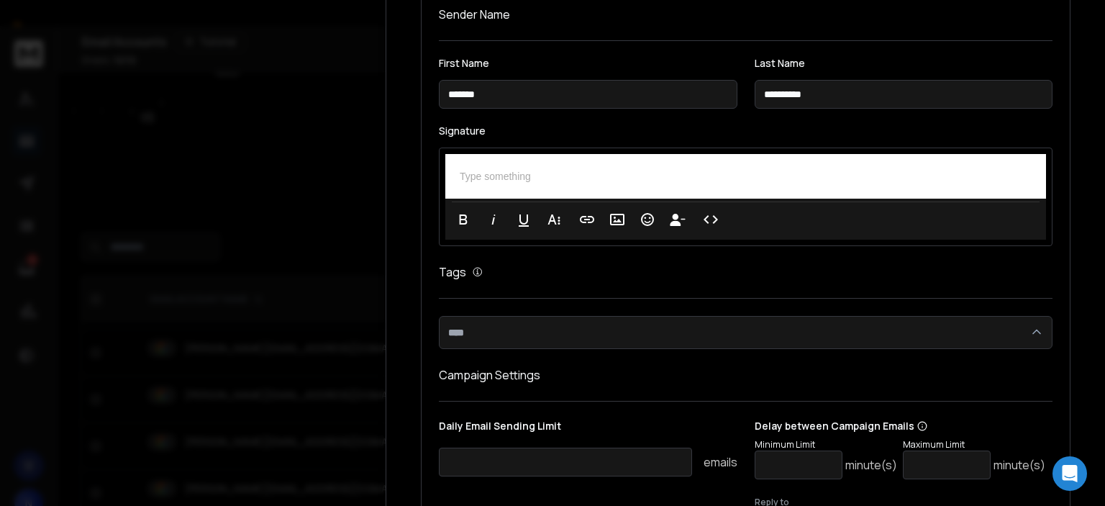
scroll to position [216, 0]
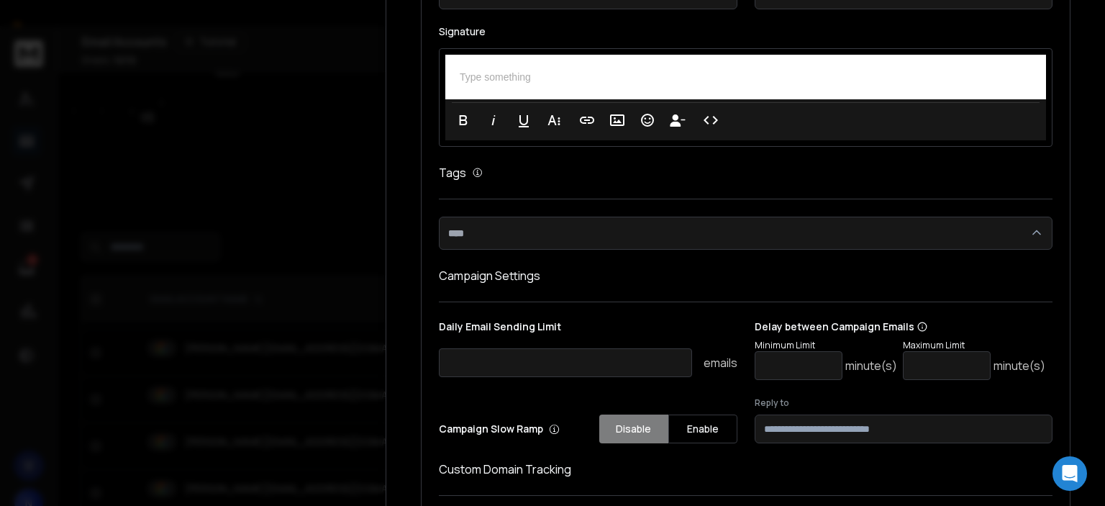
drag, startPoint x: 483, startPoint y: 362, endPoint x: 388, endPoint y: 362, distance: 94.9
click at [388, 362] on div "**********" at bounding box center [744, 253] width 719 height 506
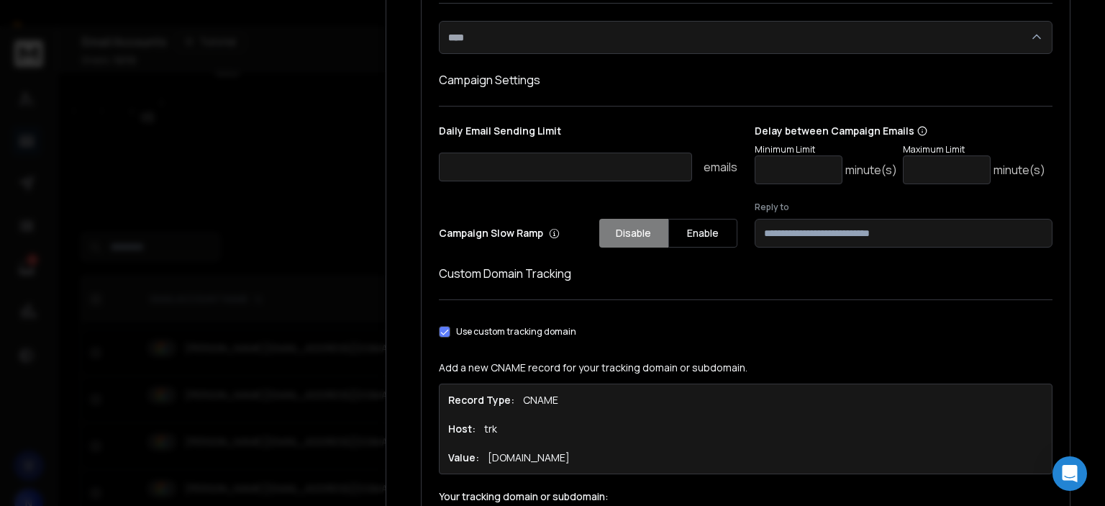
scroll to position [588, 0]
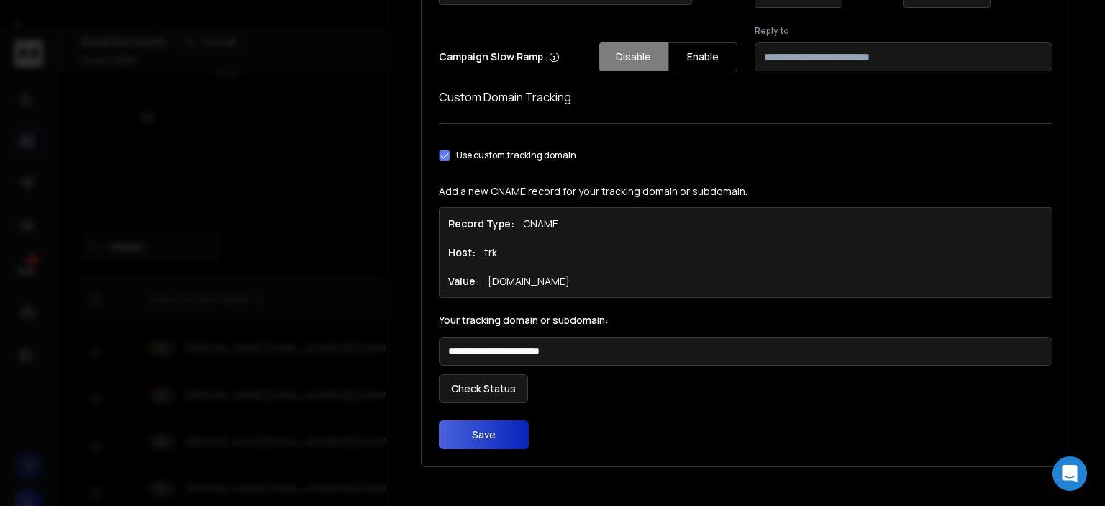
type input "**"
click at [475, 437] on button "Save" at bounding box center [484, 434] width 90 height 29
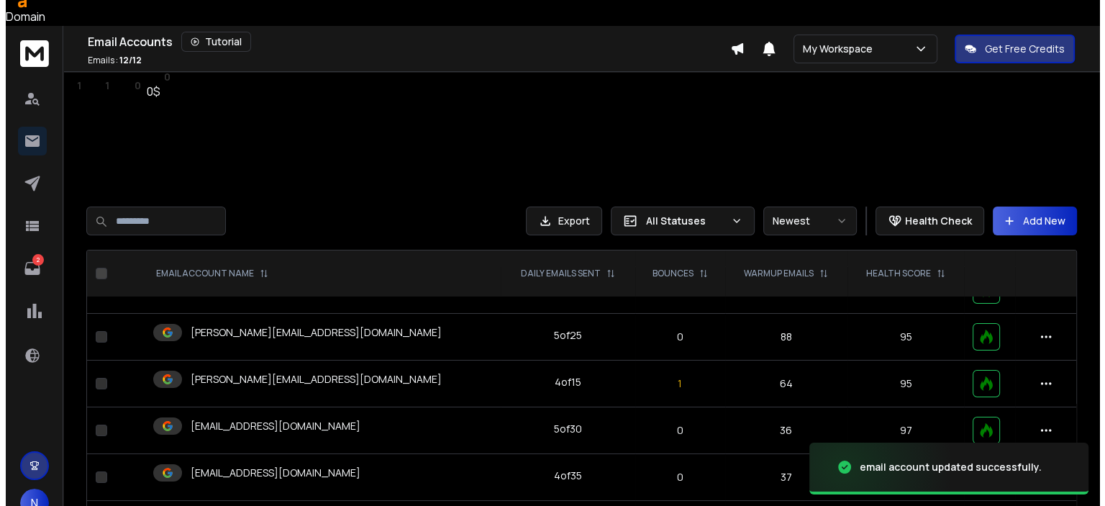
scroll to position [0, 0]
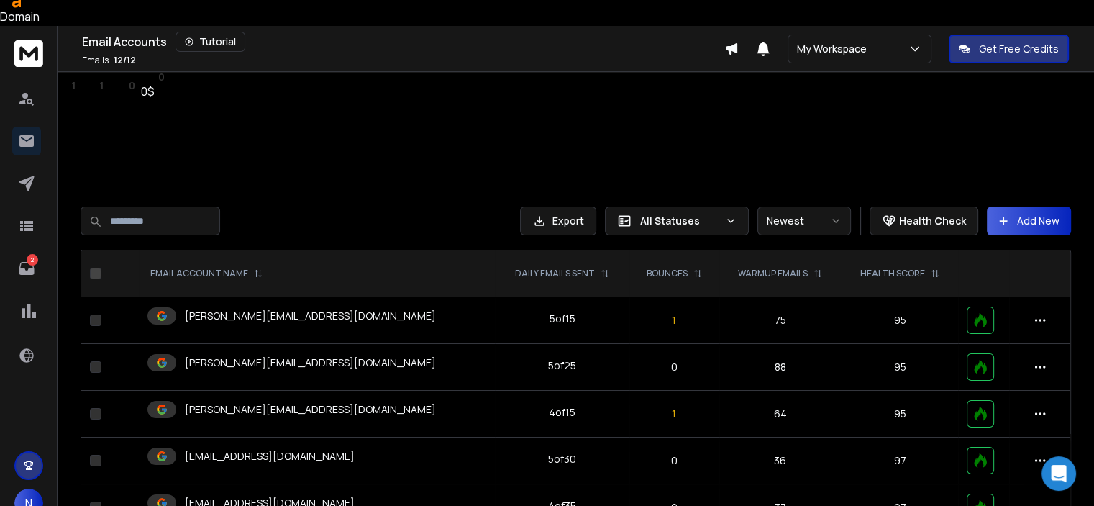
click at [306, 402] on p "[PERSON_NAME][EMAIL_ADDRESS][DOMAIN_NAME]" at bounding box center [310, 409] width 251 height 14
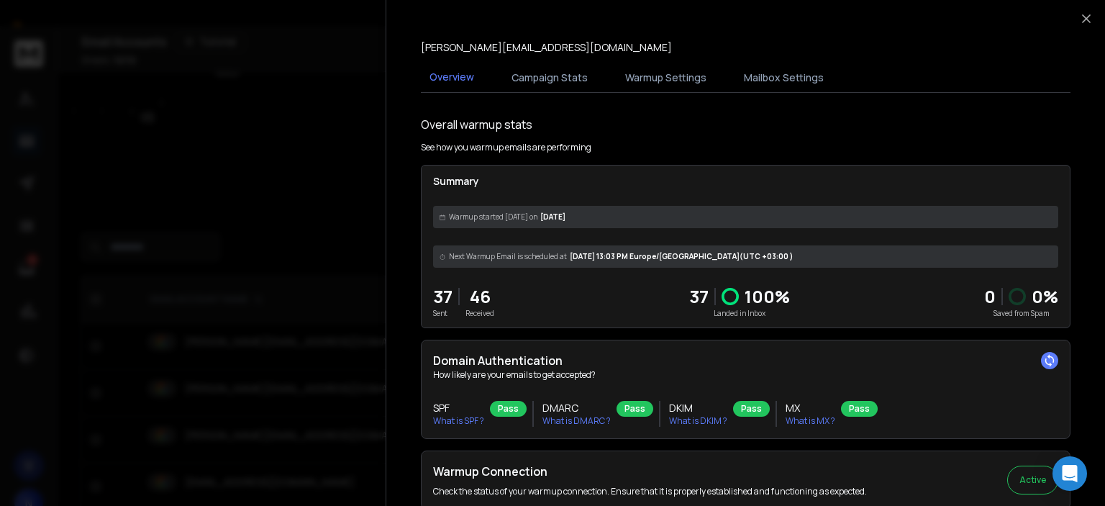
click at [773, 76] on button "Mailbox Settings" at bounding box center [783, 78] width 97 height 32
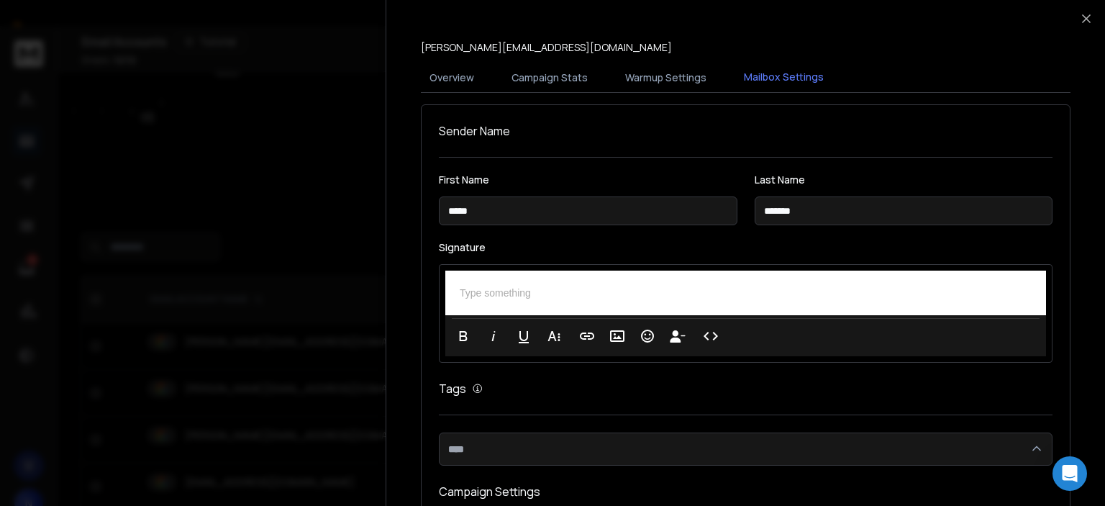
scroll to position [431, 0]
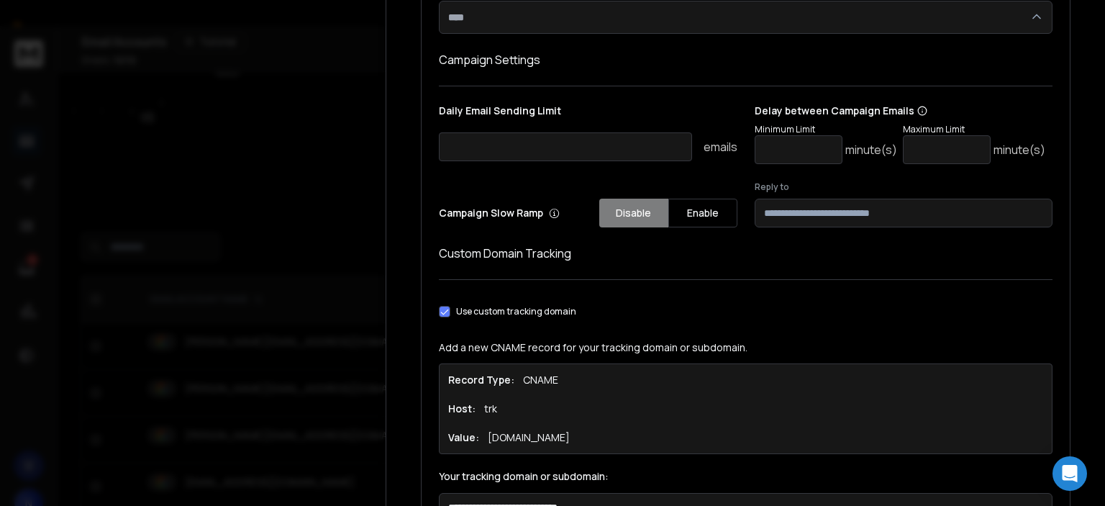
drag, startPoint x: 483, startPoint y: 146, endPoint x: 365, endPoint y: 143, distance: 117.3
click at [365, 143] on body "Domain dr 40 ar 1.4M rp 308 rd 10 kw 1 st 42 122$ Page ur 0 rp 1 rd 1 kw 0 st 0…" at bounding box center [552, 337] width 1105 height 680
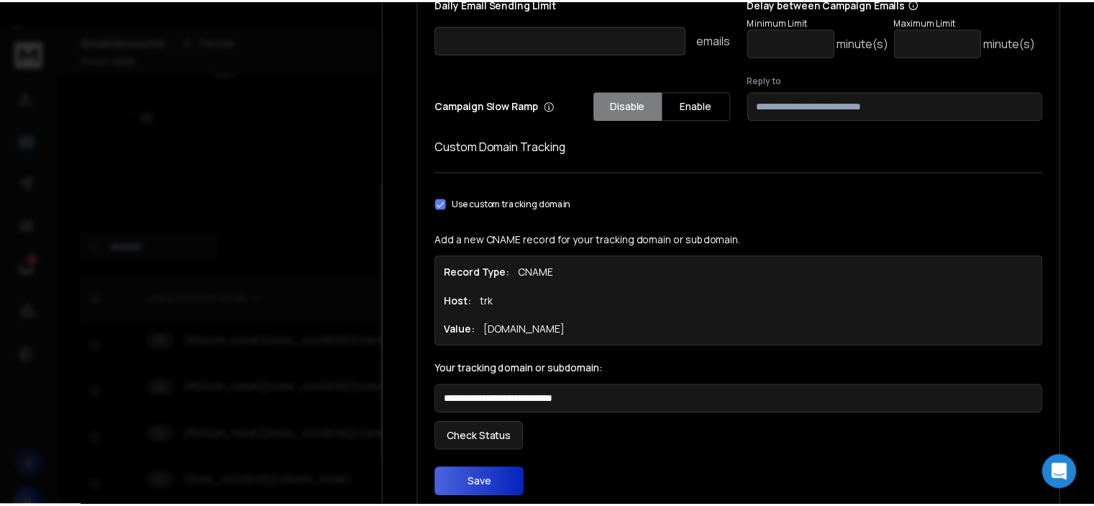
scroll to position [588, 0]
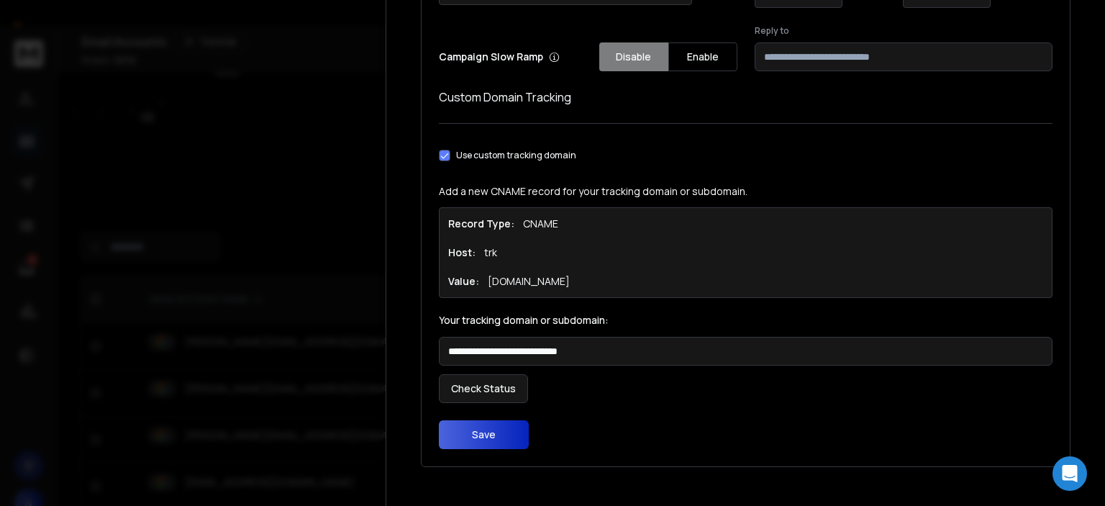
type input "**"
click at [476, 437] on button "Save" at bounding box center [484, 434] width 90 height 29
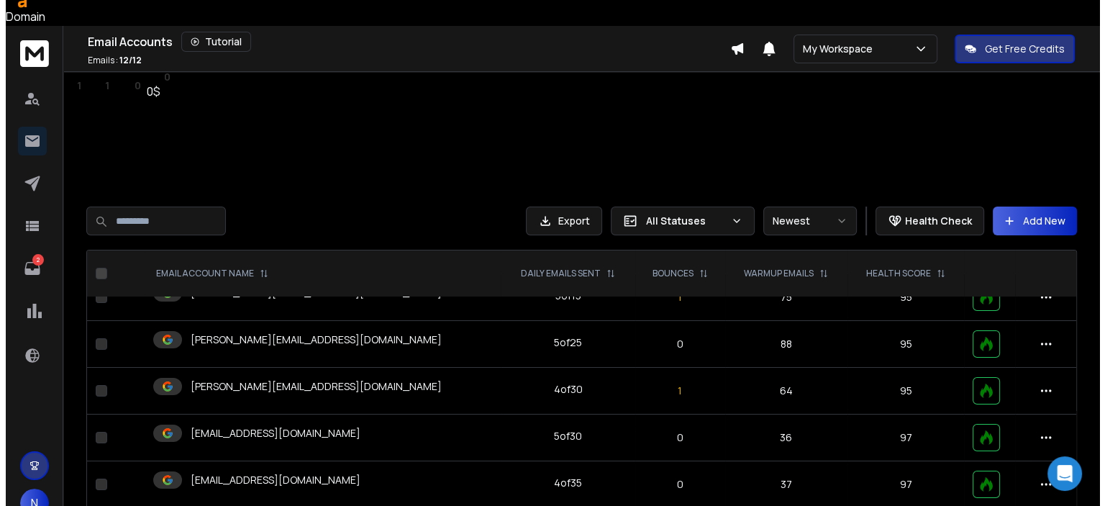
scroll to position [0, 0]
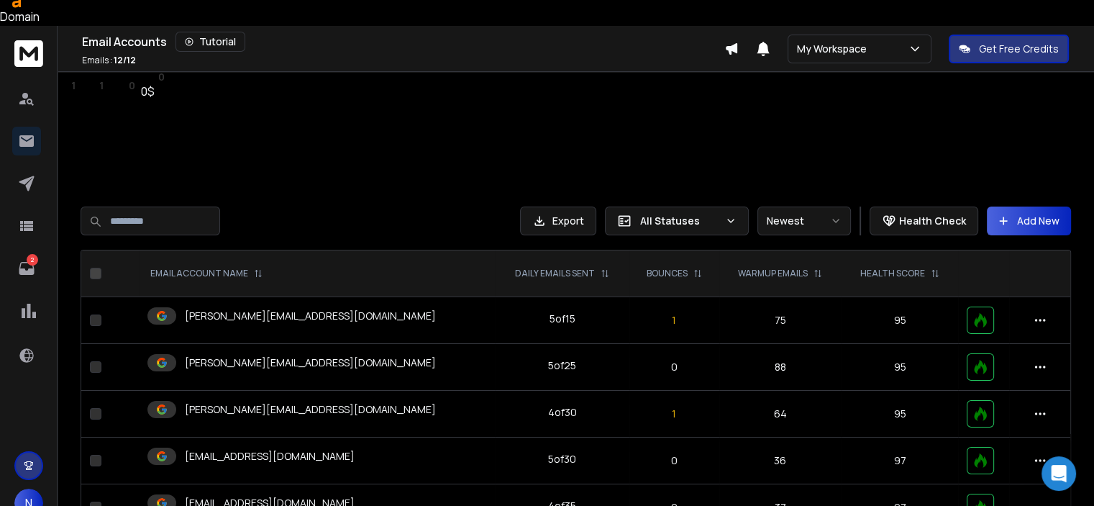
click at [250, 309] on p "[PERSON_NAME][EMAIL_ADDRESS][DOMAIN_NAME]" at bounding box center [310, 316] width 251 height 14
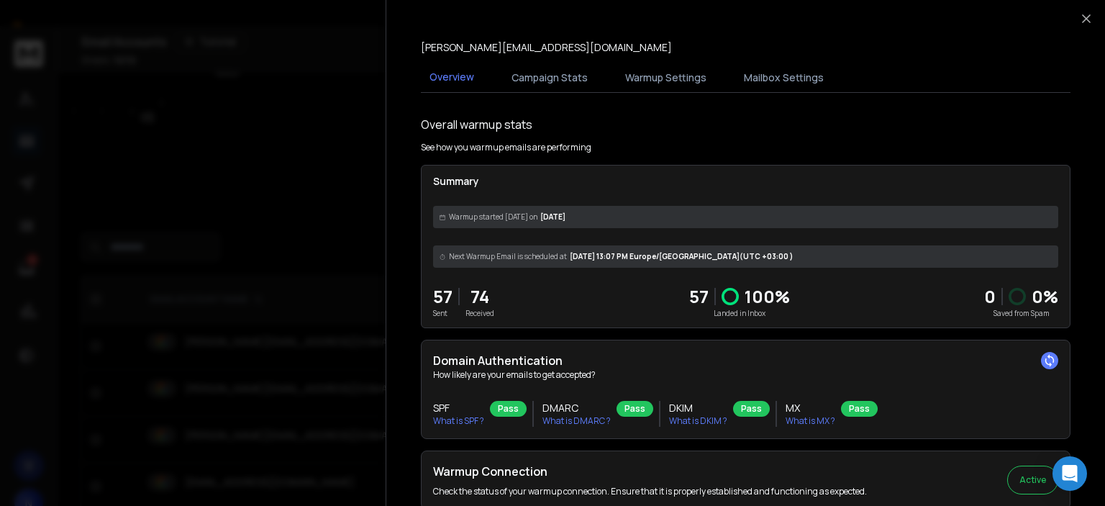
click at [750, 75] on button "Mailbox Settings" at bounding box center [783, 78] width 97 height 32
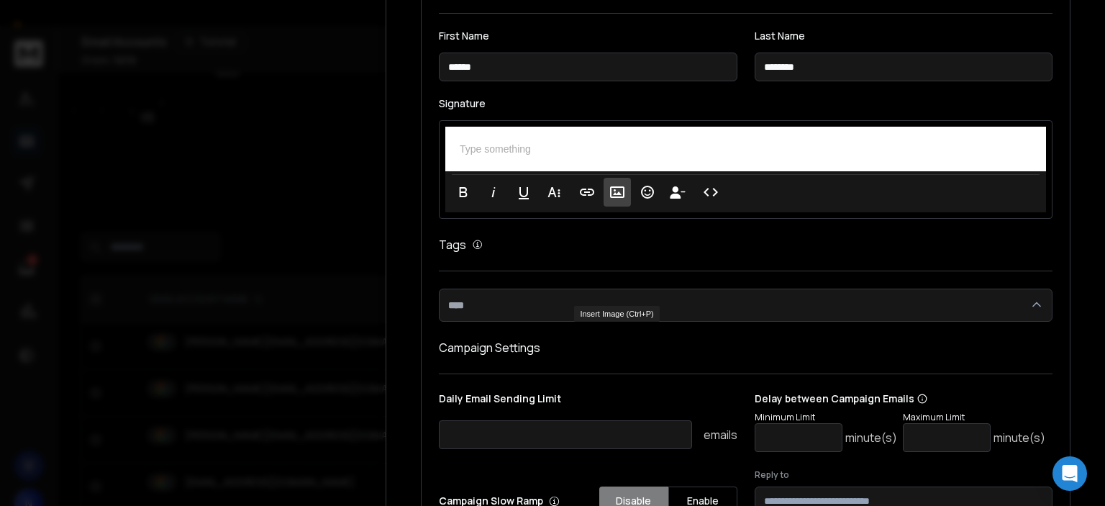
scroll to position [216, 0]
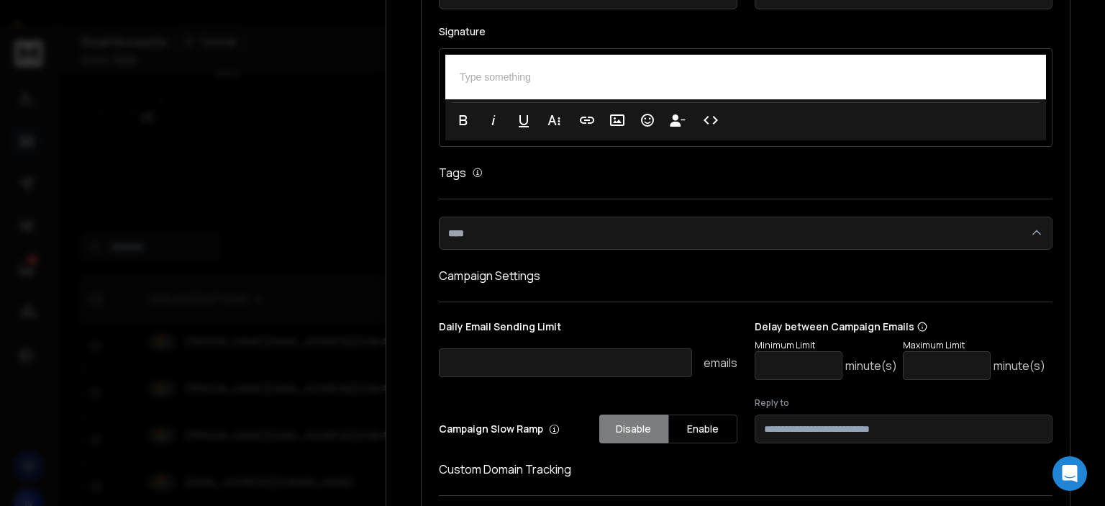
drag, startPoint x: 493, startPoint y: 361, endPoint x: 382, endPoint y: 357, distance: 111.5
click at [382, 357] on body "Domain dr 40 ar 1.4M rp 308 rd 10 kw 1 st 42 122$ Page ur 0 rp 1 rd 1 kw 0 st 0…" at bounding box center [552, 337] width 1105 height 680
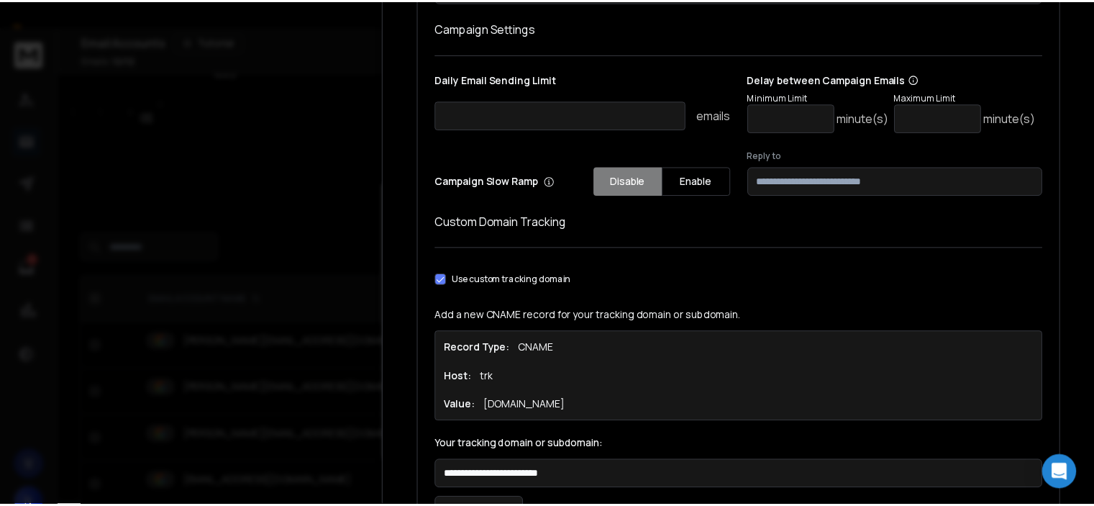
scroll to position [588, 0]
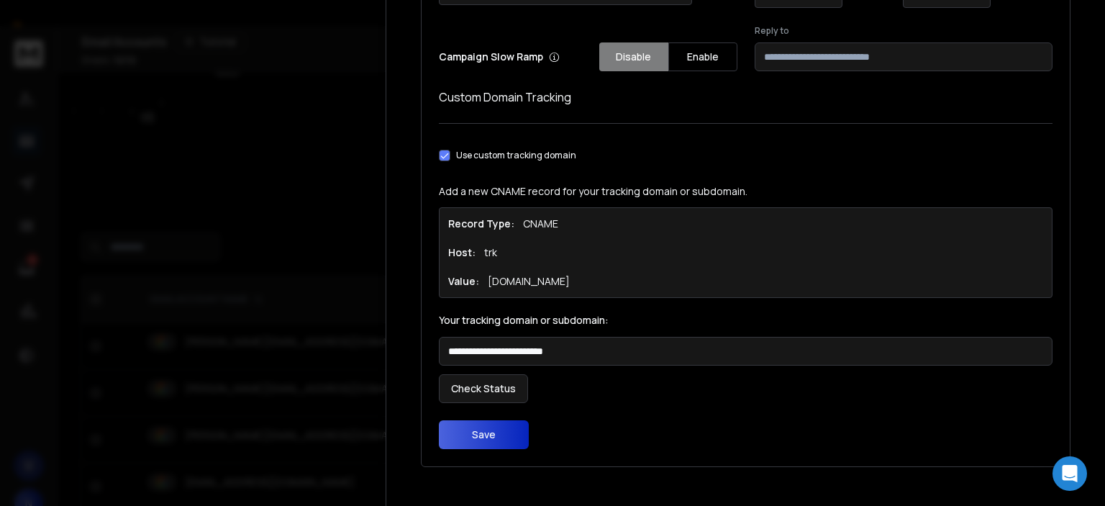
type input "**"
click at [488, 431] on button "Save" at bounding box center [484, 434] width 90 height 29
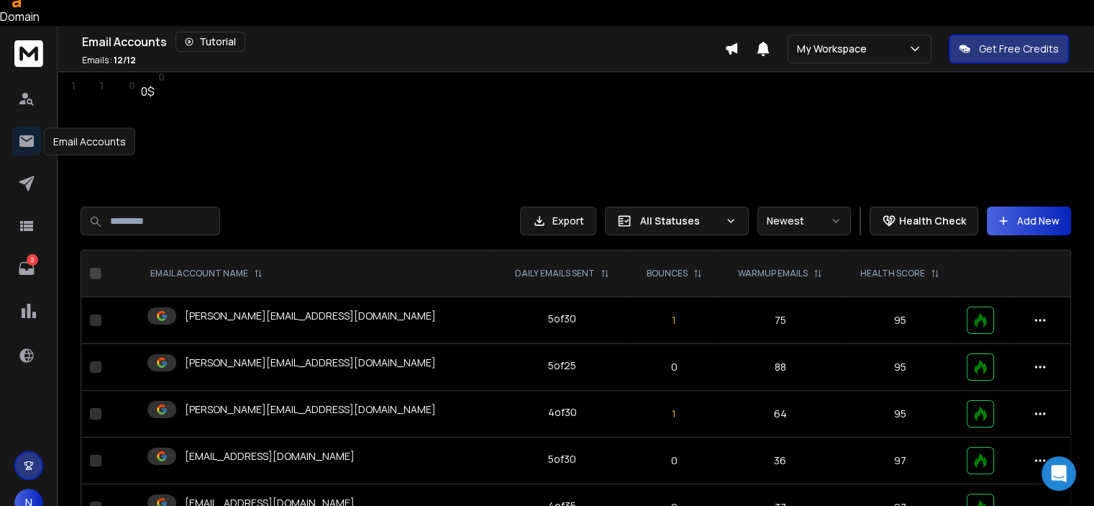
click at [26, 143] on icon at bounding box center [26, 141] width 14 height 12
